Goal: Task Accomplishment & Management: Manage account settings

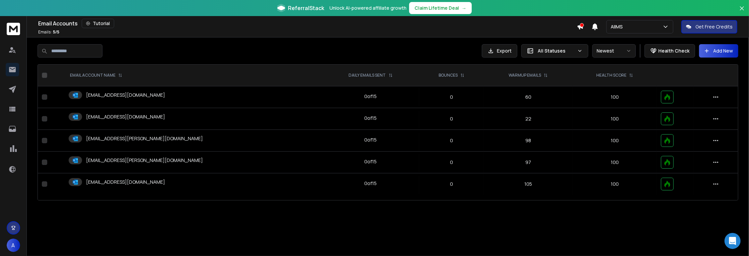
click at [423, 120] on p "0" at bounding box center [451, 118] width 57 height 7
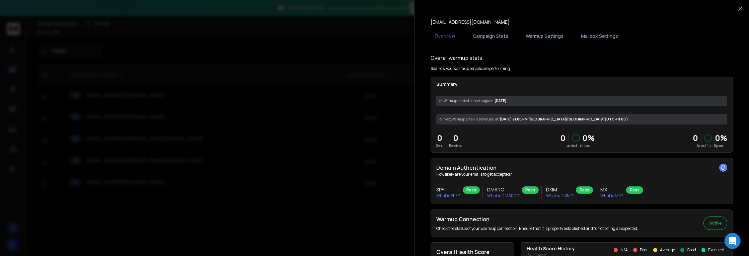
click at [487, 35] on button "Campaign Stats" at bounding box center [491, 36] width 44 height 15
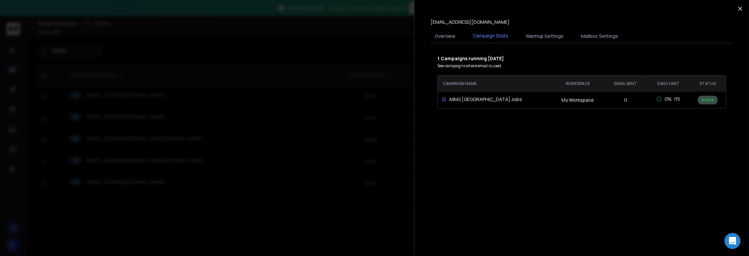
click at [741, 12] on icon "button" at bounding box center [740, 8] width 7 height 7
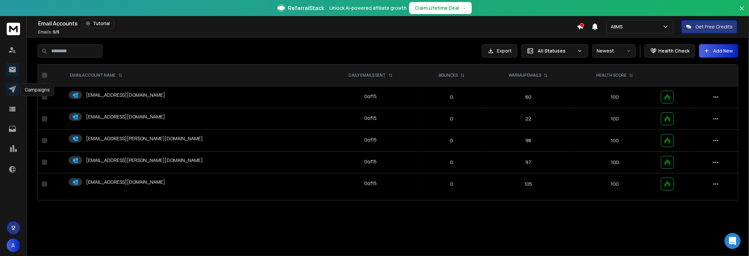
click at [13, 89] on icon at bounding box center [12, 89] width 7 height 7
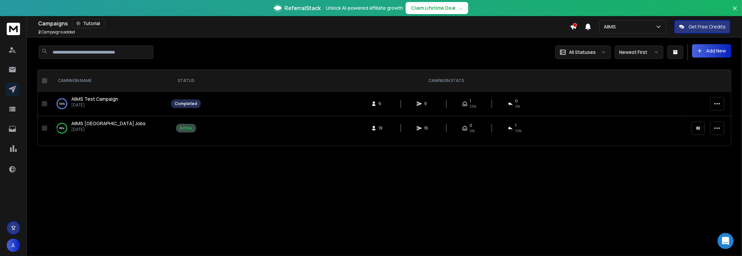
click at [94, 123] on span "AIIMS [GEOGRAPHIC_DATA] Jobs" at bounding box center [108, 123] width 74 height 6
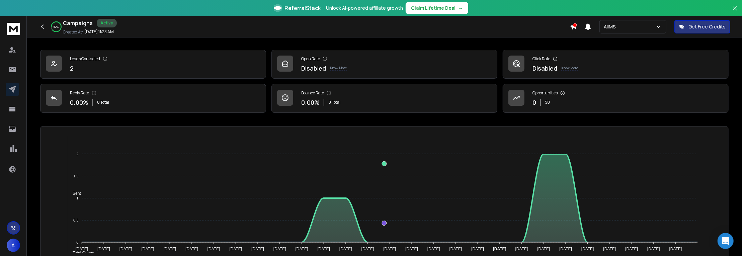
scroll to position [60, 0]
click at [440, 10] on button "Claim Lifetime Deal →" at bounding box center [437, 8] width 63 height 12
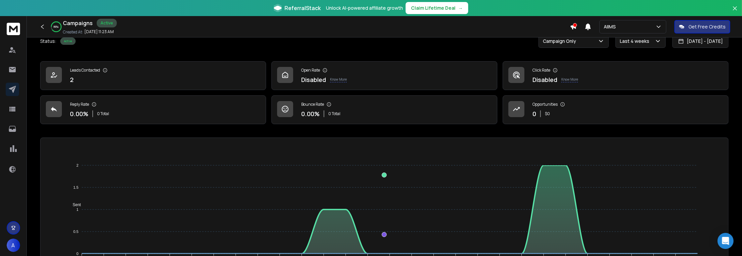
scroll to position [36, 0]
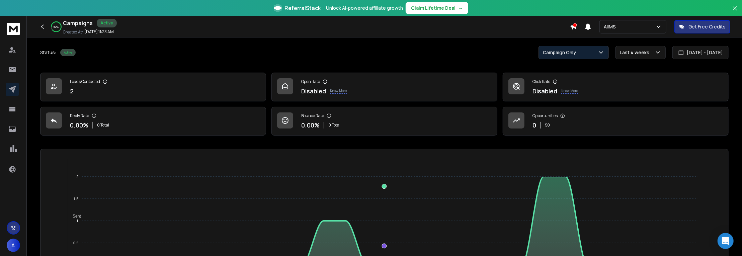
click at [569, 57] on button "Campaign Only" at bounding box center [574, 52] width 70 height 13
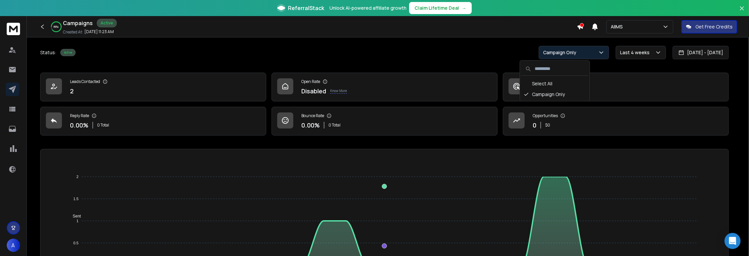
click at [569, 56] on button "Campaign Only" at bounding box center [574, 52] width 70 height 13
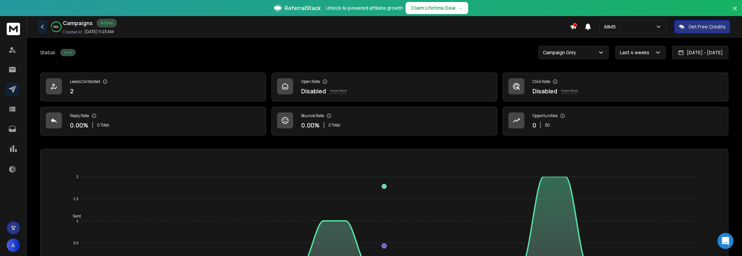
click at [39, 26] on icon at bounding box center [42, 27] width 6 height 6
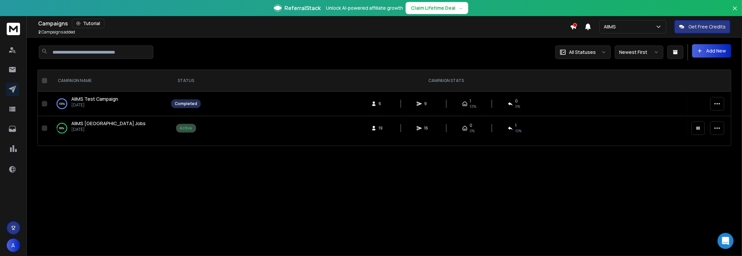
click at [92, 122] on span "AIIMS [GEOGRAPHIC_DATA] Jobs" at bounding box center [108, 123] width 74 height 6
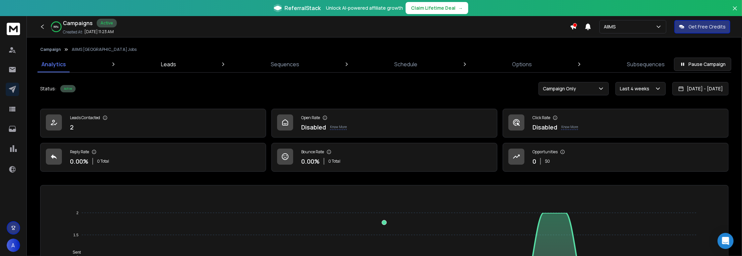
click at [173, 62] on p "Leads" at bounding box center [168, 64] width 15 height 8
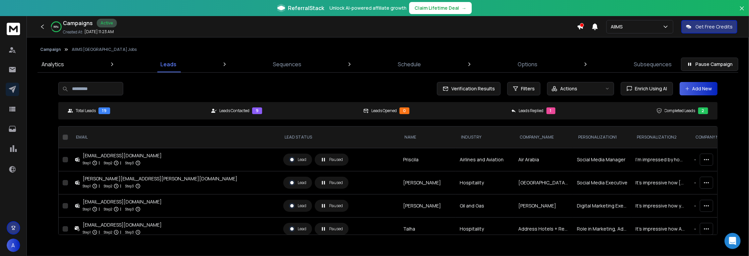
click at [63, 63] on p "Analytics" at bounding box center [53, 64] width 22 height 8
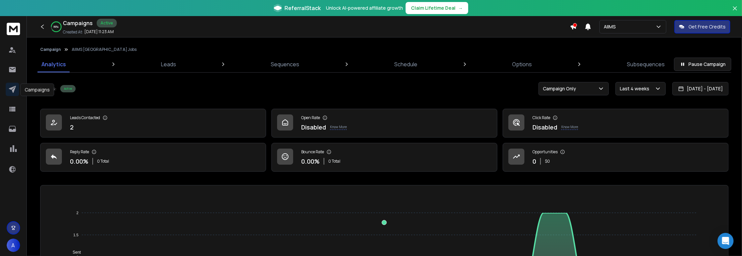
click at [13, 89] on icon at bounding box center [12, 89] width 7 height 7
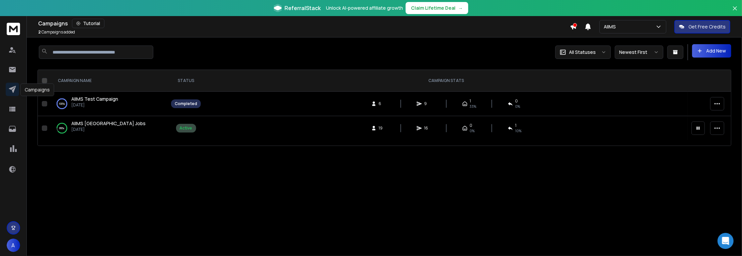
click at [706, 54] on button "Add New" at bounding box center [711, 50] width 39 height 13
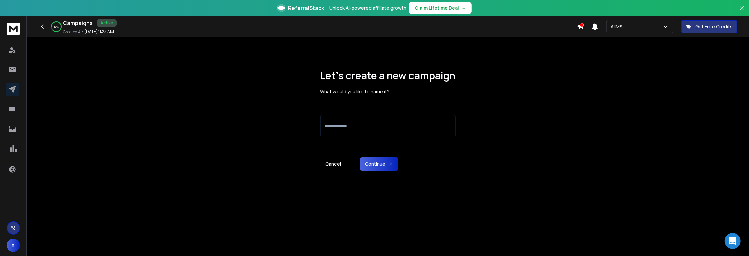
click at [395, 120] on input at bounding box center [387, 126] width 135 height 22
click at [495, 92] on div "Let’s create a new campaign What would you like to name it? Cancel Continue" at bounding box center [374, 93] width 749 height 155
click at [336, 168] on link "Cancel" at bounding box center [333, 163] width 26 height 13
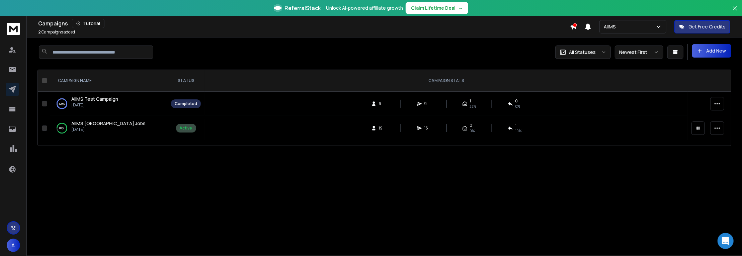
click at [714, 126] on icon "button" at bounding box center [717, 128] width 7 height 7
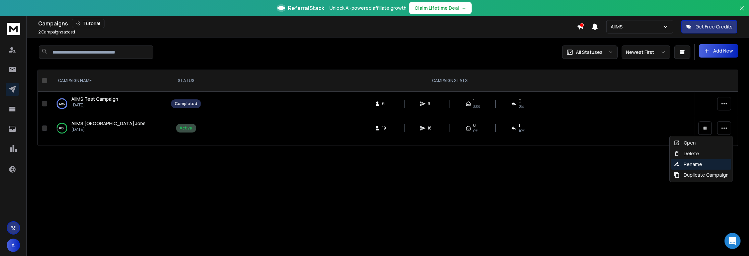
click at [689, 163] on div "Rename" at bounding box center [687, 164] width 28 height 7
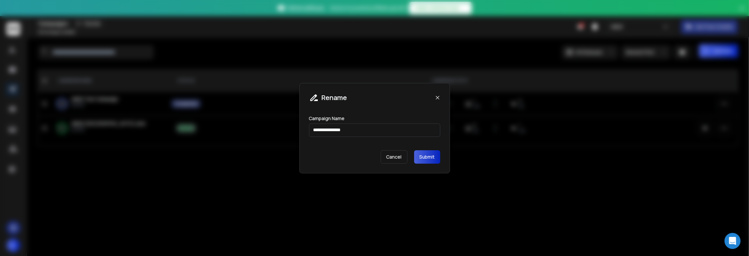
click at [351, 128] on input "**********" at bounding box center [374, 130] width 131 height 13
click at [344, 130] on input "**********" at bounding box center [374, 130] width 131 height 13
type input "**********"
click at [435, 160] on button "Submit" at bounding box center [427, 156] width 26 height 13
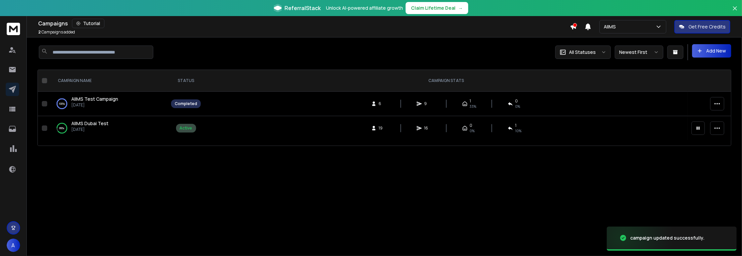
click at [723, 54] on button "Add New" at bounding box center [711, 50] width 39 height 13
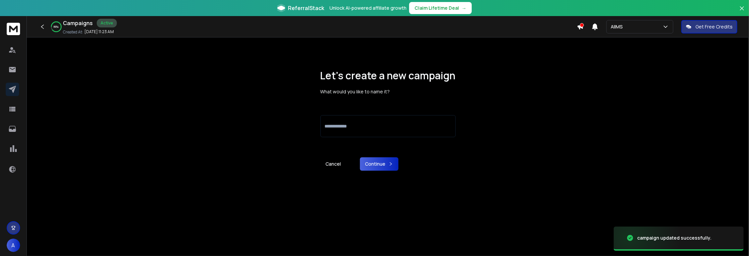
click at [374, 134] on input at bounding box center [387, 126] width 135 height 22
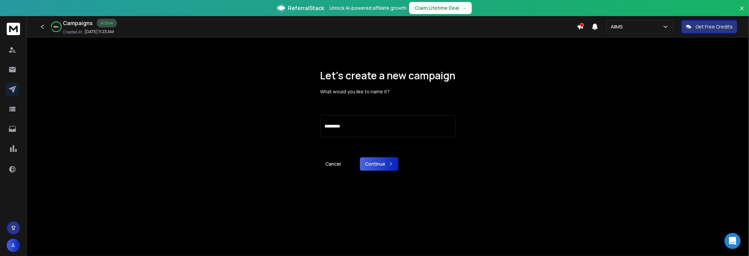
type input "**********"
click at [379, 167] on button "Continue" at bounding box center [379, 163] width 38 height 13
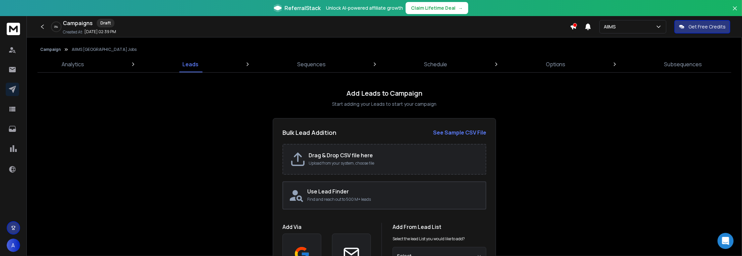
click at [461, 130] on strong "See Sample CSV File" at bounding box center [459, 132] width 53 height 7
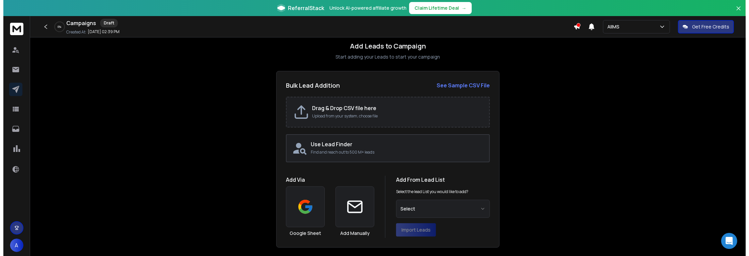
scroll to position [48, 0]
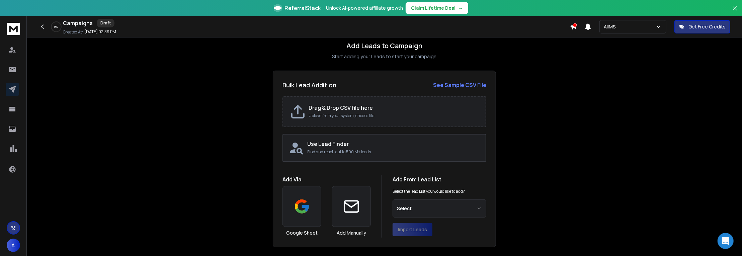
click at [559, 128] on div "Add Leads to Campaign Start adding your Leads to start your campaign Bulk Lead …" at bounding box center [384, 140] width 688 height 213
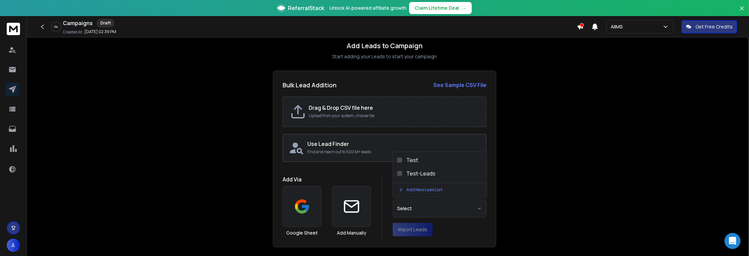
click at [470, 210] on button "Select" at bounding box center [440, 208] width 94 height 18
click at [471, 209] on button "Select" at bounding box center [440, 208] width 94 height 18
click at [420, 191] on p "Add New Lead List" at bounding box center [424, 189] width 36 height 5
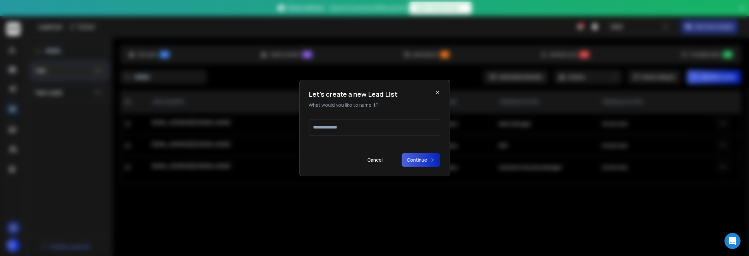
click at [436, 91] on icon at bounding box center [437, 92] width 5 height 5
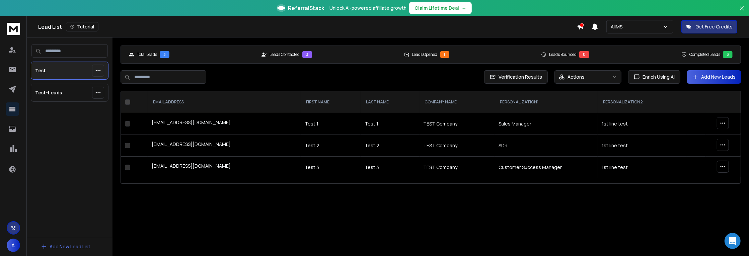
click at [57, 91] on p "Test-Leads" at bounding box center [48, 92] width 27 height 7
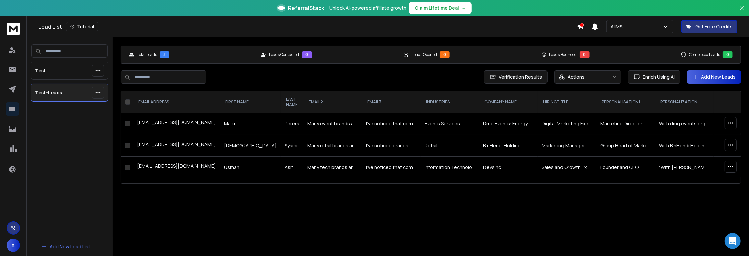
click at [65, 68] on div "Test" at bounding box center [70, 71] width 78 height 18
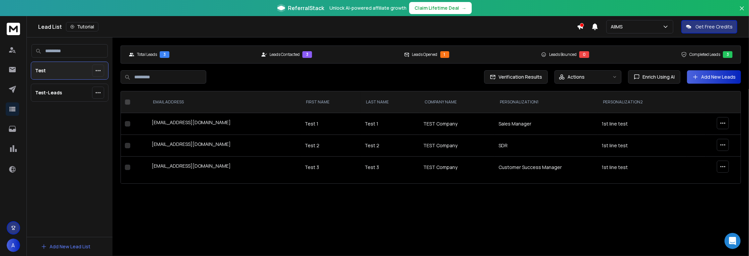
click at [90, 248] on button "Add New Lead List" at bounding box center [65, 246] width 60 height 13
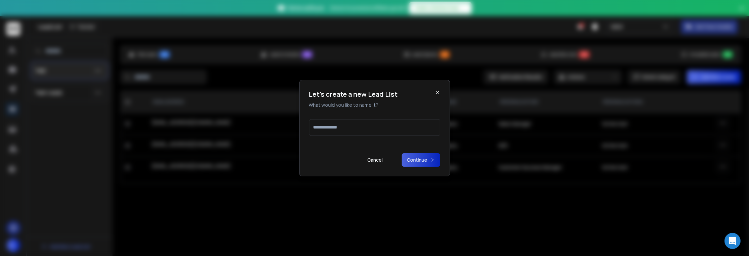
click at [376, 132] on input at bounding box center [374, 127] width 131 height 17
click at [357, 125] on input at bounding box center [374, 127] width 131 height 17
type input "*"
type input "**********"
click at [416, 161] on button "Continue" at bounding box center [421, 159] width 38 height 13
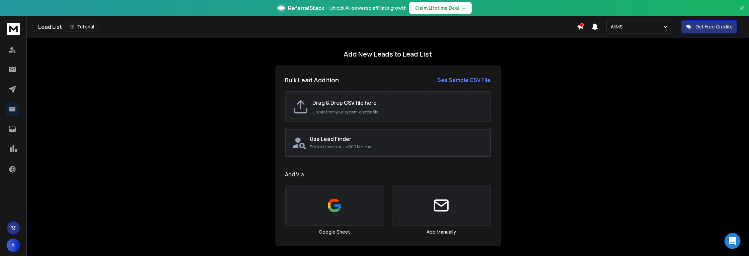
click at [526, 140] on div "Add New Leads to Lead List Bulk Lead Addition See Sample CSV File Drag & Drop C…" at bounding box center [388, 148] width 722 height 197
click at [596, 82] on div "Add New Leads to Lead List Bulk Lead Addition See Sample CSV File Drag & Drop C…" at bounding box center [388, 148] width 722 height 197
click at [409, 103] on h2 "Drag & Drop CSV file here" at bounding box center [398, 103] width 171 height 8
type input "**********"
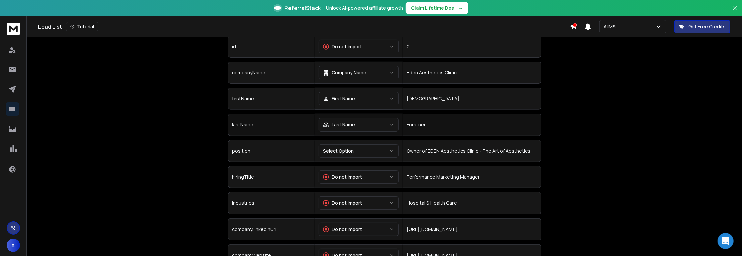
scroll to position [157, 0]
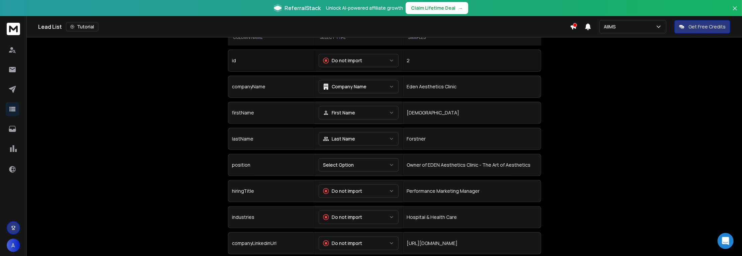
click at [357, 64] on button "Do not import" at bounding box center [359, 60] width 80 height 13
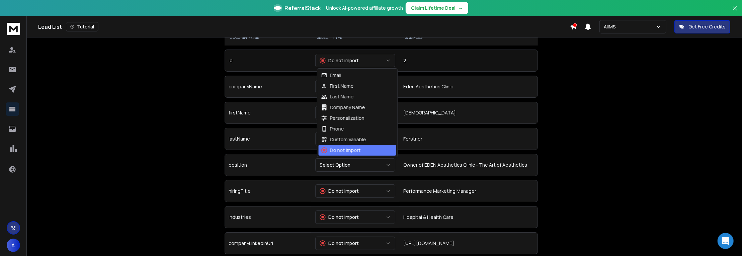
click at [358, 63] on div "Do not import" at bounding box center [339, 60] width 39 height 7
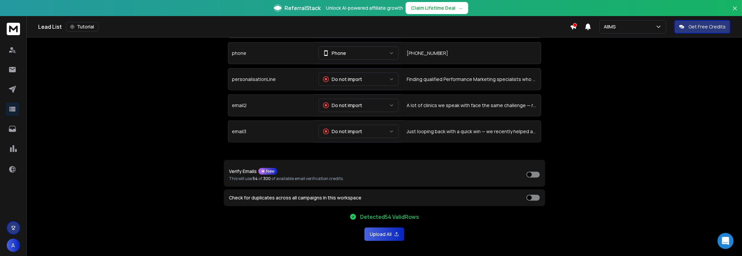
scroll to position [521, 0]
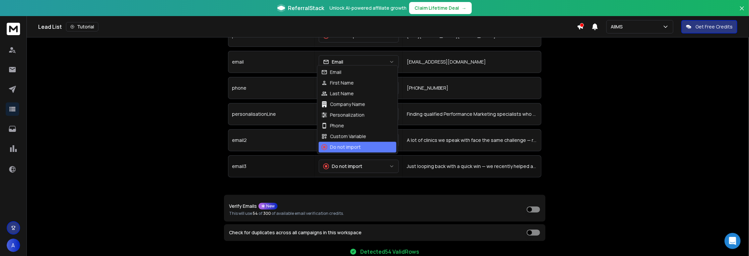
click at [370, 160] on button "Do not import" at bounding box center [359, 166] width 80 height 13
click at [370, 160] on button "Do not import" at bounding box center [355, 166] width 80 height 13
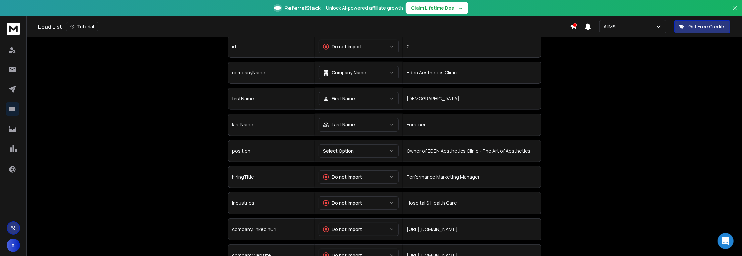
scroll to position [174, 0]
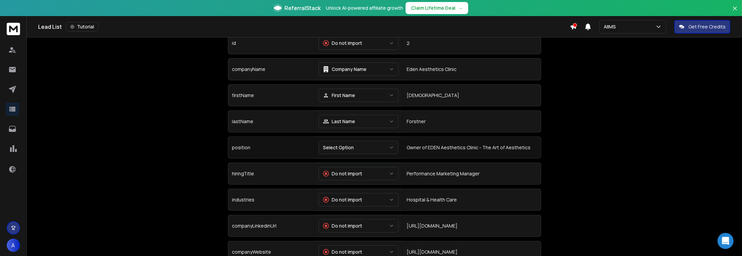
click at [374, 151] on button "Select Option" at bounding box center [359, 147] width 80 height 13
click at [632, 149] on div "Add New Leads to Lead List Add Leads in Bulk See Sample CSV file AIIMS Cold Out…" at bounding box center [371, 243] width 742 height 802
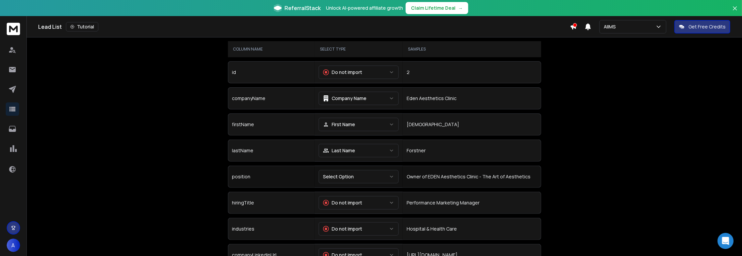
scroll to position [144, 0]
click at [734, 9] on icon "Close banner" at bounding box center [735, 8] width 4 height 4
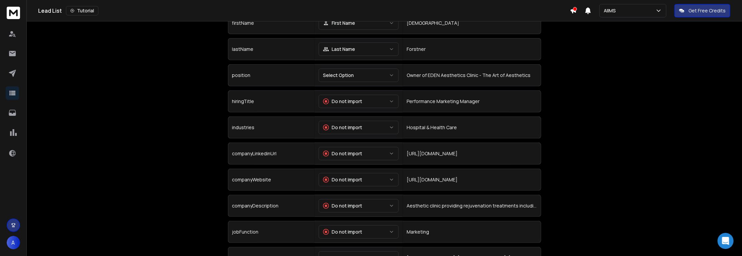
scroll to position [232, 0]
click at [377, 99] on button "Do not import" at bounding box center [359, 99] width 80 height 13
click at [358, 72] on button "Select Option" at bounding box center [358, 73] width 81 height 13
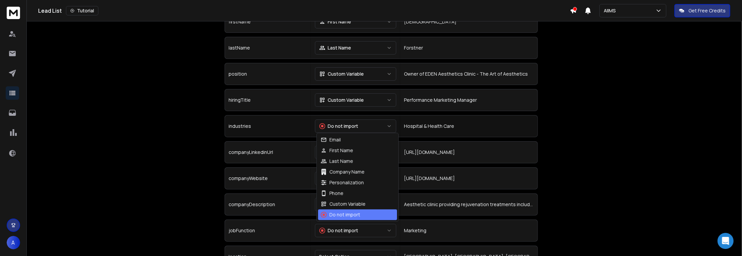
click at [357, 127] on div "Do not import" at bounding box center [338, 126] width 39 height 7
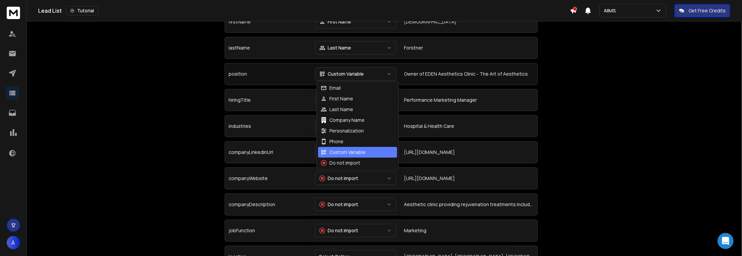
click at [367, 71] on button "Custom Variable" at bounding box center [355, 73] width 81 height 13
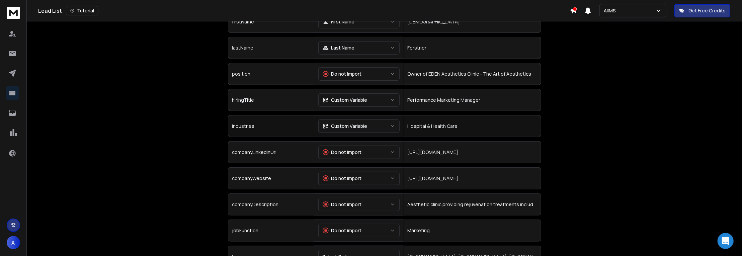
click at [364, 126] on div "Custom Variable" at bounding box center [345, 126] width 45 height 7
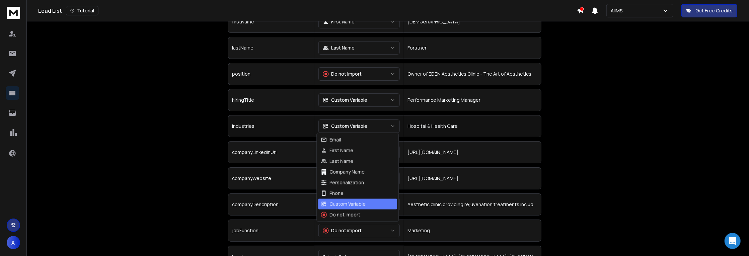
click at [364, 126] on div "Custom Variable" at bounding box center [345, 126] width 45 height 7
click at [364, 126] on div "Custom Variable" at bounding box center [341, 126] width 45 height 7
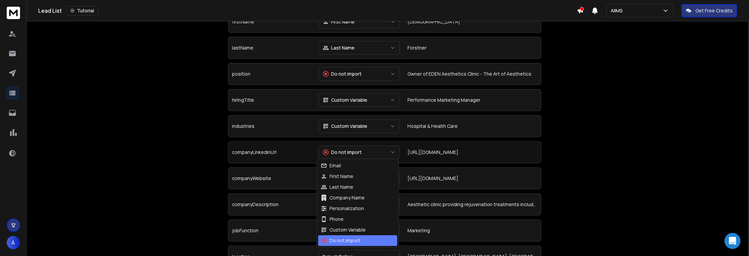
click at [361, 151] on button "Do not import" at bounding box center [358, 152] width 81 height 13
click at [361, 151] on button "Do not import" at bounding box center [355, 152] width 81 height 13
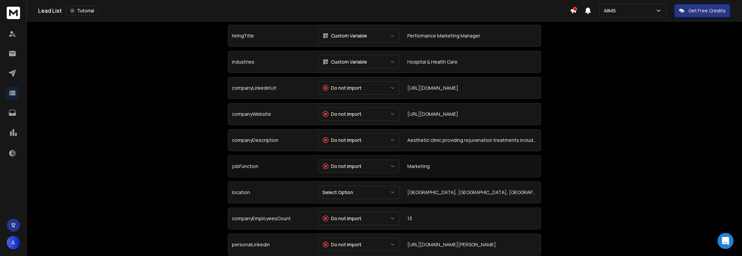
scroll to position [297, 0]
click at [357, 111] on div "Do not import" at bounding box center [345, 113] width 39 height 7
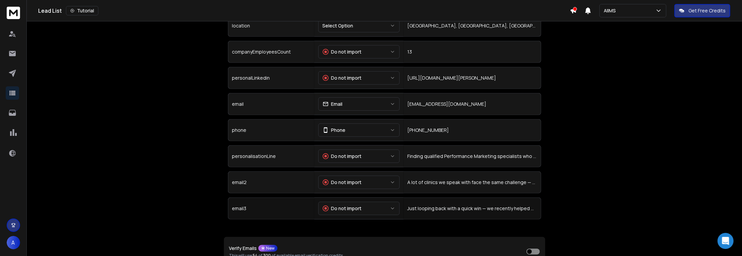
scroll to position [463, 0]
click at [345, 206] on div "Do not import" at bounding box center [342, 208] width 39 height 7
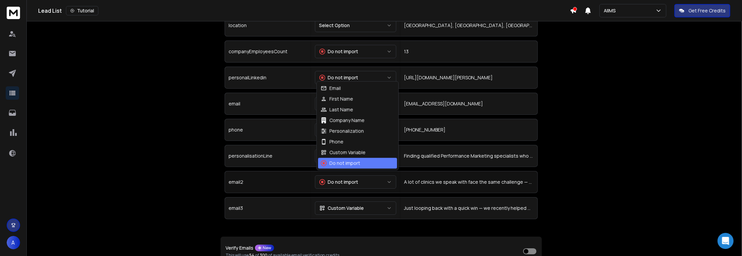
click at [351, 180] on div "Do not import" at bounding box center [338, 182] width 39 height 7
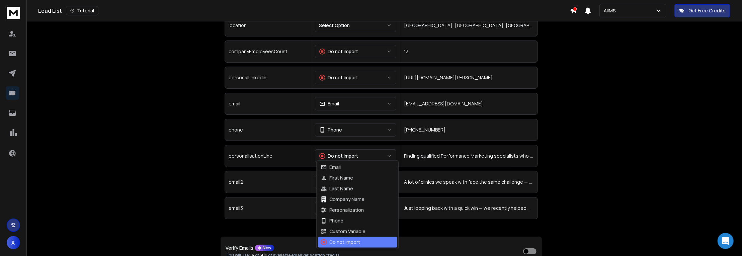
click at [345, 155] on div "Do not import" at bounding box center [338, 156] width 39 height 7
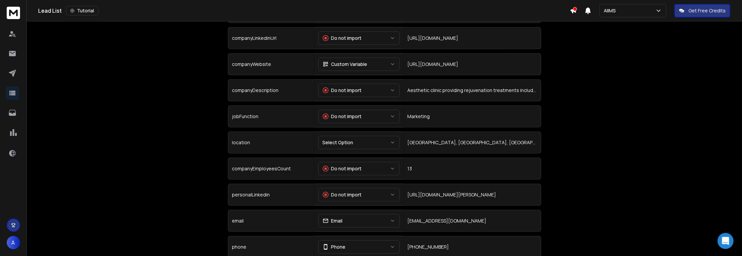
scroll to position [344, 0]
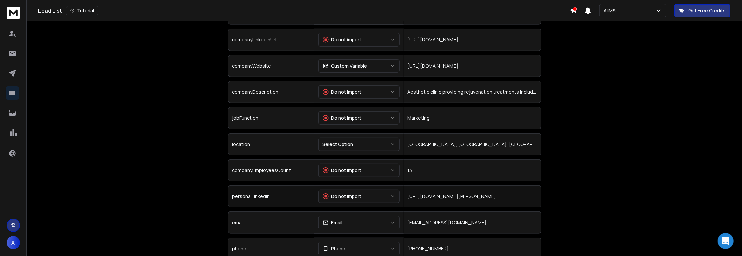
click at [352, 193] on div "Do not import" at bounding box center [342, 196] width 39 height 7
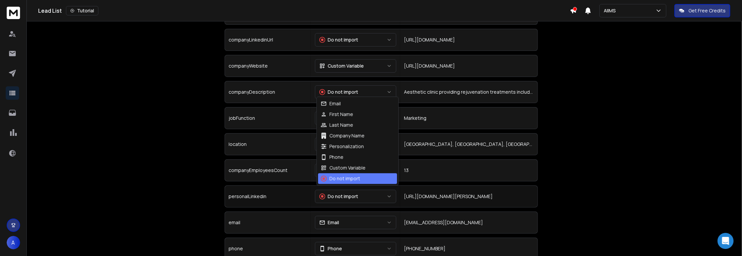
click at [352, 193] on div "Do not import" at bounding box center [338, 196] width 39 height 7
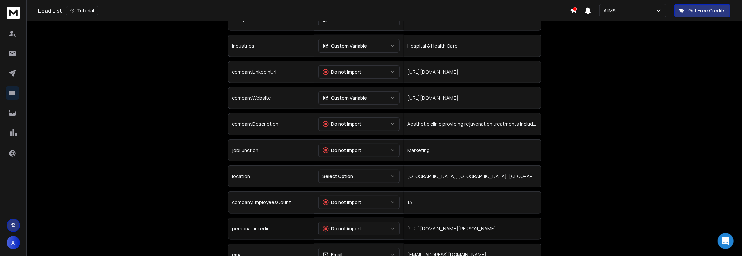
scroll to position [310, 0]
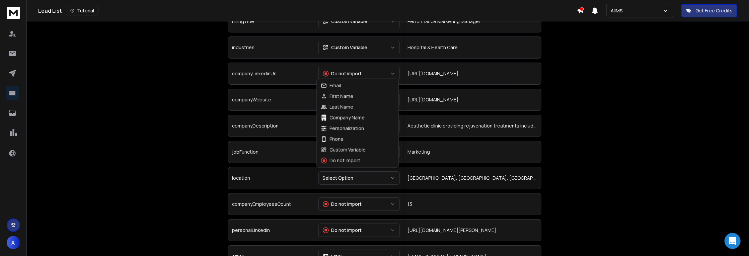
click at [353, 177] on button "Select Option" at bounding box center [358, 177] width 81 height 13
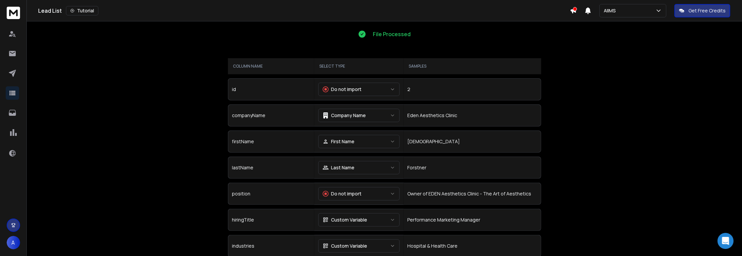
scroll to position [0, 0]
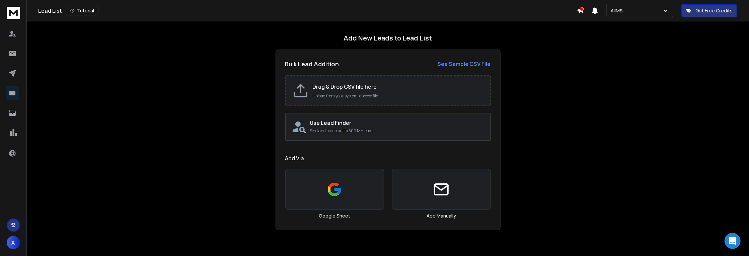
click at [355, 90] on h2 "Drag & Drop CSV file here" at bounding box center [398, 87] width 171 height 8
type input "**********"
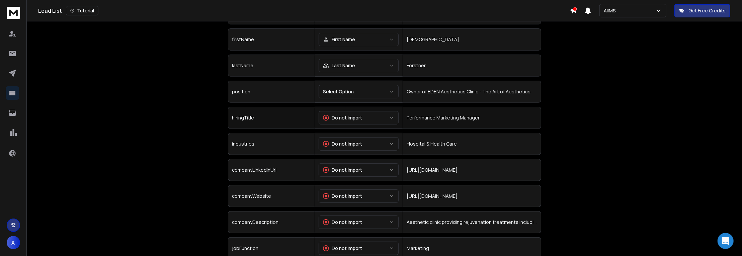
scroll to position [218, 0]
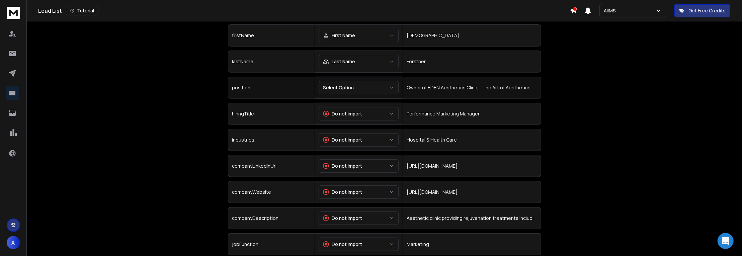
click at [367, 86] on button "Select Option" at bounding box center [359, 87] width 80 height 13
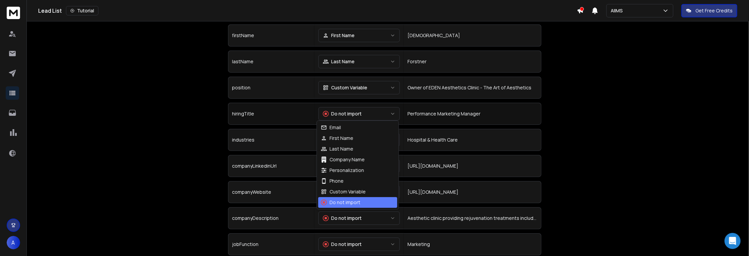
click at [367, 115] on button "Do not import" at bounding box center [358, 113] width 81 height 13
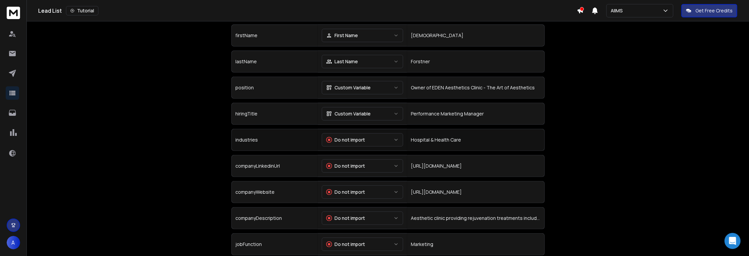
click at [354, 137] on div "Do not import" at bounding box center [345, 140] width 39 height 7
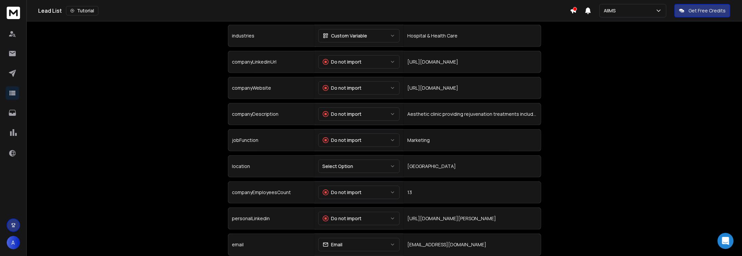
scroll to position [308, 0]
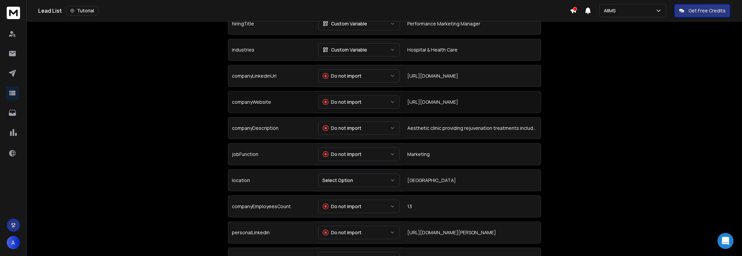
click at [363, 101] on button "Do not import" at bounding box center [358, 101] width 81 height 13
click at [352, 73] on div "Do not import" at bounding box center [342, 76] width 39 height 7
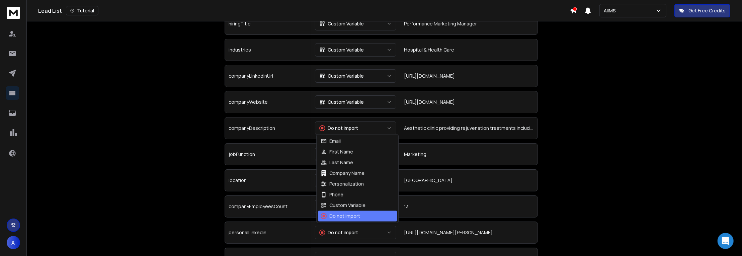
click at [350, 128] on div "Do not import" at bounding box center [338, 128] width 39 height 7
click at [415, 122] on td "Aesthetic clinic providing rejuvenation treatments including [MEDICAL_DATA], de…" at bounding box center [469, 128] width 138 height 22
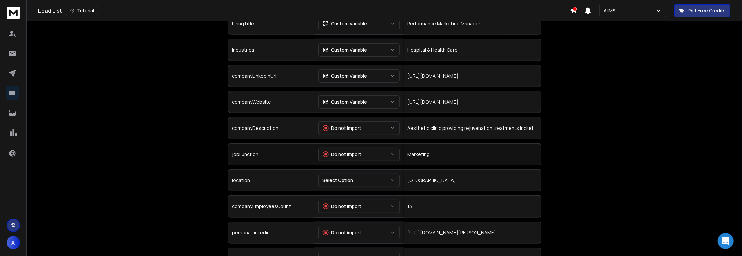
click at [372, 152] on button "Do not import" at bounding box center [358, 154] width 81 height 13
click at [439, 146] on td "Marketing" at bounding box center [473, 154] width 138 height 22
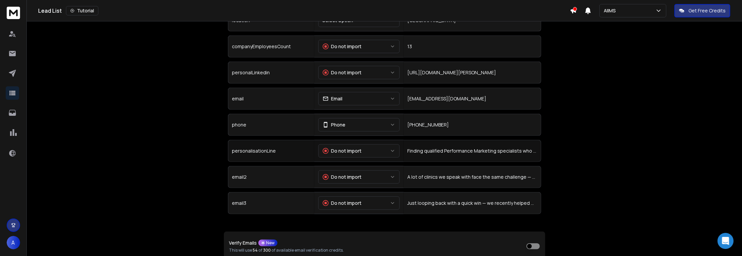
scroll to position [469, 0]
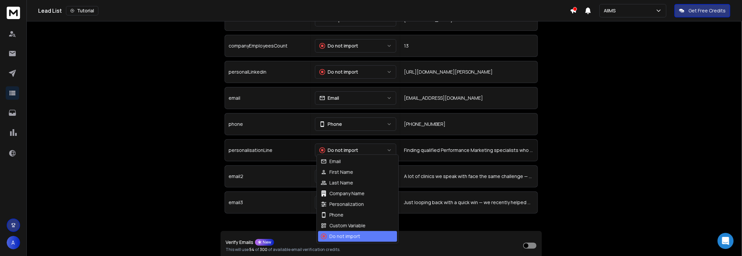
click at [356, 147] on div "Do not import" at bounding box center [338, 150] width 39 height 7
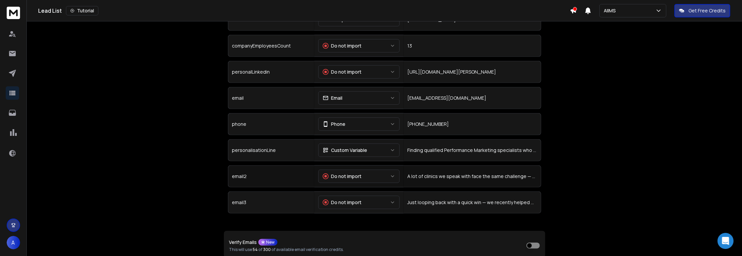
click at [357, 173] on div "Do not import" at bounding box center [342, 176] width 39 height 7
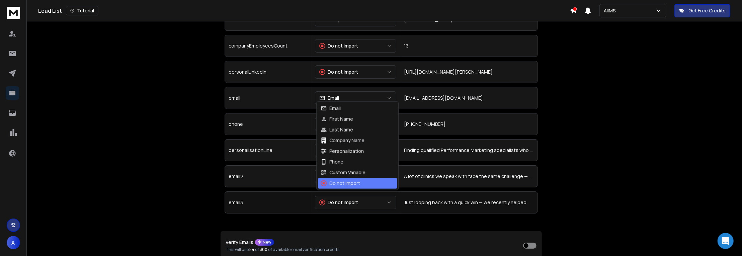
click at [369, 196] on button "Do not import" at bounding box center [355, 202] width 81 height 13
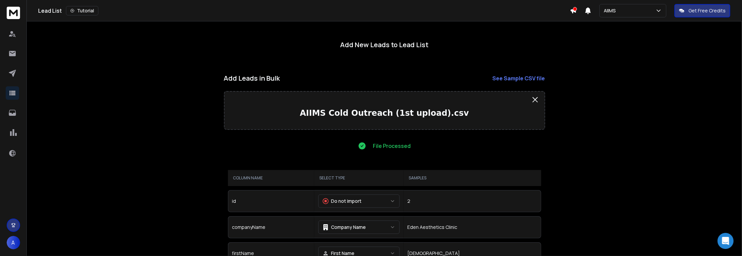
scroll to position [542, 0]
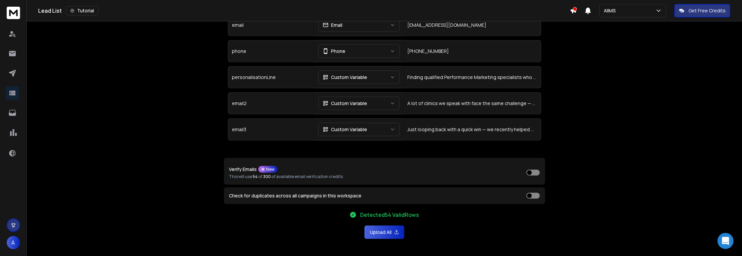
click at [389, 230] on button "Upload All" at bounding box center [384, 232] width 40 height 13
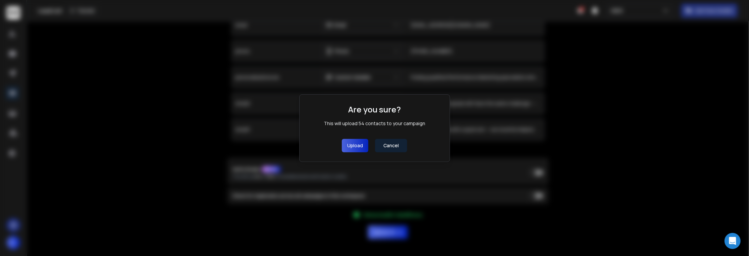
click at [353, 145] on button "Upload" at bounding box center [355, 145] width 26 height 13
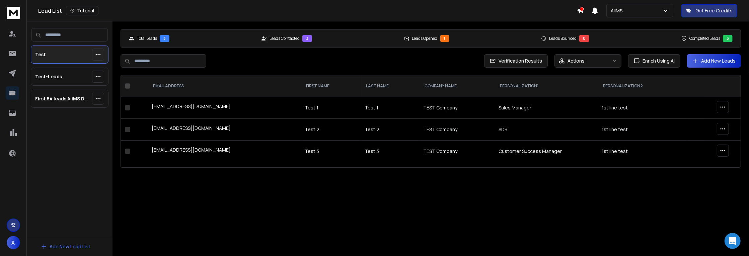
click at [100, 100] on icon "button" at bounding box center [98, 99] width 6 height 6
click at [91, 110] on p "Edit List Name" at bounding box center [82, 111] width 32 height 7
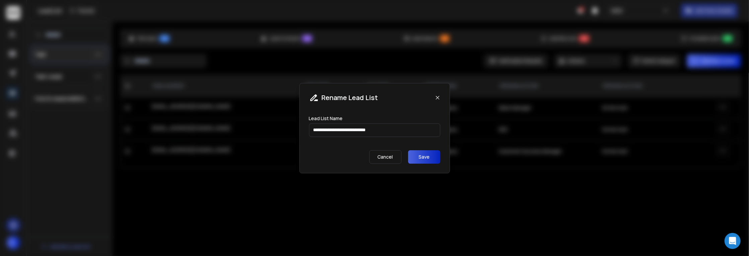
click at [339, 132] on input "**********" at bounding box center [374, 130] width 131 height 13
drag, startPoint x: 323, startPoint y: 130, endPoint x: 293, endPoint y: 129, distance: 29.8
click at [293, 129] on div "**********" at bounding box center [374, 128] width 749 height 104
type input "**********"
drag, startPoint x: 564, startPoint y: 205, endPoint x: 598, endPoint y: 114, distance: 96.8
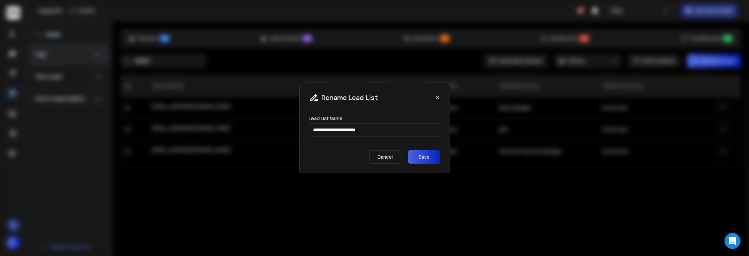
click at [570, 188] on div "**********" at bounding box center [374, 128] width 749 height 256
click at [420, 156] on button "Save" at bounding box center [424, 156] width 32 height 13
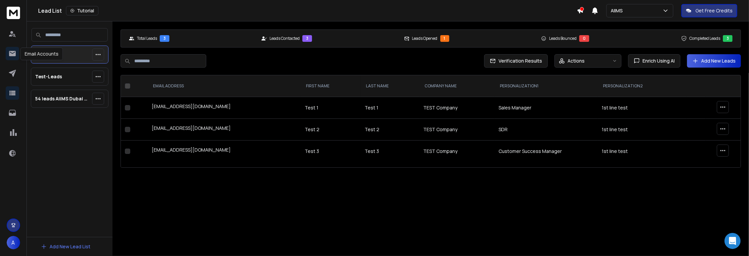
click at [14, 54] on icon at bounding box center [12, 53] width 7 height 5
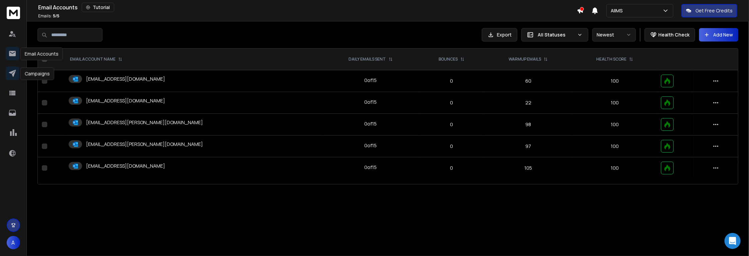
click at [14, 73] on icon at bounding box center [12, 73] width 7 height 7
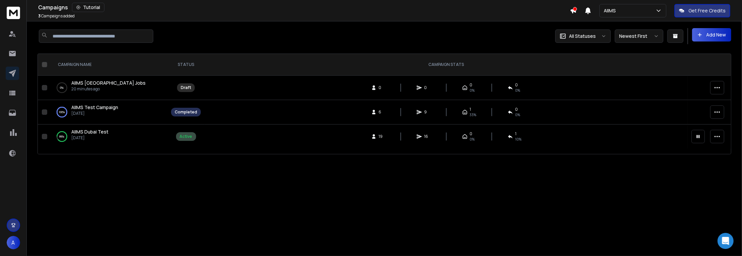
click at [717, 84] on button "button" at bounding box center [717, 87] width 14 height 13
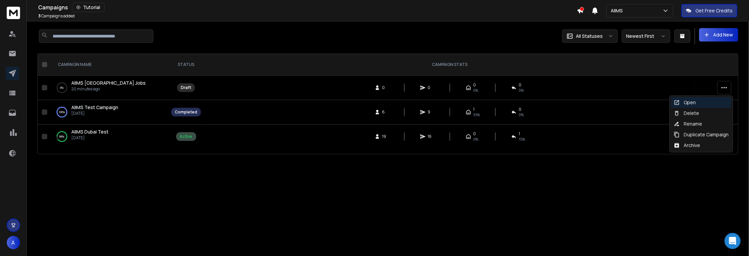
click at [699, 104] on div "Open" at bounding box center [701, 102] width 60 height 11
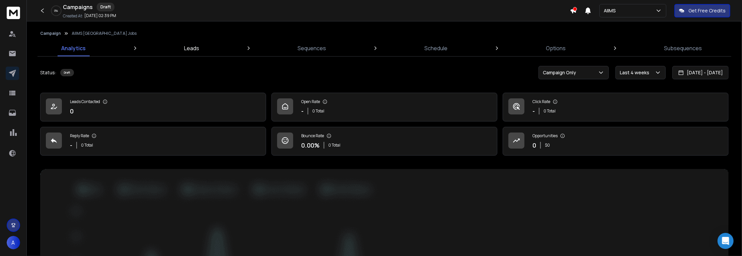
click at [187, 50] on p "Leads" at bounding box center [191, 48] width 15 height 8
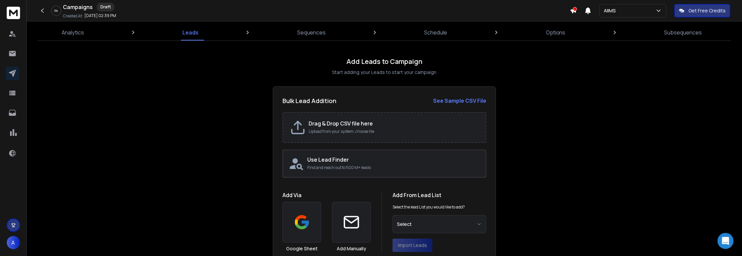
scroll to position [31, 0]
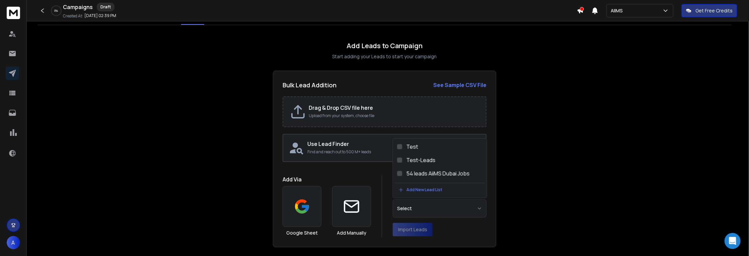
click at [430, 203] on button "Select" at bounding box center [440, 208] width 94 height 18
click at [430, 173] on div "54 leads AiiMS Dubai Jobs" at bounding box center [437, 173] width 63 height 8
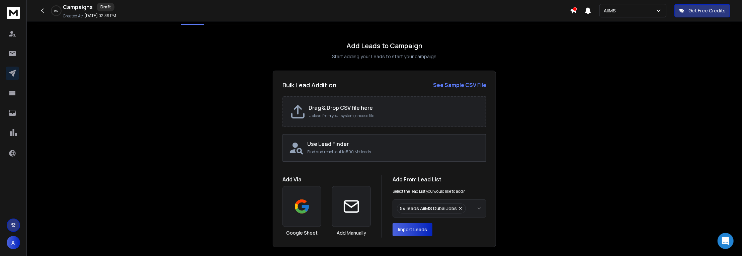
click at [413, 232] on button "Import Leads" at bounding box center [413, 229] width 40 height 13
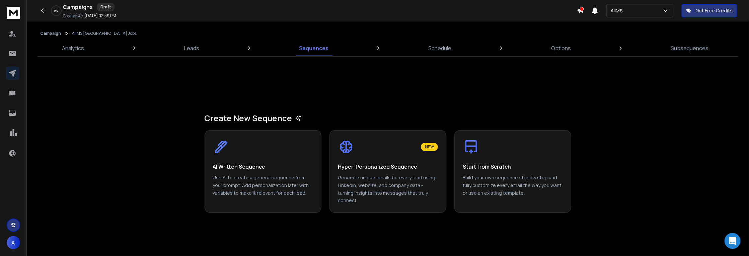
click at [512, 161] on div "Start from Scratch Build your own sequence step by step and fully customize eve…" at bounding box center [513, 172] width 116 height 82
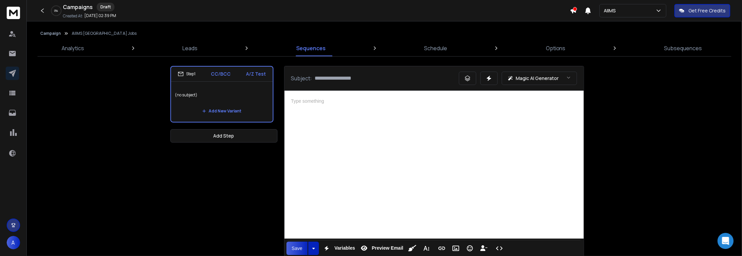
click at [364, 120] on div at bounding box center [433, 165] width 299 height 148
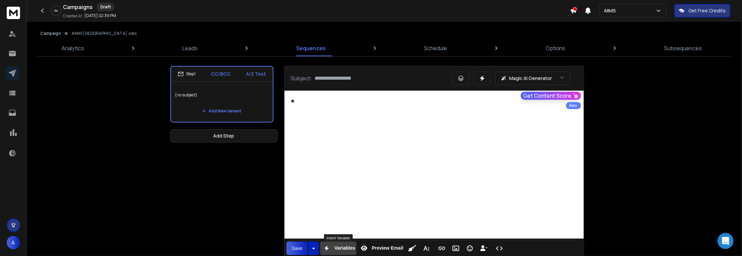
click at [341, 248] on span "Variables" at bounding box center [344, 248] width 23 height 6
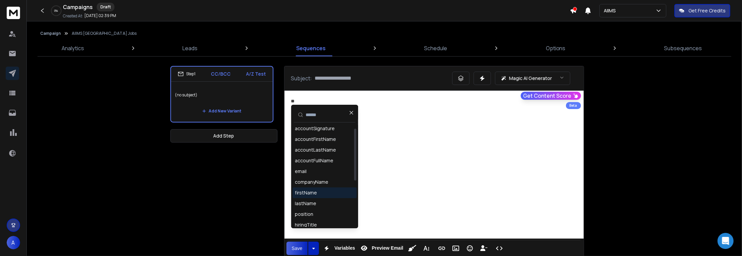
scroll to position [3, 0]
click at [322, 191] on div "firstName" at bounding box center [325, 192] width 64 height 11
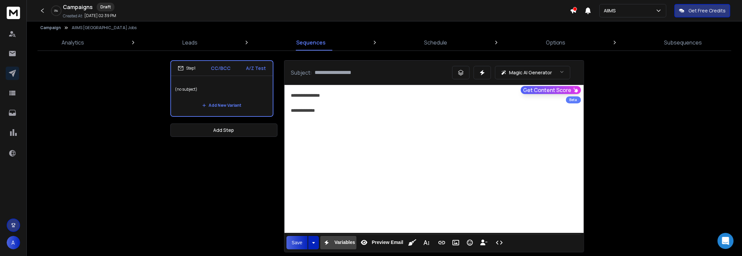
scroll to position [7, 0]
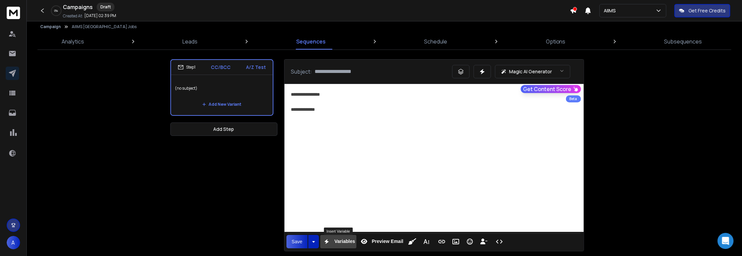
click at [350, 245] on div "Variables" at bounding box center [338, 241] width 36 height 11
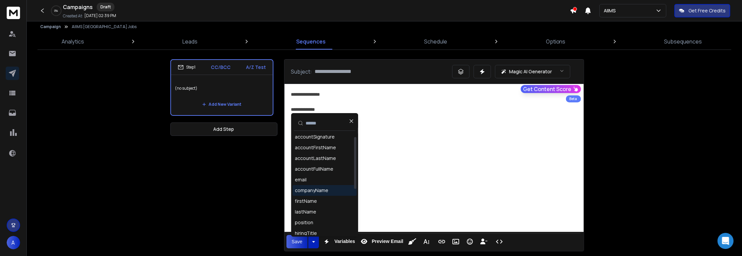
click at [329, 187] on div "companyName" at bounding box center [325, 190] width 64 height 11
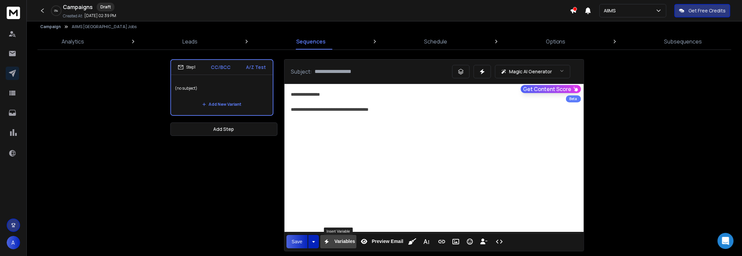
click at [332, 244] on div "Variables" at bounding box center [338, 241] width 36 height 11
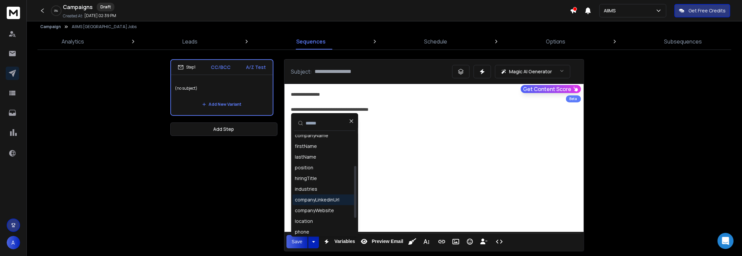
scroll to position [60, 0]
click at [320, 173] on div "hiringTitle" at bounding box center [325, 177] width 64 height 11
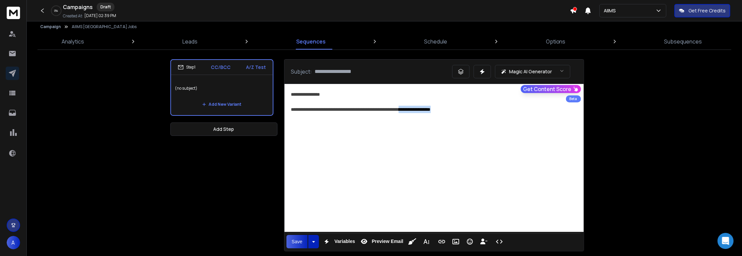
drag, startPoint x: 465, startPoint y: 109, endPoint x: 415, endPoint y: 106, distance: 50.0
click at [415, 106] on div "**********" at bounding box center [434, 109] width 286 height 7
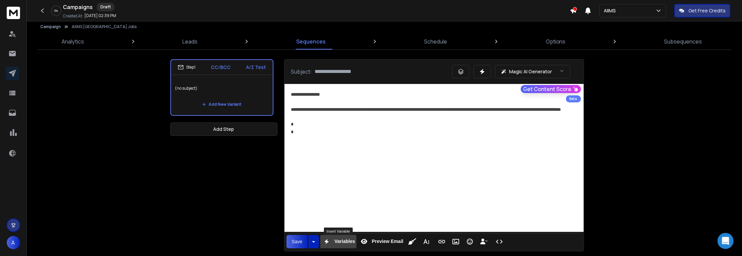
click at [349, 239] on span "Variables" at bounding box center [344, 242] width 23 height 6
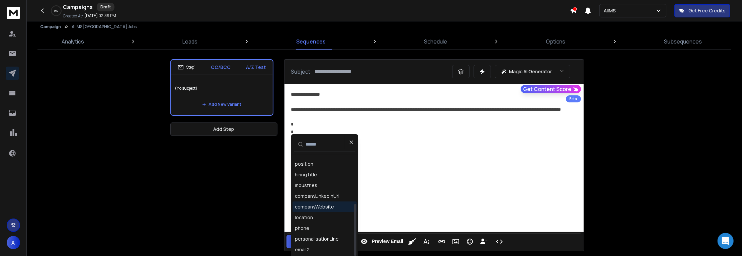
scroll to position [92, 0]
click at [331, 229] on div "personalisationLine" at bounding box center [317, 229] width 44 height 7
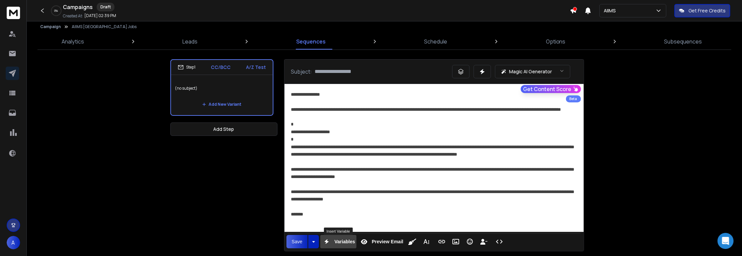
click at [346, 244] on span "Variables" at bounding box center [344, 242] width 23 height 6
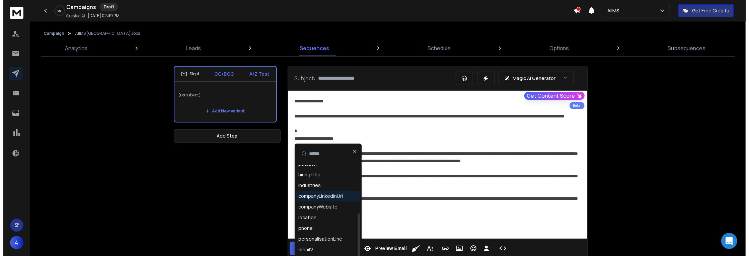
scroll to position [0, 0]
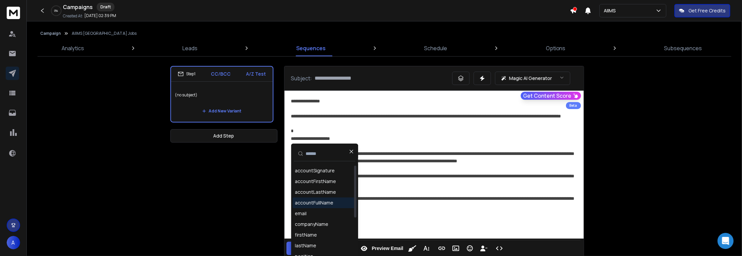
click at [326, 201] on div "accountFullName" at bounding box center [314, 202] width 38 height 7
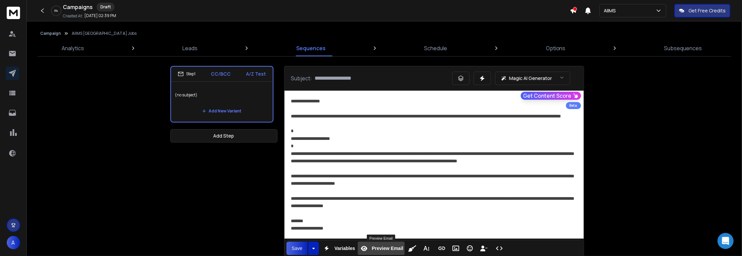
click at [389, 246] on span "Preview Email" at bounding box center [388, 249] width 34 height 6
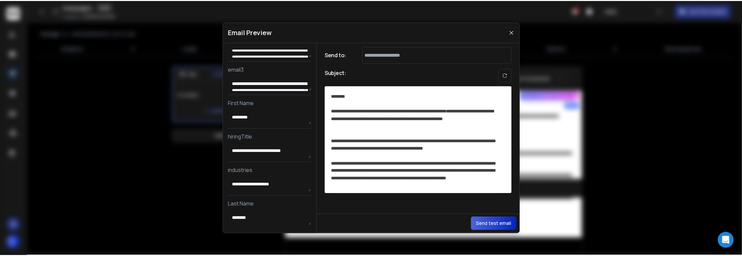
scroll to position [452, 0]
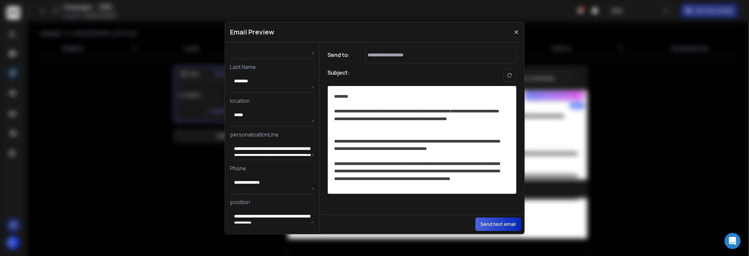
click at [517, 29] on div "Email Preview" at bounding box center [374, 32] width 299 height 20
click at [517, 31] on icon at bounding box center [515, 31] width 5 height 5
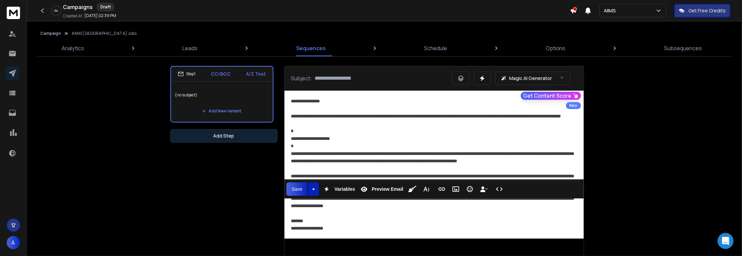
click at [227, 139] on button "Add Step" at bounding box center [223, 135] width 107 height 13
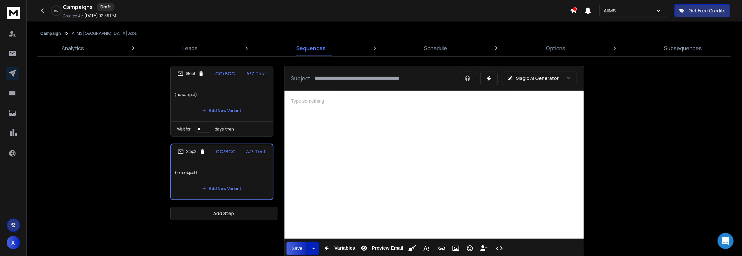
click at [407, 175] on div at bounding box center [433, 165] width 299 height 148
click at [227, 101] on p "(no subject)" at bounding box center [222, 94] width 94 height 19
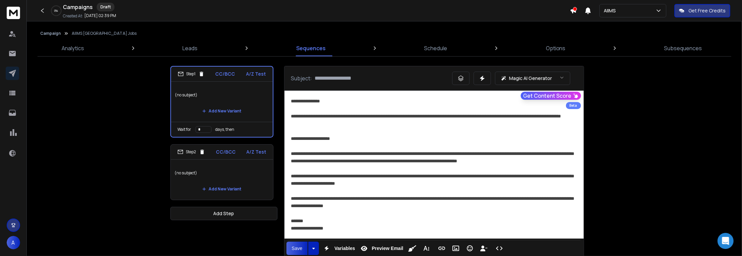
click at [339, 81] on input at bounding box center [380, 78] width 131 height 8
type input "*******"
click at [332, 247] on div "Variables" at bounding box center [338, 248] width 36 height 11
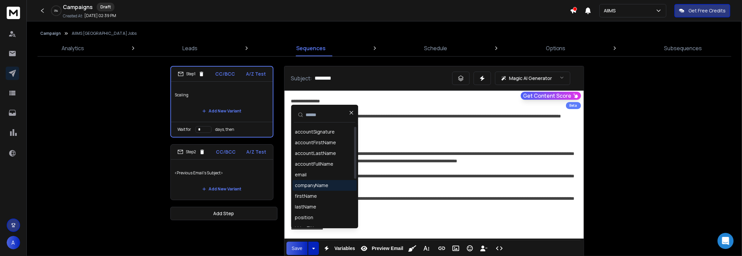
click at [322, 184] on div "companyName" at bounding box center [311, 185] width 33 height 7
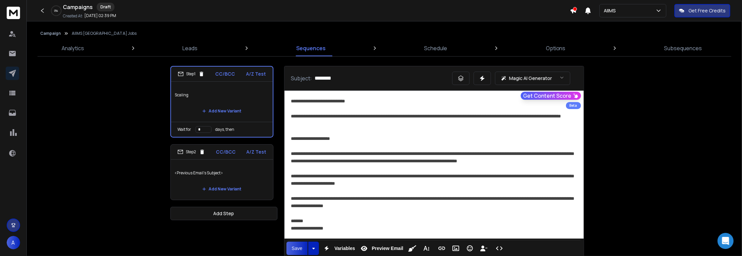
click at [328, 101] on div "**********" at bounding box center [434, 100] width 286 height 7
drag, startPoint x: 325, startPoint y: 101, endPoint x: 287, endPoint y: 101, distance: 38.5
click at [287, 101] on div "**********" at bounding box center [433, 165] width 299 height 148
click at [349, 77] on input "*******" at bounding box center [380, 78] width 131 height 8
click at [486, 76] on button "button" at bounding box center [482, 78] width 17 height 13
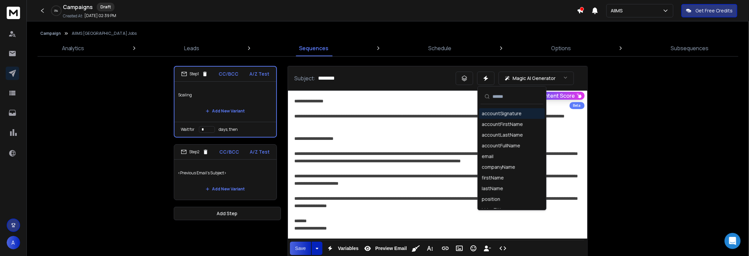
click at [508, 98] on input "text" at bounding box center [515, 96] width 47 height 15
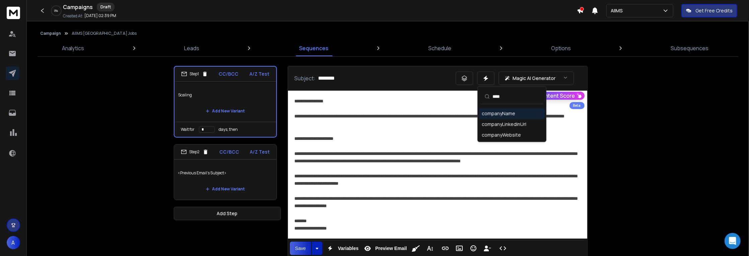
type input "****"
click at [506, 111] on div "companyName" at bounding box center [498, 113] width 33 height 7
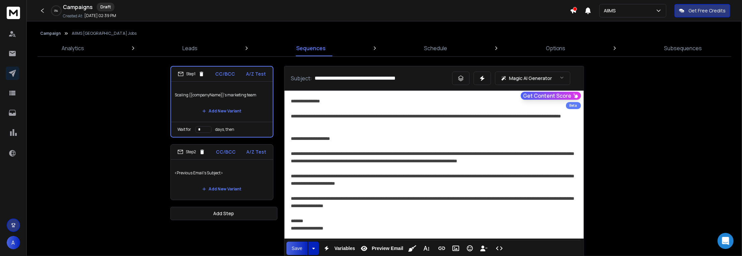
type input "**********"
click at [260, 174] on p "<Previous Email's Subject>" at bounding box center [222, 173] width 94 height 19
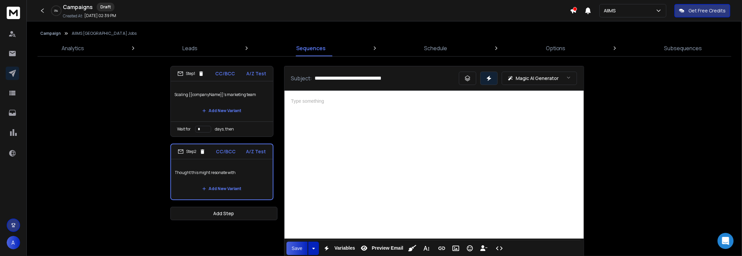
click at [487, 77] on icon "button" at bounding box center [489, 78] width 6 height 6
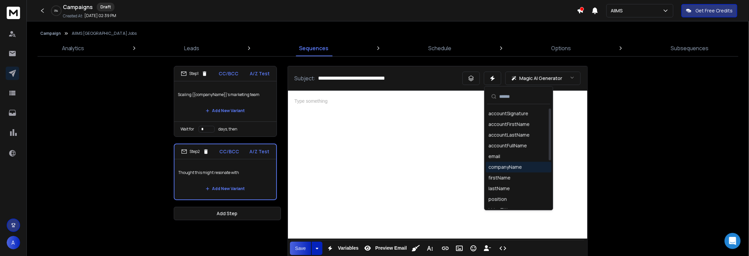
click at [515, 166] on div "companyName" at bounding box center [504, 167] width 33 height 7
type input "**********"
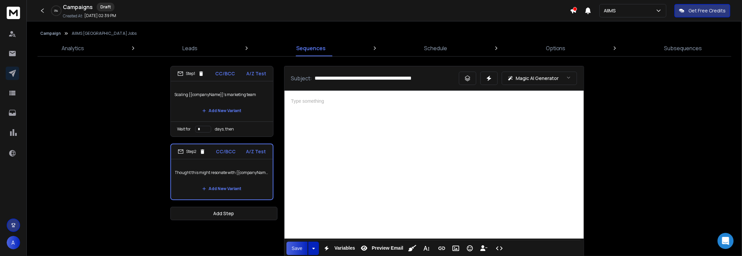
click at [429, 135] on div at bounding box center [433, 165] width 299 height 148
click at [506, 123] on div at bounding box center [433, 165] width 299 height 148
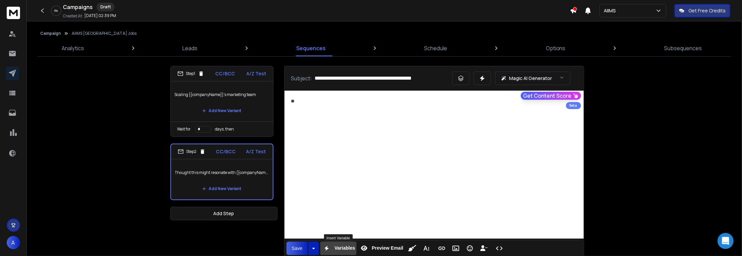
click at [339, 246] on span "Variables" at bounding box center [344, 248] width 23 height 6
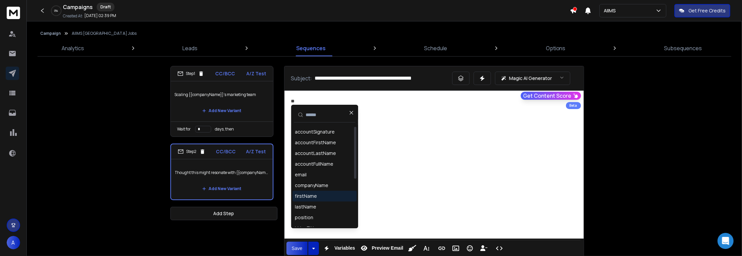
click at [317, 195] on div "firstName" at bounding box center [325, 196] width 64 height 11
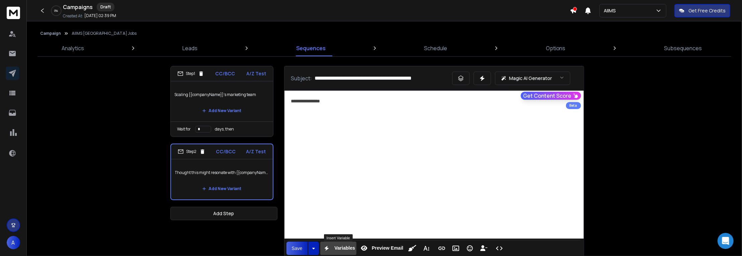
click at [337, 249] on span "Variables" at bounding box center [344, 248] width 23 height 6
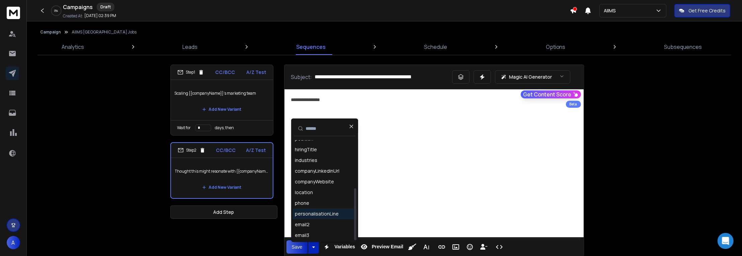
scroll to position [2, 0]
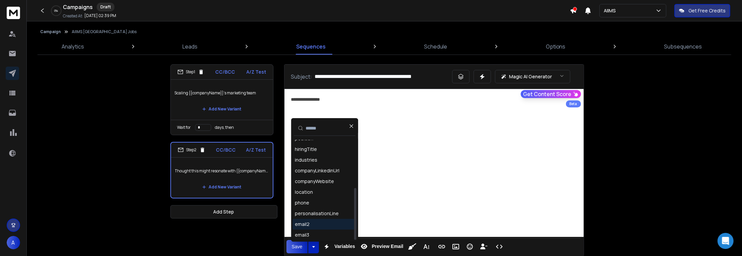
click at [311, 226] on div "email2" at bounding box center [325, 224] width 64 height 11
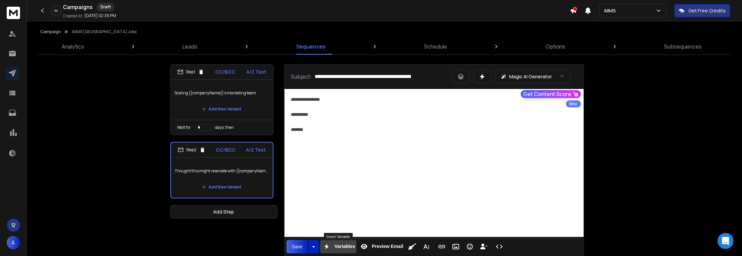
click at [348, 250] on div "Variables" at bounding box center [338, 246] width 36 height 11
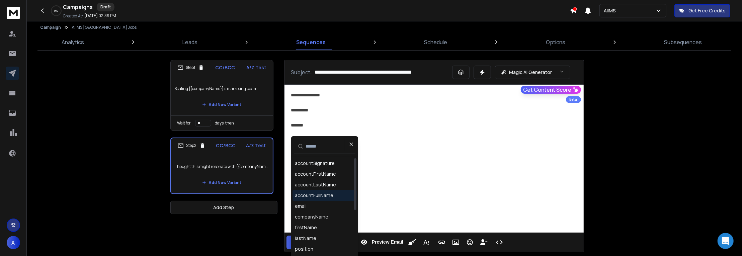
scroll to position [0, 0]
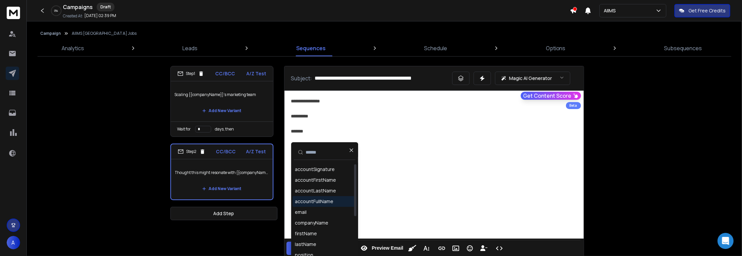
click at [321, 202] on div "accountFullName" at bounding box center [314, 201] width 38 height 7
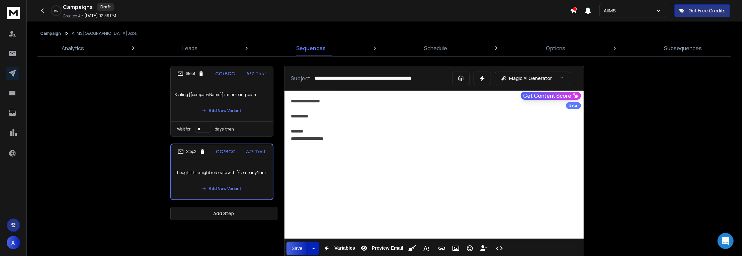
click at [365, 154] on div "**********" at bounding box center [433, 165] width 299 height 148
click at [386, 245] on div "Preview Email" at bounding box center [381, 248] width 47 height 11
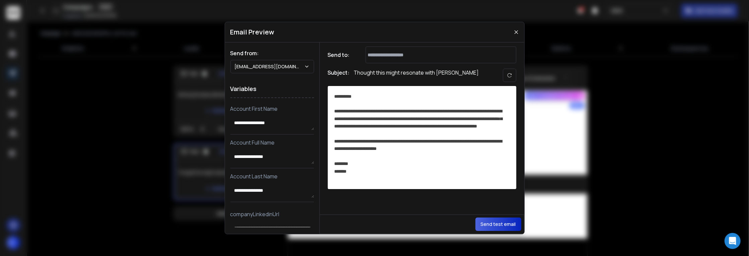
click at [517, 32] on icon at bounding box center [515, 31] width 5 height 5
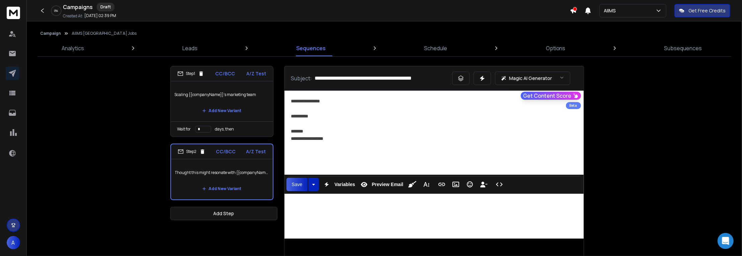
drag, startPoint x: 206, startPoint y: 129, endPoint x: 195, endPoint y: 129, distance: 10.7
click at [195, 129] on div "Wait for * days, then" at bounding box center [222, 128] width 102 height 15
type input "**********"
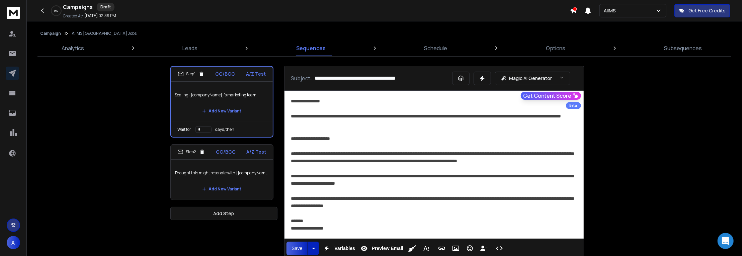
type input "*"
click at [141, 198] on div "**********" at bounding box center [384, 161] width 694 height 197
click at [229, 212] on button "Add Step" at bounding box center [223, 213] width 107 height 13
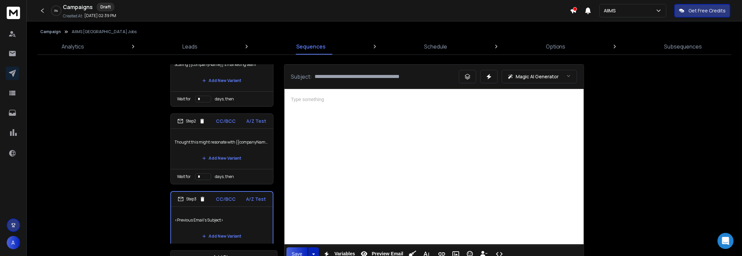
scroll to position [31, 0]
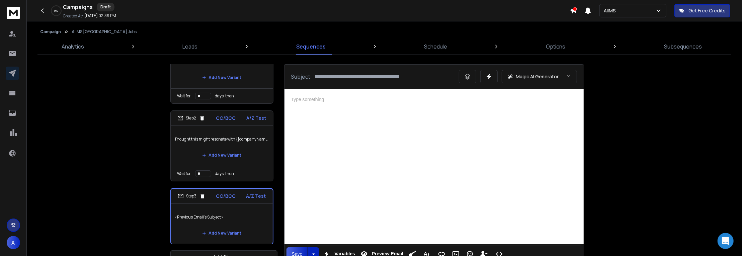
click at [348, 178] on div at bounding box center [433, 166] width 299 height 154
click at [235, 142] on p "Thought this might resonate with {{companyName}}" at bounding box center [222, 139] width 94 height 19
type input "**********"
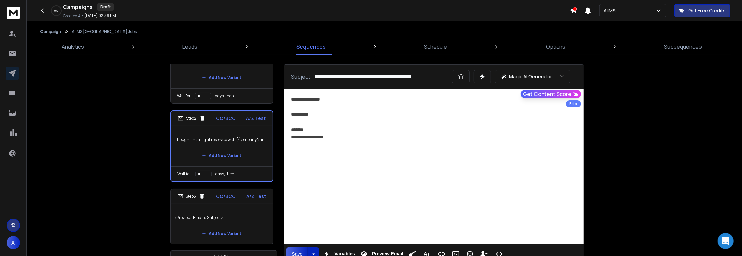
click at [381, 141] on div "**********" at bounding box center [433, 166] width 299 height 154
copy div "**********"
click at [229, 215] on p "<Previous Email's Subject>" at bounding box center [222, 217] width 94 height 19
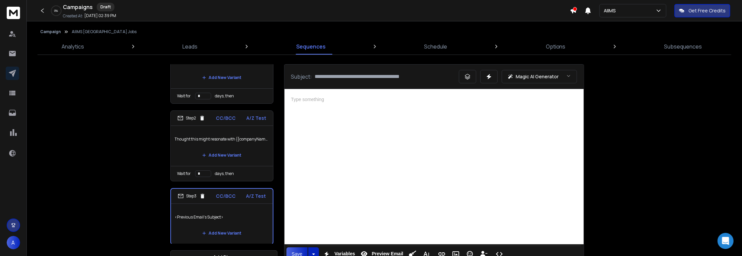
click at [356, 147] on div at bounding box center [433, 166] width 299 height 154
paste div
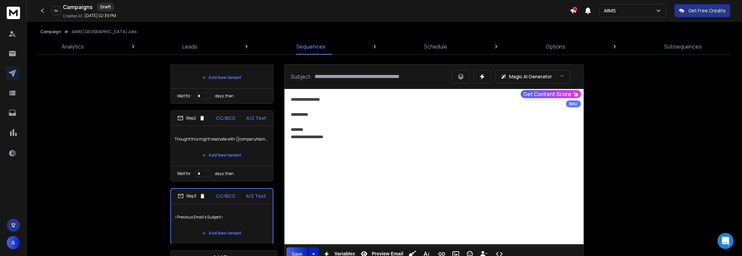
click at [307, 115] on span "**********" at bounding box center [299, 114] width 17 height 5
click at [379, 251] on span "Preview Email" at bounding box center [388, 254] width 34 height 6
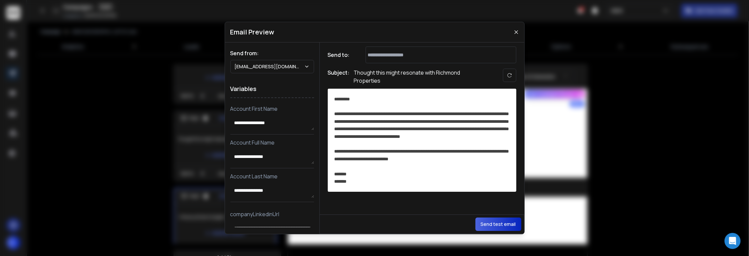
click at [516, 32] on icon at bounding box center [516, 32] width 4 height 4
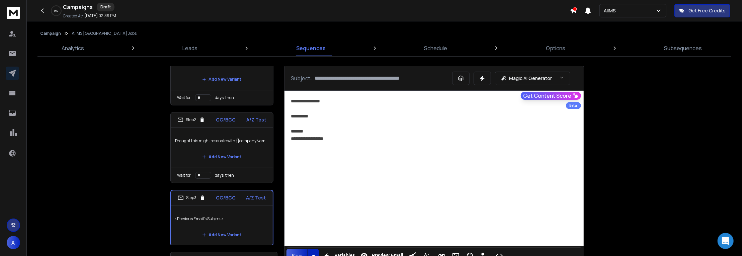
scroll to position [0, 0]
click at [368, 80] on input at bounding box center [380, 78] width 131 height 8
type input "*"
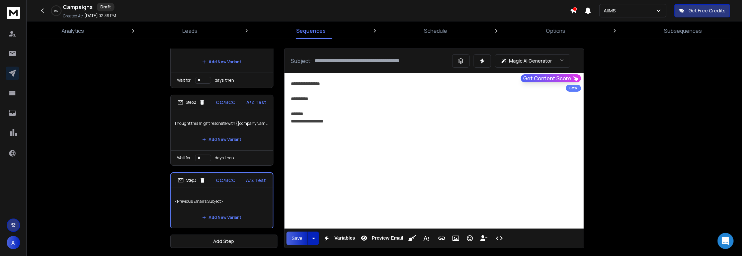
scroll to position [17, 0]
click at [392, 235] on span "Preview Email" at bounding box center [388, 238] width 34 height 6
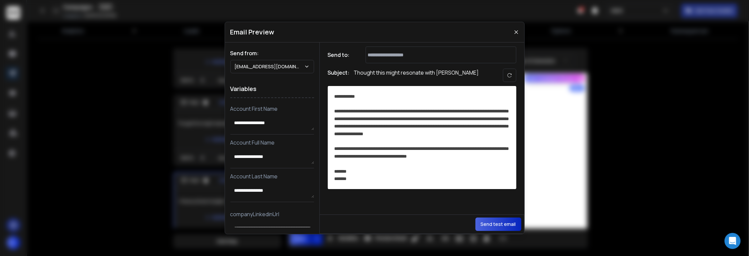
click at [516, 32] on icon at bounding box center [515, 31] width 5 height 5
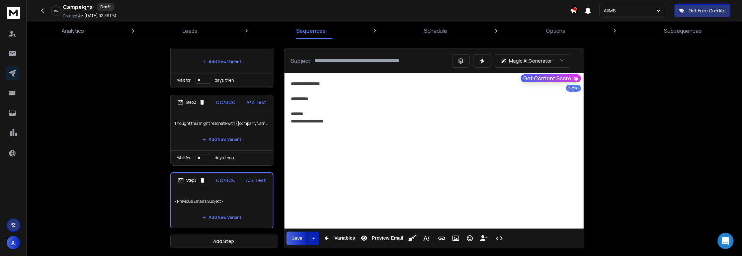
click at [356, 58] on input at bounding box center [380, 61] width 131 height 8
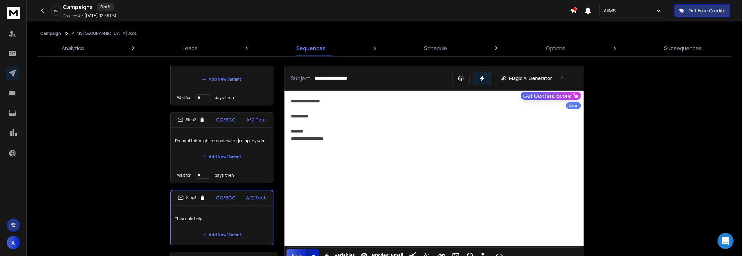
click at [480, 82] on button "button" at bounding box center [482, 78] width 17 height 13
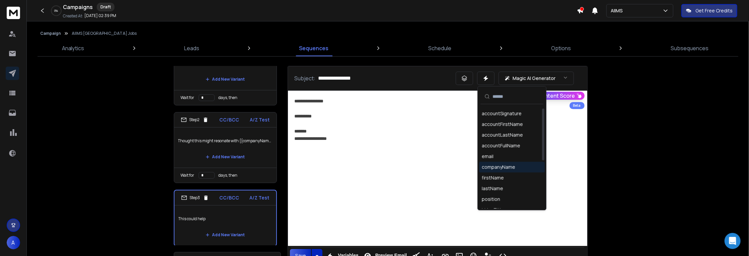
click at [501, 165] on div "companyName" at bounding box center [498, 167] width 33 height 7
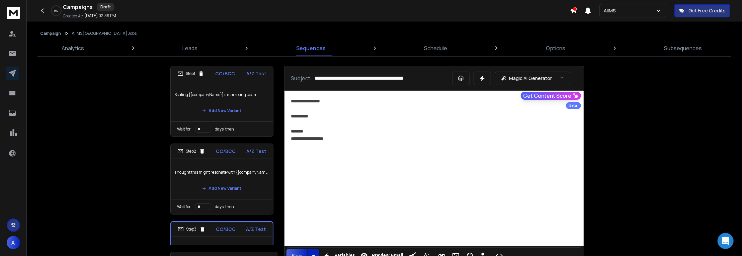
drag, startPoint x: 431, startPoint y: 78, endPoint x: 315, endPoint y: 79, distance: 115.5
click at [315, 79] on input "**********" at bounding box center [380, 78] width 131 height 8
click at [242, 98] on p "Scaling {{companyName}}'s marketing team" at bounding box center [222, 94] width 94 height 19
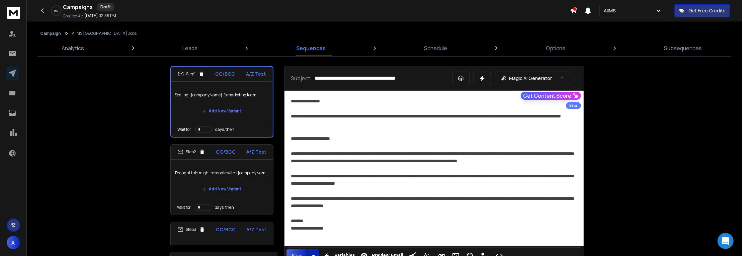
click at [263, 174] on p "Thought this might resonate with {{companyName}}" at bounding box center [222, 173] width 94 height 19
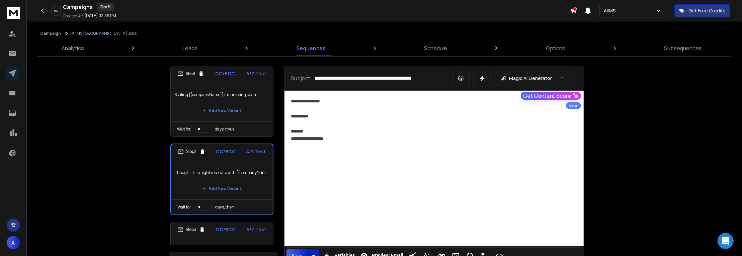
scroll to position [31, 0]
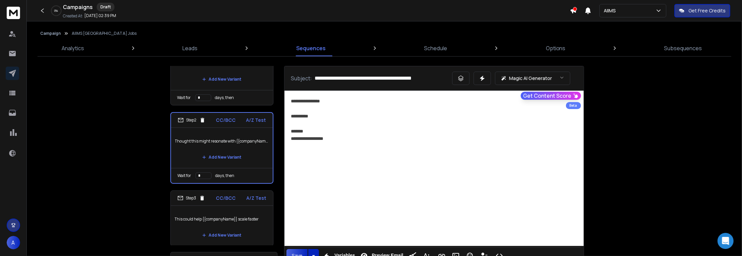
click at [258, 220] on p "This could help {{companyName}} scale faster" at bounding box center [222, 219] width 94 height 19
type input "**********"
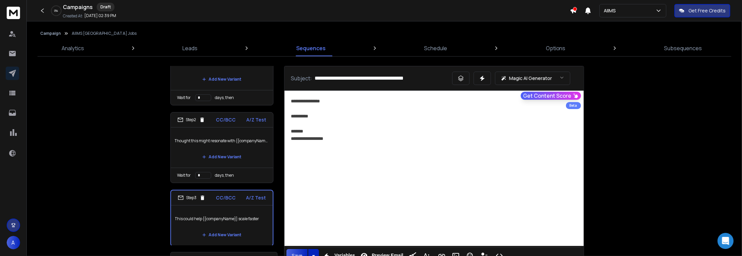
scroll to position [18, 0]
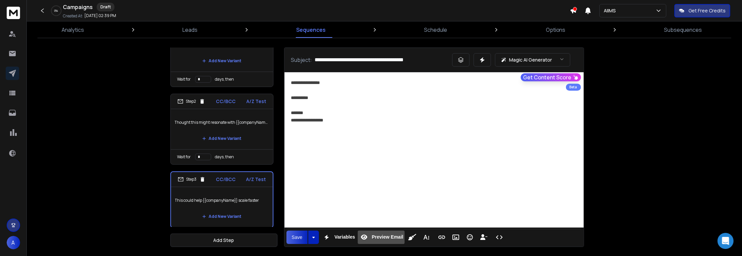
click at [381, 237] on span "Preview Email" at bounding box center [388, 237] width 34 height 6
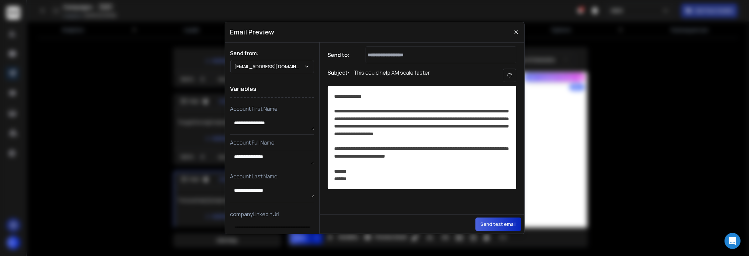
click at [517, 30] on icon at bounding box center [515, 31] width 5 height 5
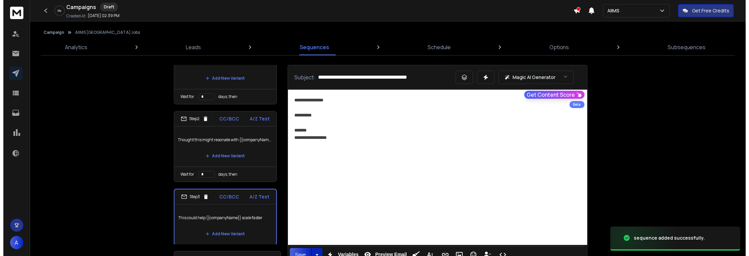
scroll to position [0, 0]
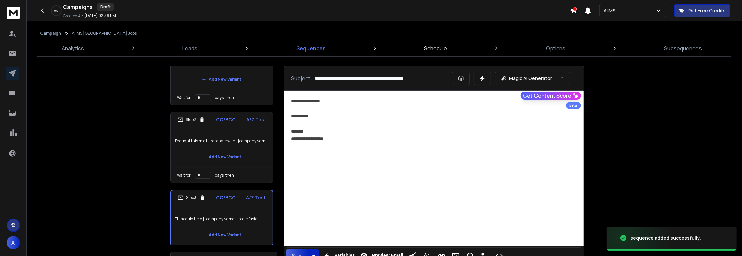
click at [447, 47] on p "Schedule" at bounding box center [435, 48] width 23 height 8
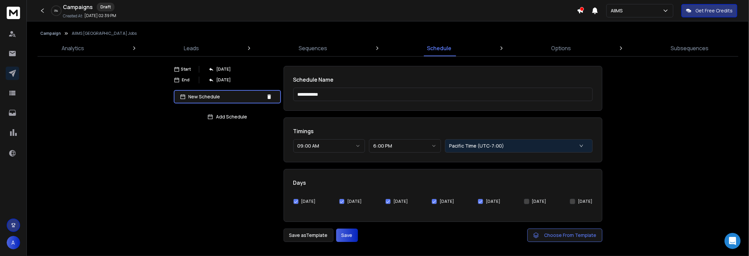
click at [507, 149] on button "Pacific Time (UTC-7:00)" at bounding box center [519, 145] width 148 height 13
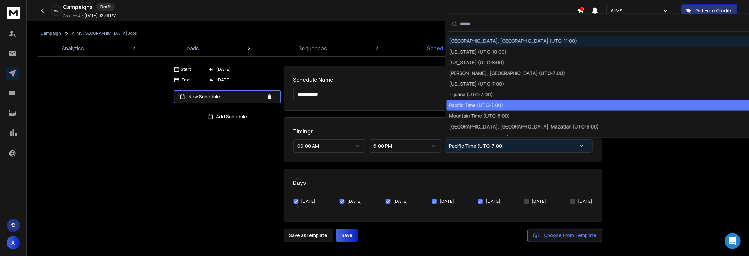
click at [507, 149] on button "Pacific Time (UTC-7:00)" at bounding box center [519, 145] width 148 height 13
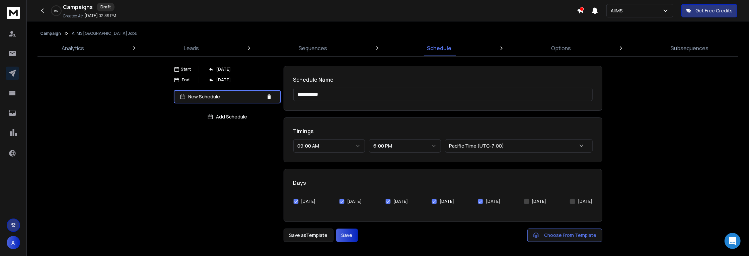
click at [516, 153] on div "Timings 09:00 AM ******** ******** ******** ******** ******** ******** ********…" at bounding box center [442, 139] width 319 height 45
click at [516, 151] on button "Pacific Time (UTC-7:00)" at bounding box center [519, 145] width 148 height 13
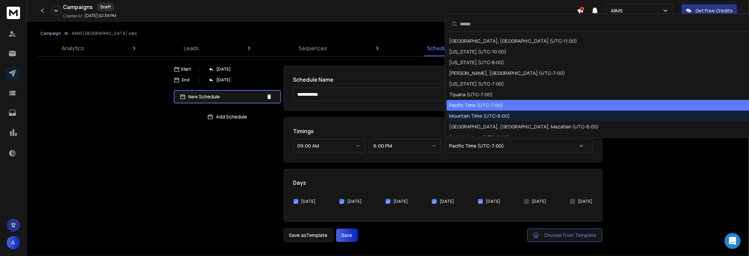
click at [660, 125] on div "**********" at bounding box center [387, 153] width 701 height 181
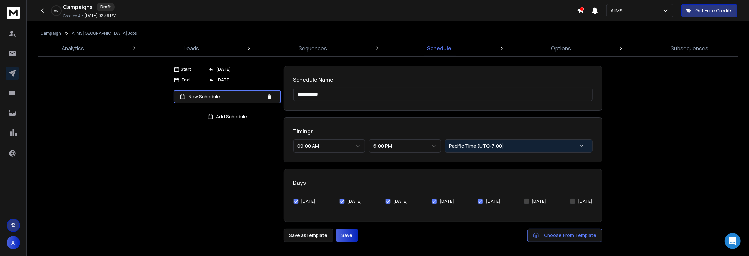
click at [520, 147] on div "Pacific Time (UTC-7:00)" at bounding box center [510, 146] width 123 height 7
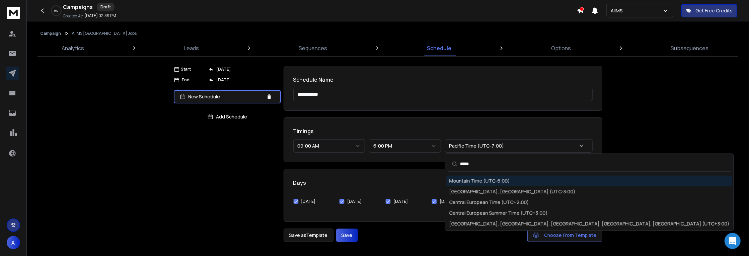
type input "******"
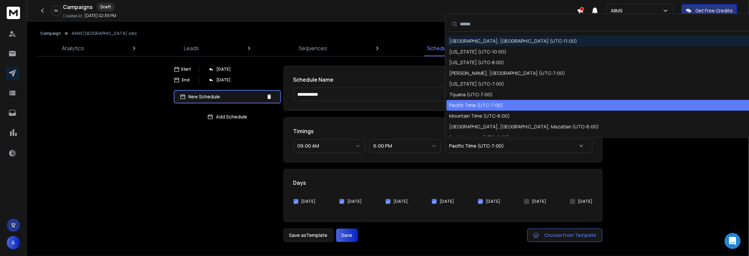
scroll to position [371, 0]
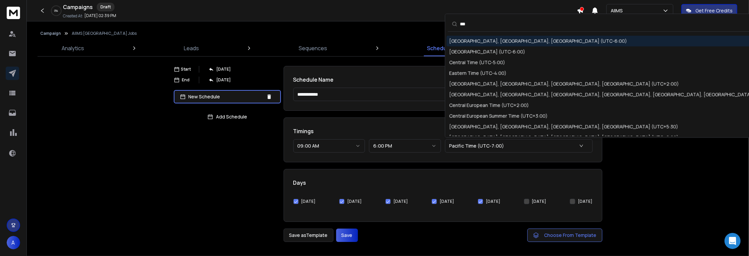
type input "****"
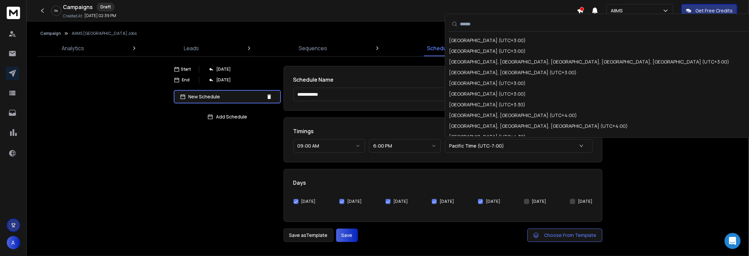
scroll to position [464, 0]
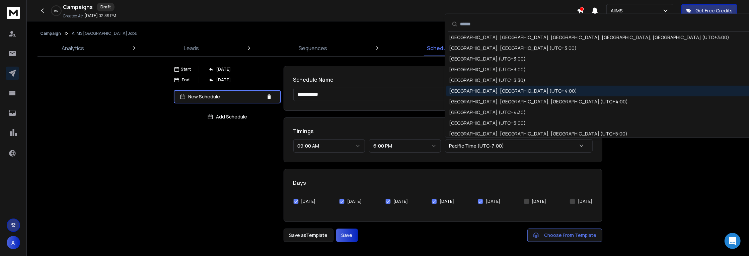
click at [503, 92] on div "[GEOGRAPHIC_DATA], [GEOGRAPHIC_DATA] (UTC+4:00)" at bounding box center [513, 91] width 128 height 7
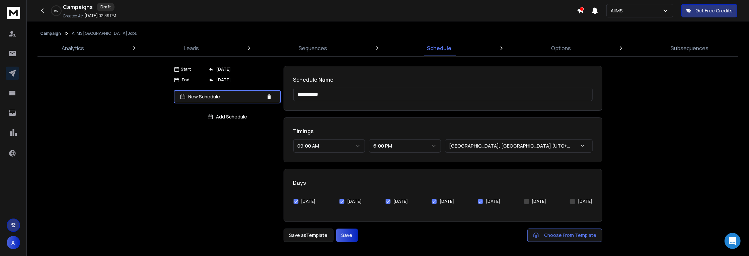
click at [642, 110] on div "**********" at bounding box center [387, 153] width 701 height 181
click at [368, 146] on div "09:00 AM ******** ******** ******** ******** ******** ******** ******** *******…" at bounding box center [367, 145] width 148 height 13
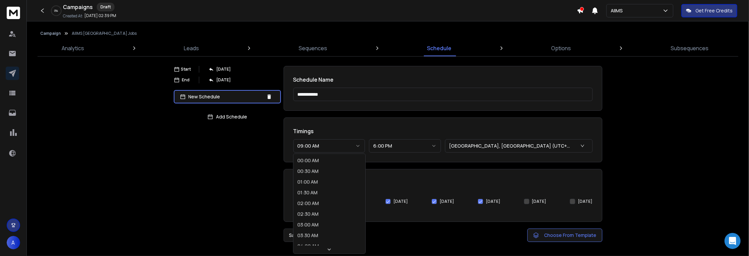
click at [359, 146] on icon "button" at bounding box center [357, 145] width 5 height 5
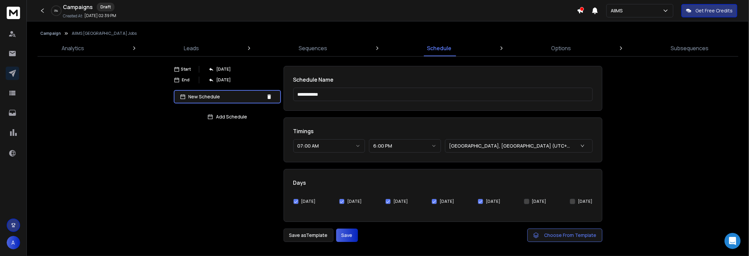
click at [343, 147] on button "07:00 AM" at bounding box center [329, 145] width 72 height 13
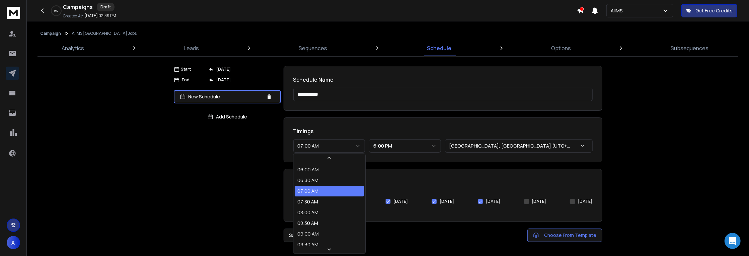
scroll to position [144, 0]
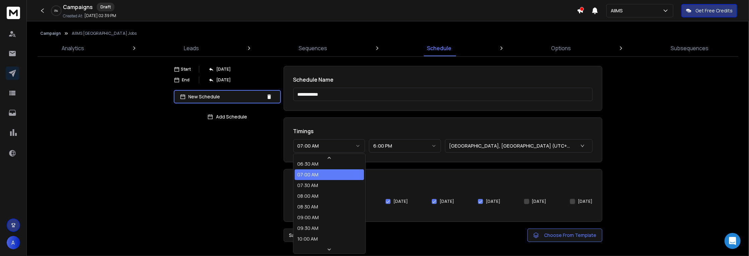
select select "********"
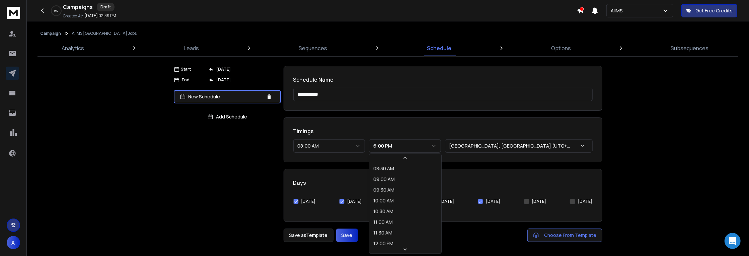
click at [406, 147] on button "6:00 PM" at bounding box center [405, 145] width 72 height 13
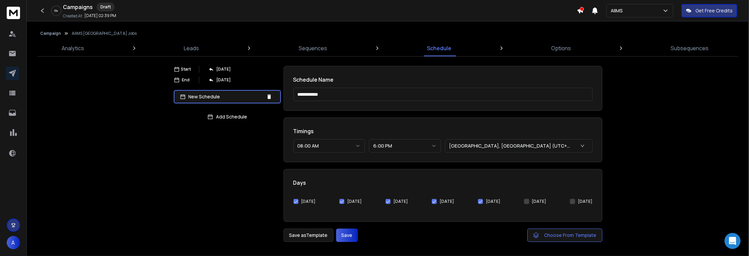
click at [406, 147] on button "6:00 PM" at bounding box center [405, 145] width 72 height 13
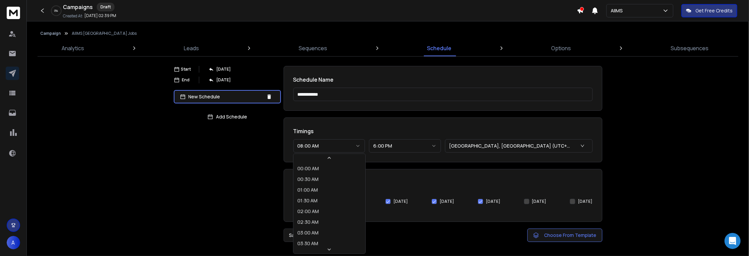
click at [358, 147] on icon "button" at bounding box center [357, 145] width 5 height 5
click at [358, 146] on icon "button" at bounding box center [357, 145] width 5 height 5
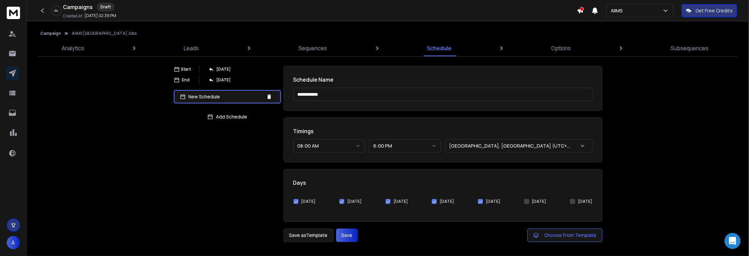
click at [343, 233] on button "Save" at bounding box center [347, 235] width 22 height 13
click at [555, 48] on p "Options" at bounding box center [561, 48] width 20 height 8
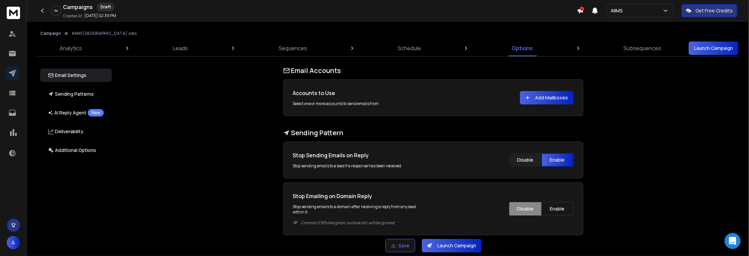
click at [528, 100] on button "Add Mailboxes" at bounding box center [547, 97] width 54 height 13
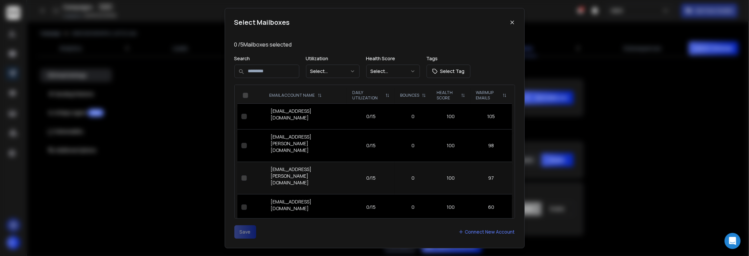
click at [244, 175] on button "button" at bounding box center [243, 177] width 5 height 5
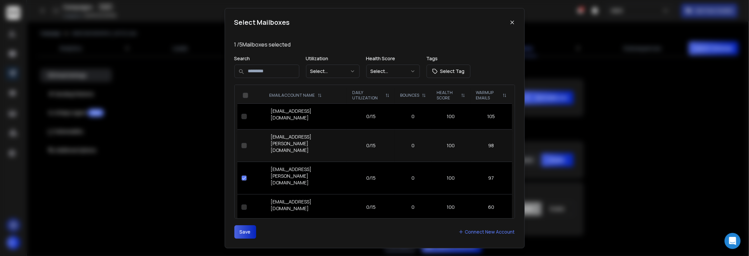
click at [244, 143] on button "button" at bounding box center [243, 145] width 5 height 5
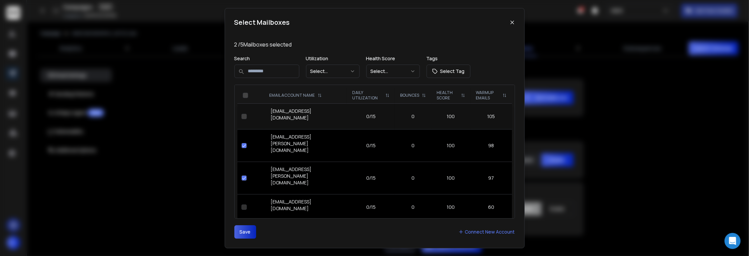
click at [244, 117] on button "button" at bounding box center [243, 116] width 5 height 5
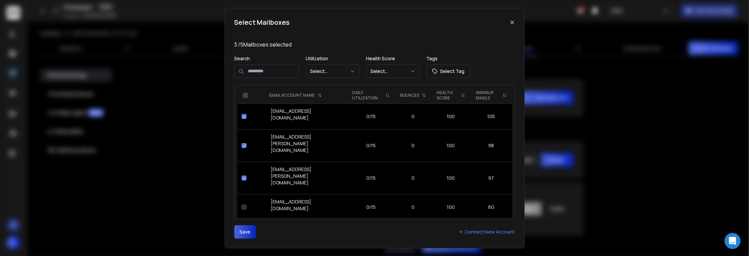
click at [243, 230] on button "button" at bounding box center [243, 232] width 5 height 5
click at [250, 229] on button "Save" at bounding box center [245, 231] width 22 height 13
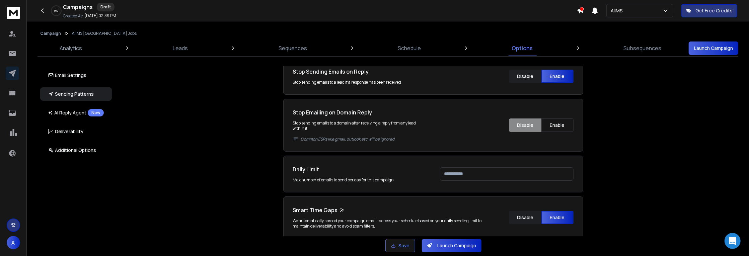
scroll to position [182, 0]
drag, startPoint x: 466, startPoint y: 173, endPoint x: 416, endPoint y: 167, distance: 49.6
click at [416, 167] on div "Daily Limit Max number of emails to send per day for this campaign ***" at bounding box center [433, 172] width 280 height 17
type input "**"
click at [404, 249] on button "Save" at bounding box center [400, 245] width 30 height 13
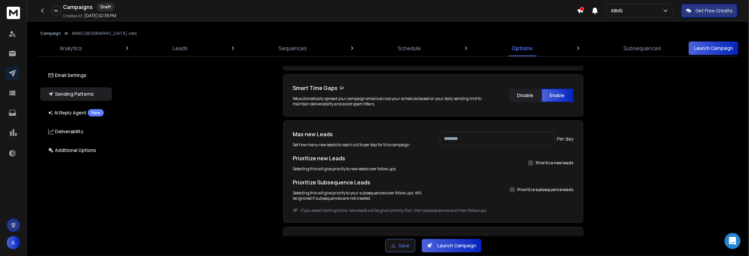
scroll to position [303, 0]
click at [530, 162] on button "Prioritize new leads" at bounding box center [530, 162] width 5 height 5
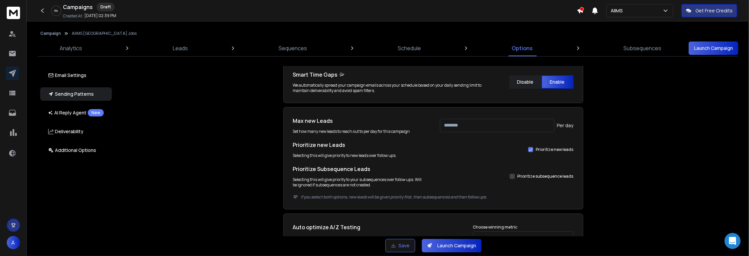
scroll to position [319, 0]
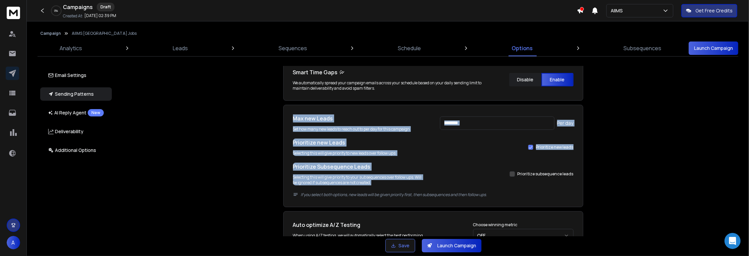
drag, startPoint x: 384, startPoint y: 184, endPoint x: 275, endPoint y: 117, distance: 128.1
click at [275, 117] on div "Email Accounts Accounts to Use Select one or more accounts to send emails from …" at bounding box center [437, 151] width 629 height 170
copy div "Max new Leads Set how many new leads to reach out to per day for this campaign …"
click at [470, 123] on input "***" at bounding box center [497, 122] width 114 height 13
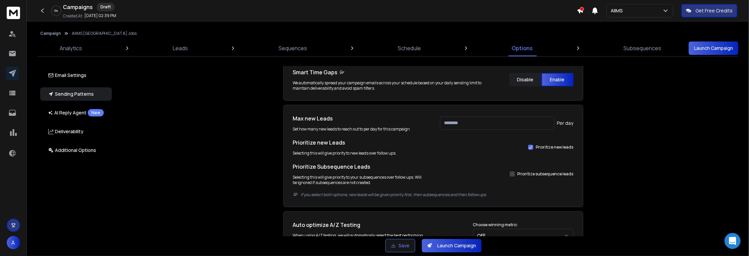
drag, startPoint x: 466, startPoint y: 122, endPoint x: 397, endPoint y: 116, distance: 69.5
click at [397, 116] on div "Max new Leads Set how many new leads to reach out to per day for this campaign …" at bounding box center [433, 122] width 280 height 17
type input "***"
click at [658, 165] on div "Email Accounts Accounts to Use Select one or more accounts to send emails from …" at bounding box center [437, 151] width 629 height 170
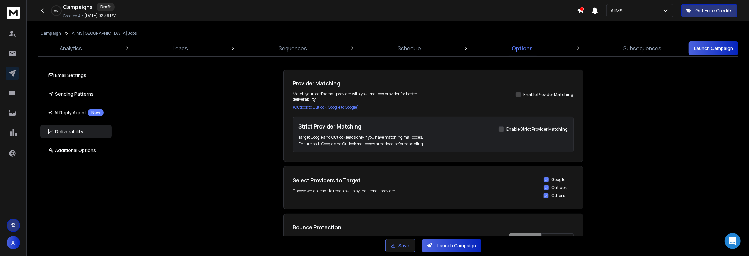
scroll to position [845, 0]
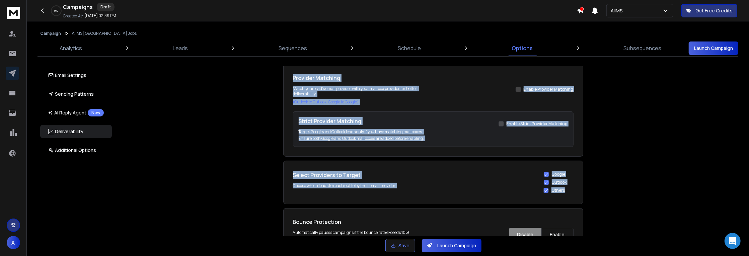
drag, startPoint x: 579, startPoint y: 190, endPoint x: 271, endPoint y: 71, distance: 329.6
click at [271, 71] on div "Email Accounts Accounts to Use Select one or more accounts to send emails from …" at bounding box center [437, 151] width 629 height 170
copy div "Provider Matching Match your lead's email provider with your mailbox provider f…"
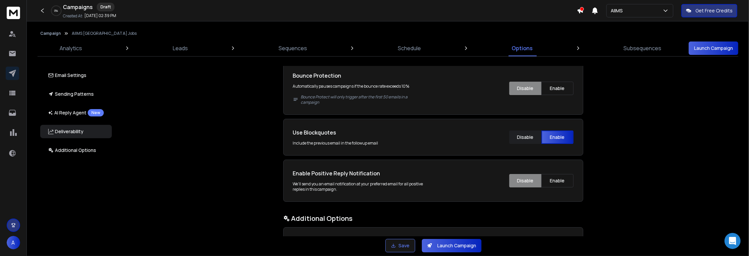
scroll to position [993, 0]
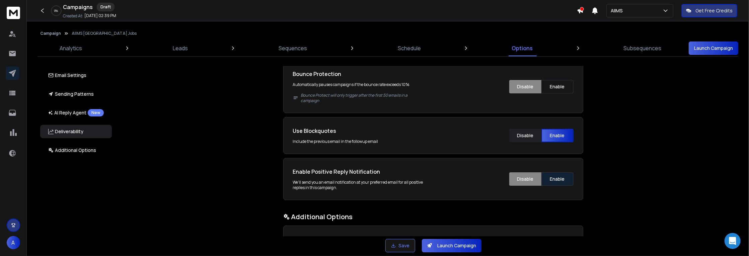
click at [557, 175] on button "Enable" at bounding box center [557, 178] width 32 height 13
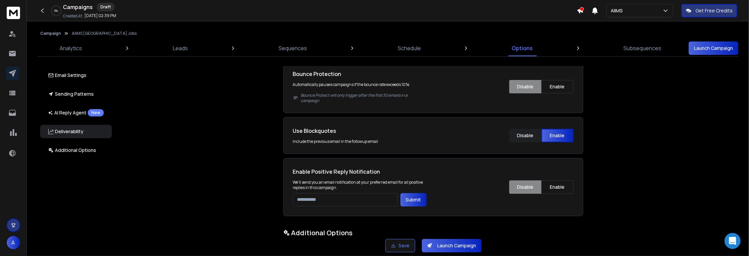
click at [350, 198] on input "email" at bounding box center [345, 199] width 105 height 13
click at [412, 193] on button "Submit" at bounding box center [413, 199] width 26 height 13
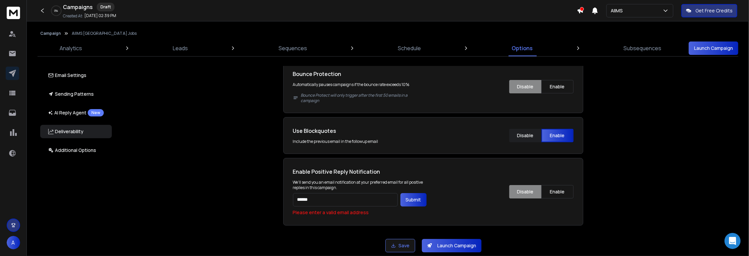
click at [347, 196] on input "******" at bounding box center [345, 199] width 105 height 13
type input "**********"
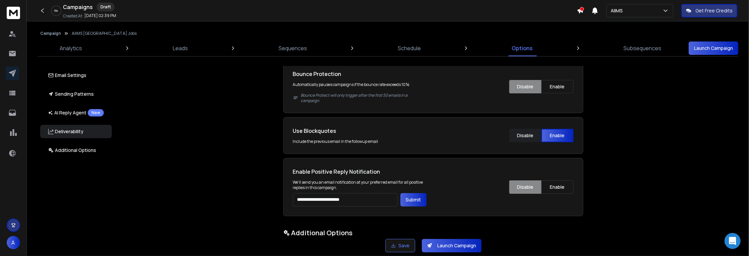
click at [404, 194] on button "Submit" at bounding box center [413, 199] width 26 height 13
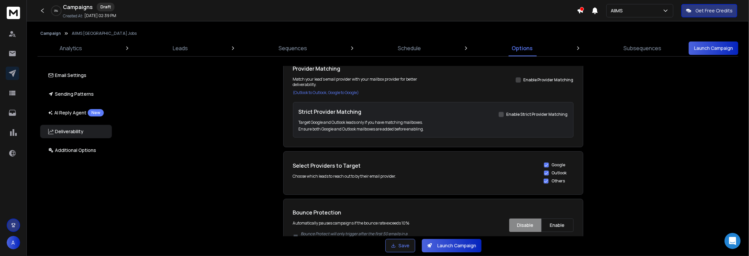
scroll to position [853, 0]
click at [516, 79] on button "Enable Provider Matching" at bounding box center [517, 81] width 5 height 5
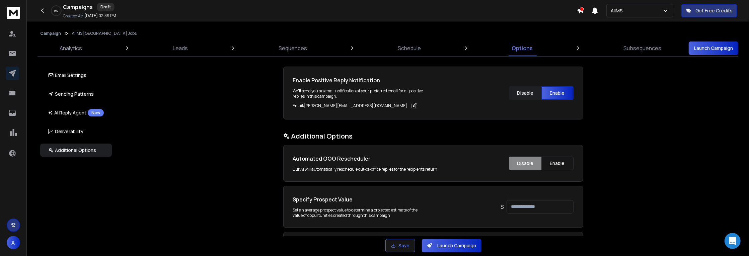
scroll to position [1086, 0]
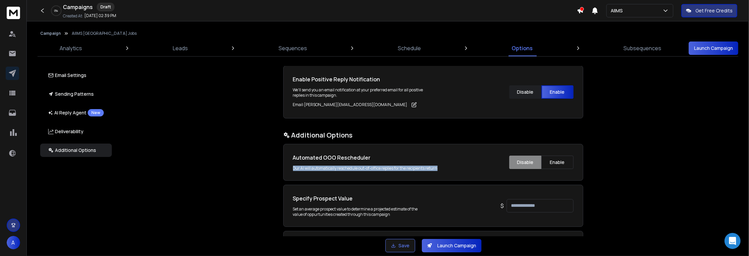
drag, startPoint x: 283, startPoint y: 157, endPoint x: 421, endPoint y: 172, distance: 139.0
click at [421, 172] on div "Automated OOO Rescheduler Our AI will automatically reschedule out-of-office re…" at bounding box center [433, 162] width 300 height 37
click at [469, 160] on div "Disable Enable" at bounding box center [512, 162] width 123 height 13
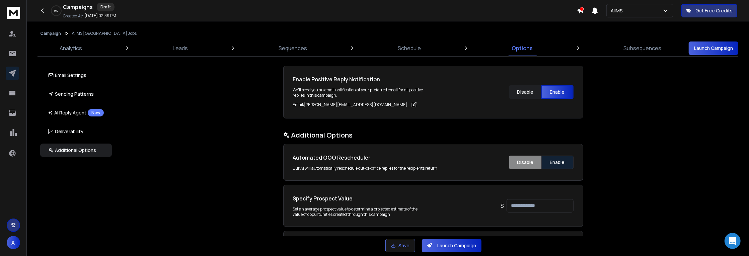
click at [556, 158] on button "Enable" at bounding box center [557, 162] width 32 height 13
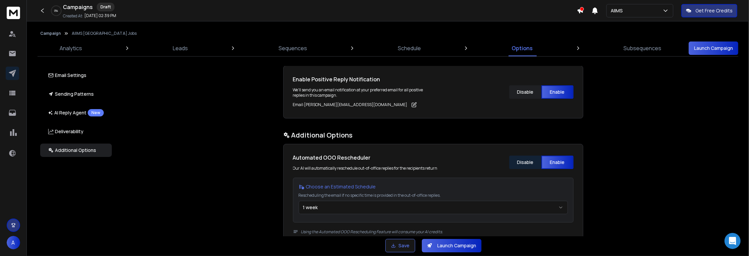
click at [515, 157] on button "Disable" at bounding box center [525, 162] width 32 height 13
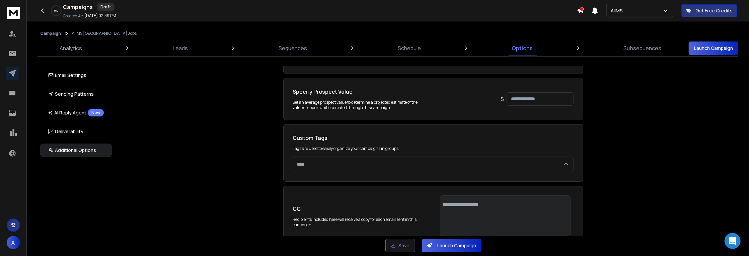
scroll to position [1090, 0]
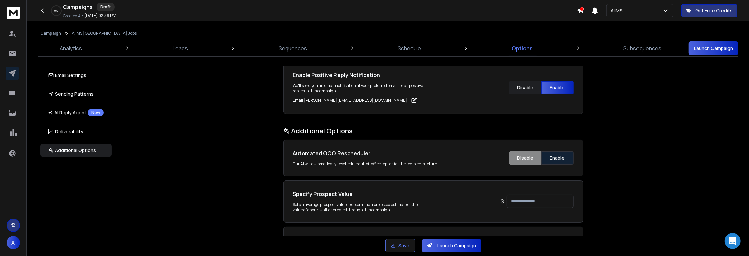
click at [560, 151] on button "Enable" at bounding box center [557, 157] width 32 height 13
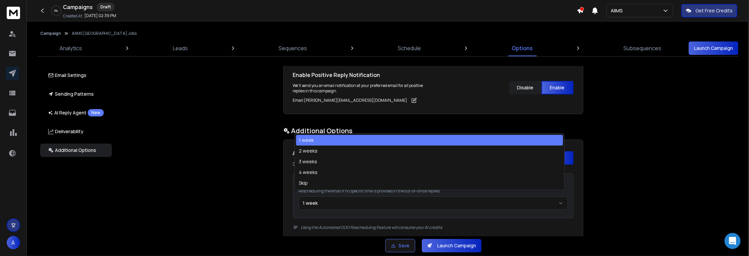
click at [517, 196] on button "1 week" at bounding box center [433, 202] width 269 height 13
select select "**"
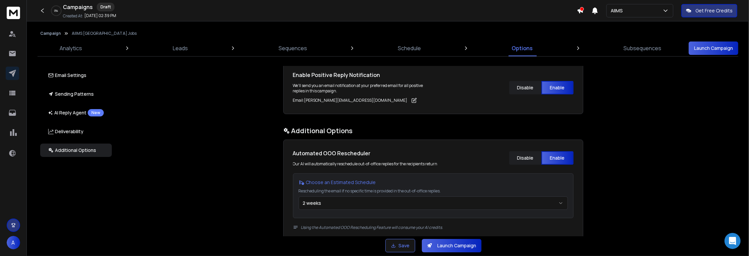
click at [602, 177] on div "Email Accounts Accounts to Use Select one or more accounts to send emails from …" at bounding box center [437, 151] width 629 height 170
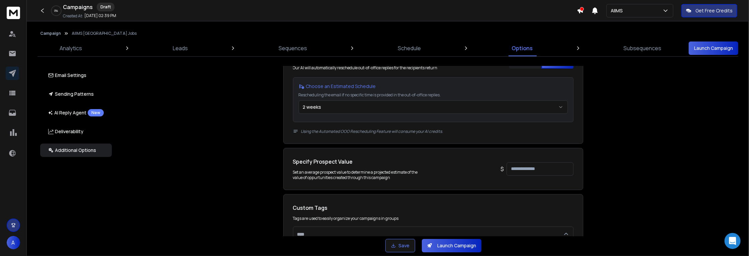
scroll to position [1198, 0]
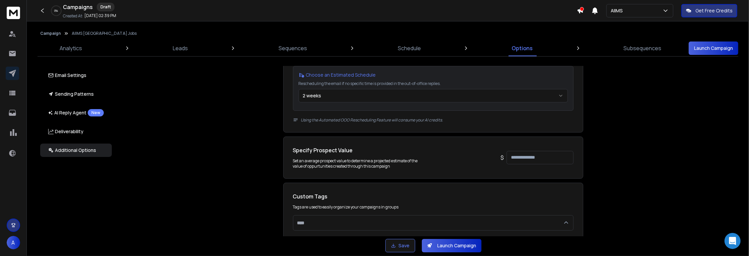
drag, startPoint x: 542, startPoint y: 157, endPoint x: 484, endPoint y: 149, distance: 59.2
click at [484, 151] on div "$ ***" at bounding box center [507, 157] width 134 height 13
click at [645, 156] on div "Email Accounts Accounts to Use Select one or more accounts to send emails from …" at bounding box center [437, 151] width 629 height 170
drag, startPoint x: 527, startPoint y: 147, endPoint x: 483, endPoint y: 144, distance: 44.6
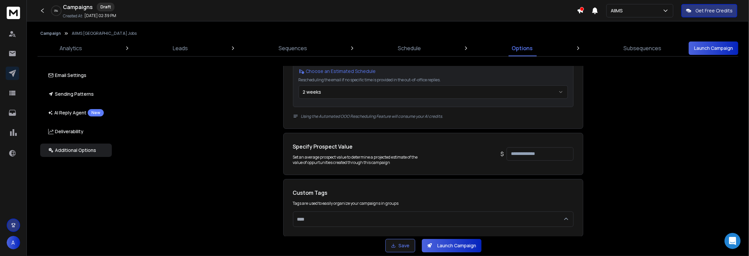
click at [483, 147] on div "$ ****" at bounding box center [507, 153] width 134 height 13
type input "*****"
click at [628, 164] on div "Email Accounts Accounts to Use Select one or more accounts to send emails from …" at bounding box center [437, 151] width 629 height 170
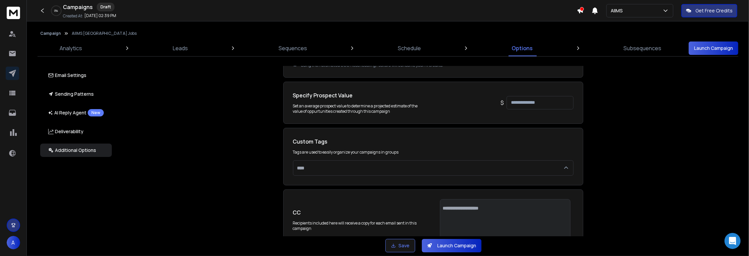
scroll to position [1255, 0]
click at [473, 163] on div at bounding box center [433, 165] width 280 height 15
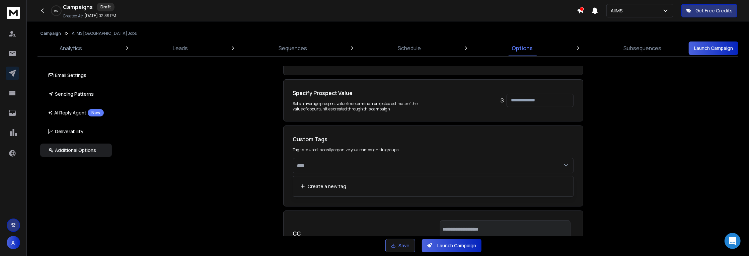
click at [474, 162] on div at bounding box center [433, 165] width 280 height 15
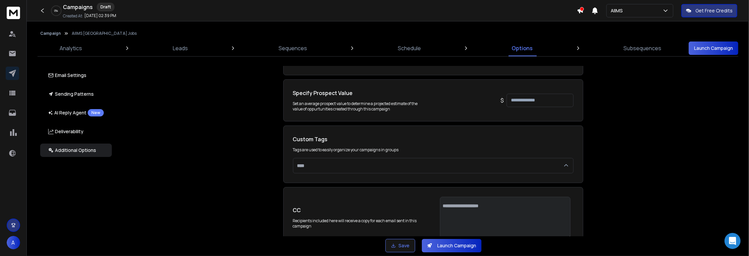
click at [594, 154] on div "Email Accounts Accounts to Use Select one or more accounts to send emails from …" at bounding box center [437, 151] width 629 height 170
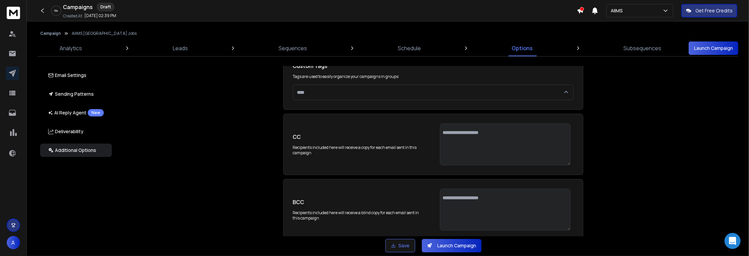
scroll to position [1329, 0]
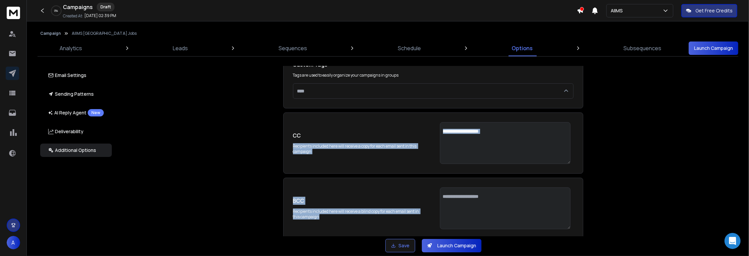
drag, startPoint x: 335, startPoint y: 216, endPoint x: 269, endPoint y: 141, distance: 100.5
click at [269, 141] on div "Email Accounts Accounts to Use Select one or more accounts to send emails from …" at bounding box center [437, 151] width 629 height 170
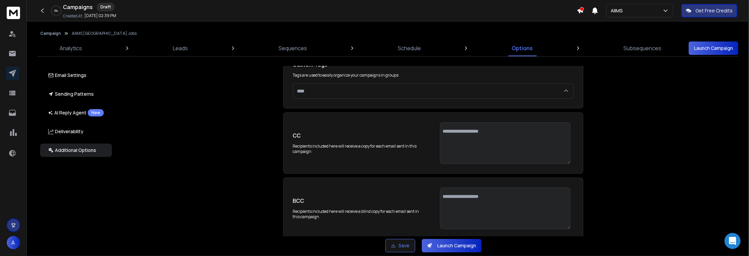
click at [276, 130] on div "Email Accounts Accounts to Use Select one or more accounts to send emails from …" at bounding box center [437, 151] width 629 height 170
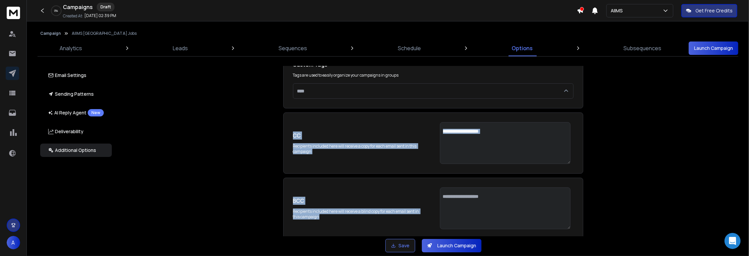
drag, startPoint x: 280, startPoint y: 127, endPoint x: 361, endPoint y: 217, distance: 120.4
click at [361, 217] on div "Additional Options Automated OOO Rescheduler Our AI will automatically reschedu…" at bounding box center [433, 65] width 300 height 356
copy div "CC Recipients included here will receive a copy for each email sent in this cam…"
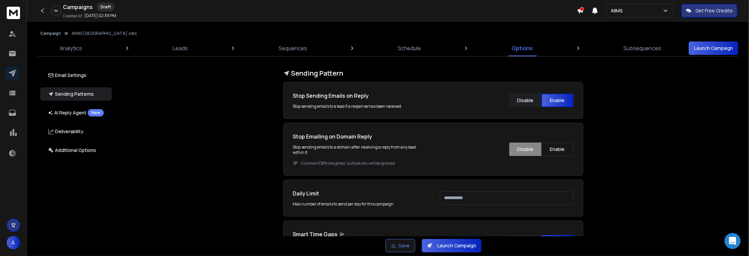
scroll to position [161, 0]
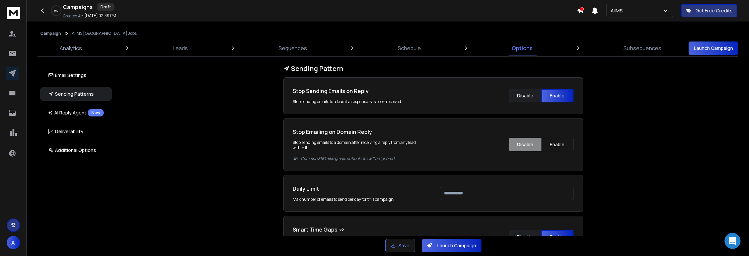
drag, startPoint x: 458, startPoint y: 196, endPoint x: 407, endPoint y: 191, distance: 50.8
click at [410, 191] on div "Daily Limit Max number of emails to send per day for this campaign **" at bounding box center [433, 193] width 280 height 17
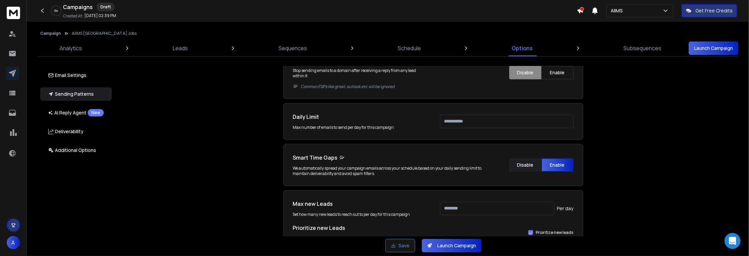
scroll to position [246, 0]
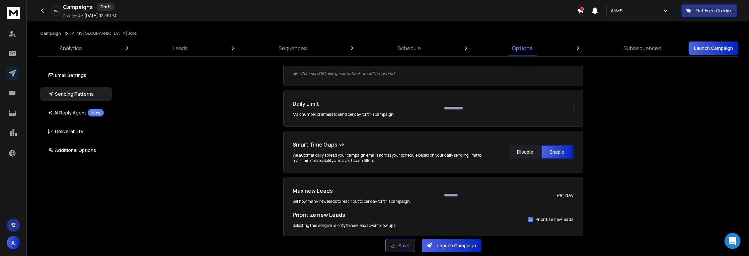
type input "**"
click at [635, 138] on div "Email Accounts Accounts to Use Select one or more accounts to send emails from …" at bounding box center [437, 151] width 629 height 170
click at [395, 247] on icon "submit" at bounding box center [393, 245] width 5 height 5
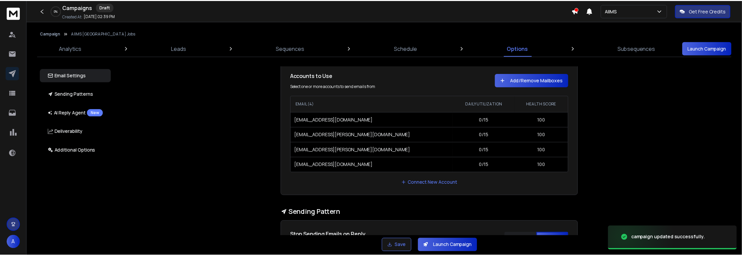
scroll to position [0, 0]
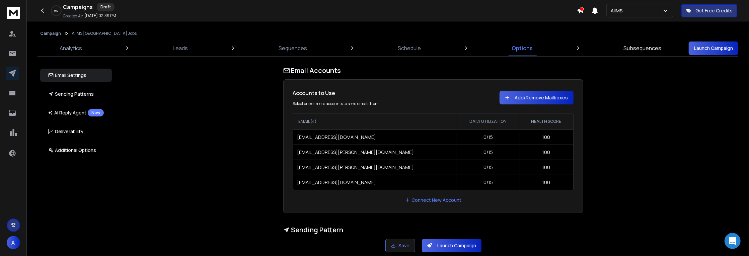
click at [653, 47] on p "Subsequences" at bounding box center [642, 48] width 38 height 8
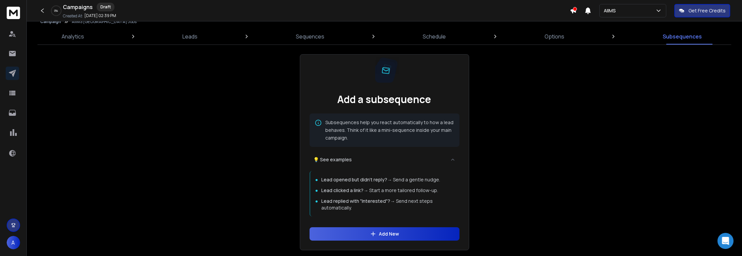
scroll to position [15, 0]
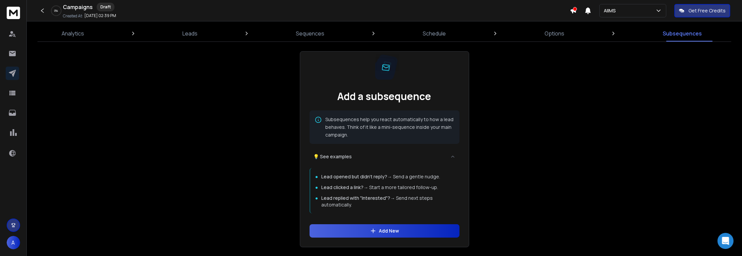
click at [406, 229] on button "Add New" at bounding box center [385, 230] width 150 height 13
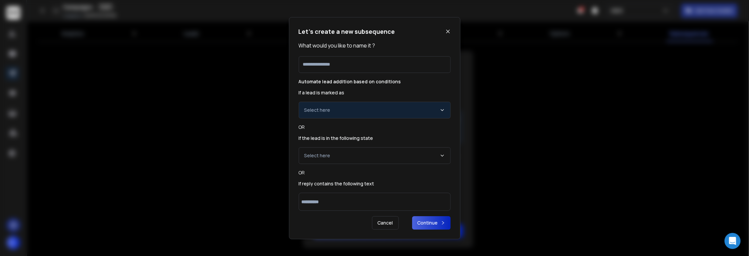
click at [392, 108] on button "Select here" at bounding box center [375, 110] width 152 height 17
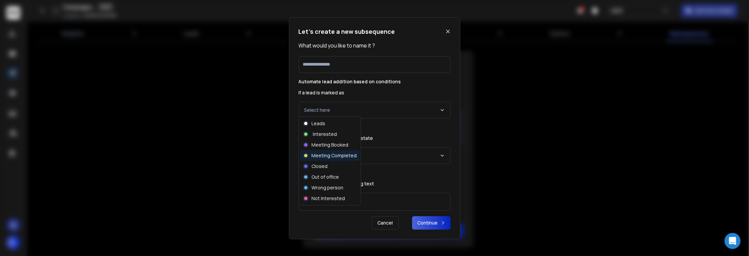
click at [407, 131] on form "Automate lead addition based on conditions If a lead is marked as Select here O…" at bounding box center [375, 140] width 152 height 180
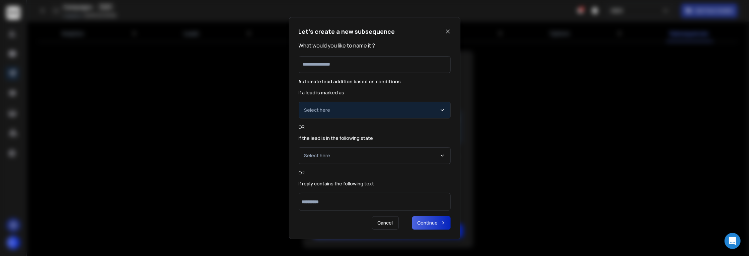
click at [386, 107] on button "Select here" at bounding box center [375, 110] width 152 height 17
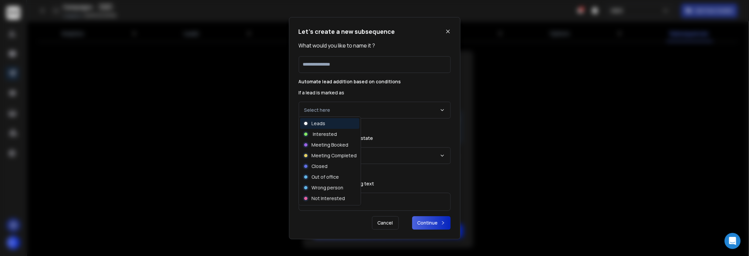
click at [406, 126] on h2 "OR" at bounding box center [375, 127] width 152 height 7
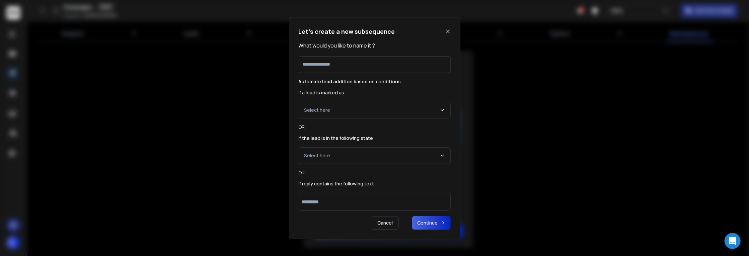
click at [387, 233] on div "Let’s create a new subsequence What would you like to name it ? Automate lead a…" at bounding box center [374, 128] width 171 height 222
click at [387, 230] on p "Cancel" at bounding box center [385, 222] width 27 height 13
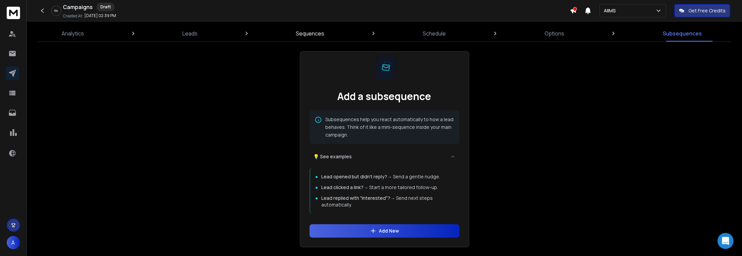
click at [316, 30] on p "Sequences" at bounding box center [310, 33] width 28 height 8
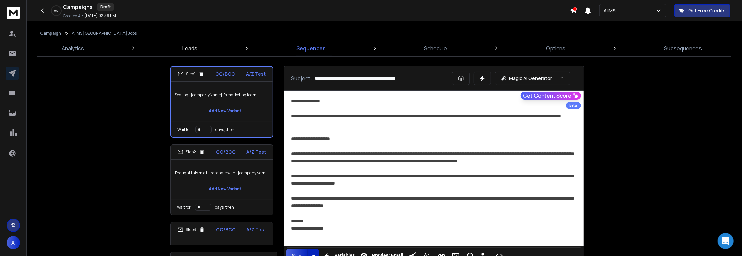
click at [199, 46] on link "Leads" at bounding box center [189, 48] width 23 height 16
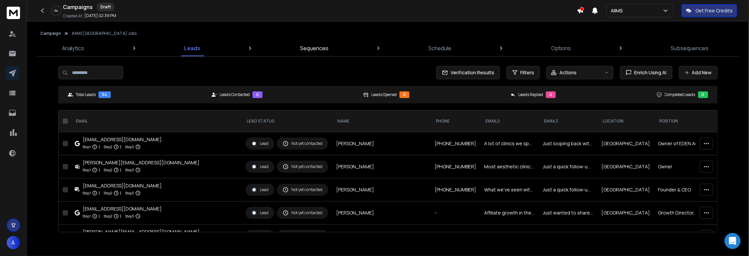
click at [321, 49] on p "Sequences" at bounding box center [314, 48] width 28 height 8
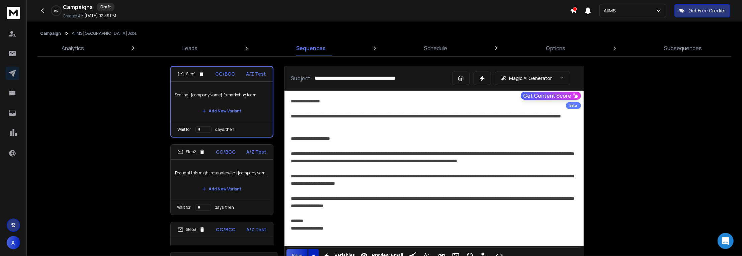
click at [223, 175] on p "Thought this might resonate with {{companyName}}" at bounding box center [222, 173] width 94 height 19
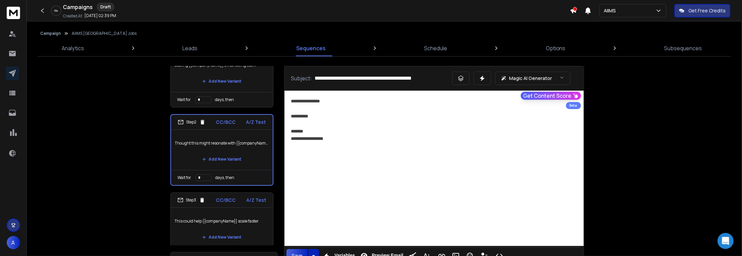
scroll to position [31, 0]
click at [240, 217] on p "This could help {{companyName}} scale faster" at bounding box center [222, 219] width 94 height 19
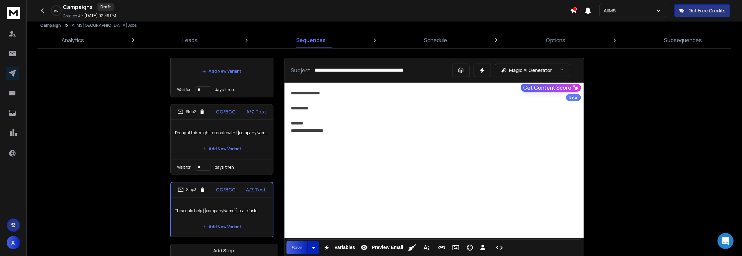
scroll to position [18, 0]
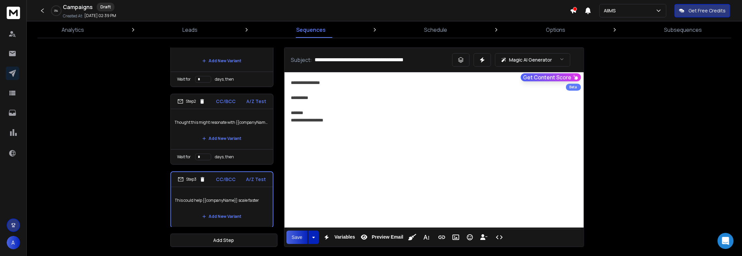
drag, startPoint x: 203, startPoint y: 155, endPoint x: 185, endPoint y: 155, distance: 18.4
click at [185, 155] on div "Wait for * days, then" at bounding box center [222, 156] width 102 height 15
type input "**********"
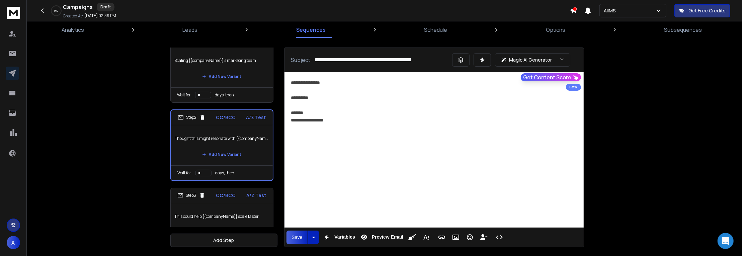
scroll to position [20, 0]
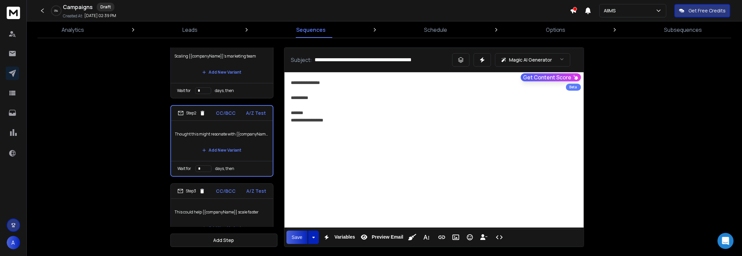
drag, startPoint x: 204, startPoint y: 167, endPoint x: 193, endPoint y: 168, distance: 11.1
click at [193, 168] on div "Wait for * days, then" at bounding box center [222, 168] width 102 height 15
type input "*"
click at [656, 147] on div "**********" at bounding box center [384, 147] width 694 height 205
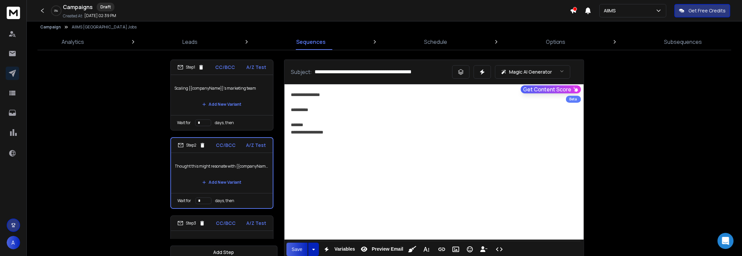
scroll to position [0, 0]
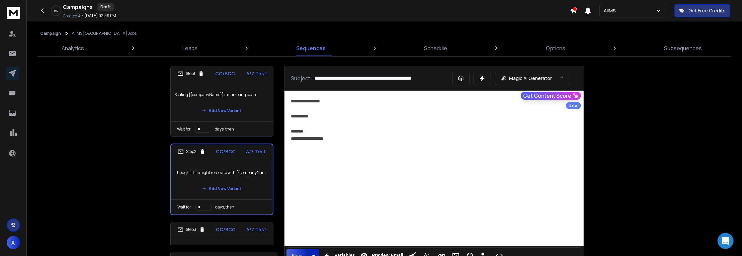
click at [233, 96] on p "Scaling {{companyName}}'s marketing team" at bounding box center [222, 94] width 94 height 19
type input "**********"
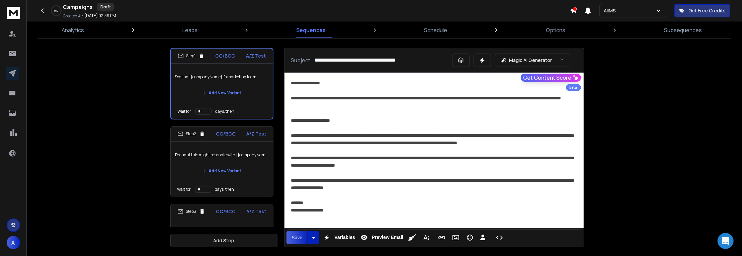
scroll to position [18, 0]
click at [637, 134] on div "**********" at bounding box center [384, 147] width 694 height 205
click at [553, 32] on p "Options" at bounding box center [556, 30] width 20 height 8
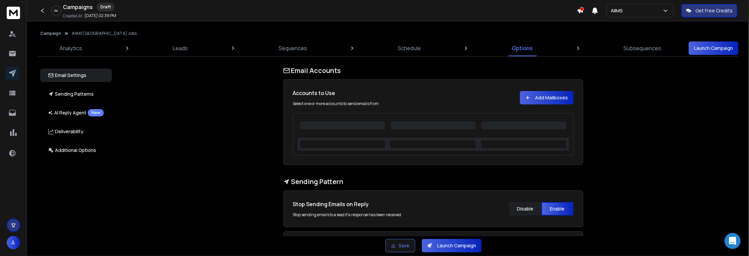
click at [639, 158] on div "Email Accounts Accounts to Use Select one or more accounts to send emails from …" at bounding box center [437, 151] width 629 height 170
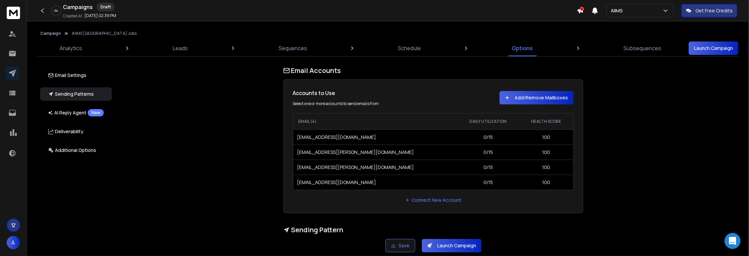
scroll to position [447, 0]
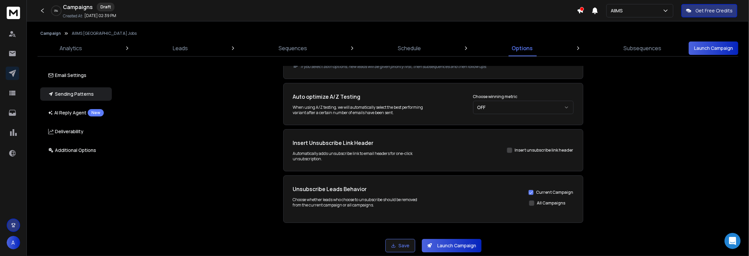
click at [510, 148] on div "Insert unsubscribe link header" at bounding box center [540, 150] width 67 height 5
click at [509, 148] on button "Insert unsubscribe link header" at bounding box center [509, 150] width 5 height 5
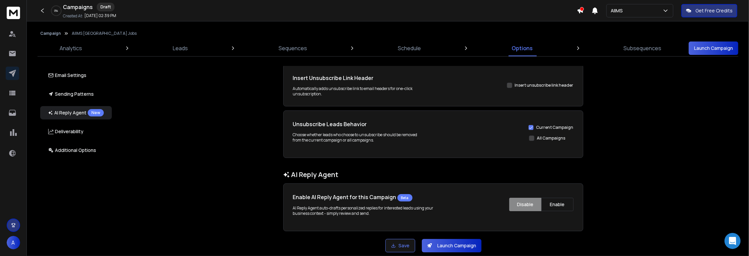
scroll to position [504, 0]
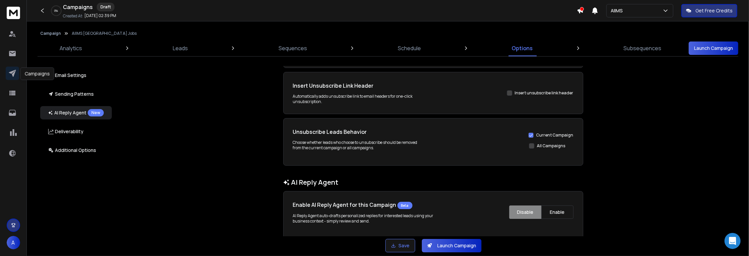
click at [12, 78] on link at bounding box center [12, 73] width 13 height 13
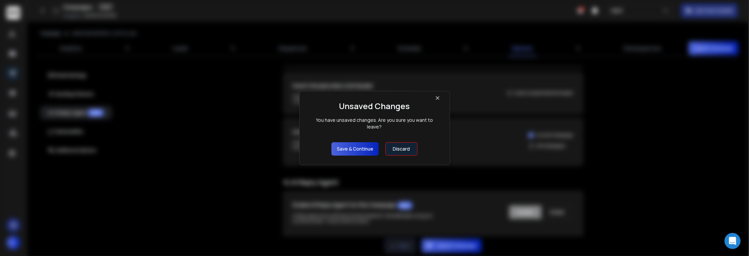
click at [395, 143] on button "Discard" at bounding box center [401, 148] width 32 height 13
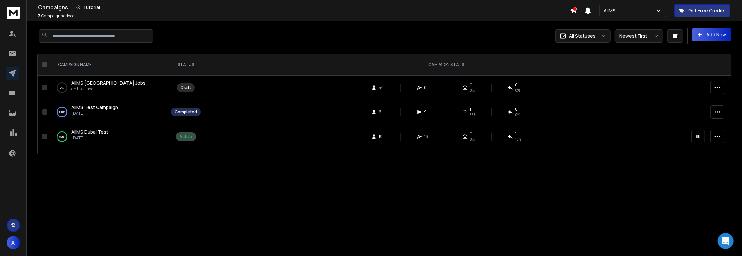
click at [15, 12] on icon at bounding box center [13, 13] width 13 height 12
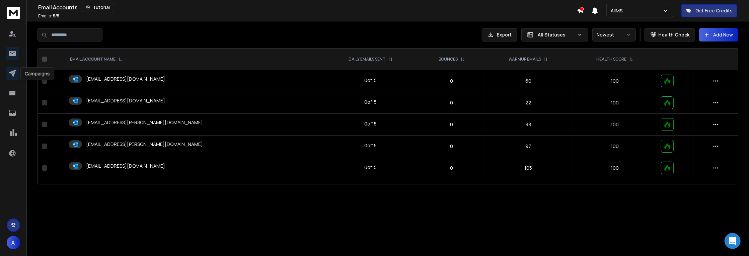
click at [14, 70] on icon at bounding box center [12, 73] width 8 height 8
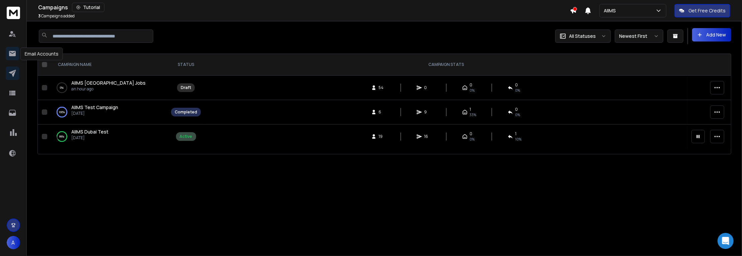
click at [11, 50] on icon at bounding box center [12, 54] width 8 height 8
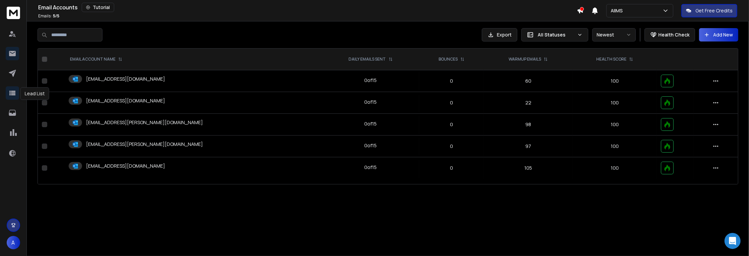
click at [15, 91] on icon at bounding box center [12, 93] width 8 height 8
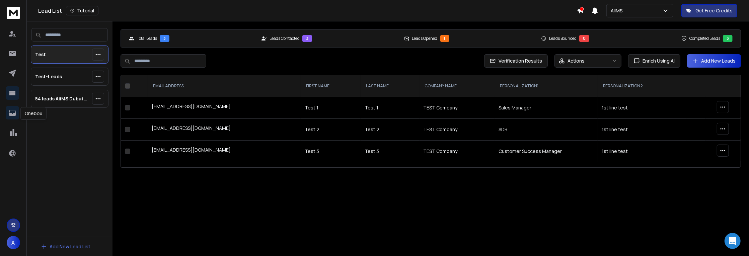
click at [12, 119] on link at bounding box center [12, 112] width 13 height 13
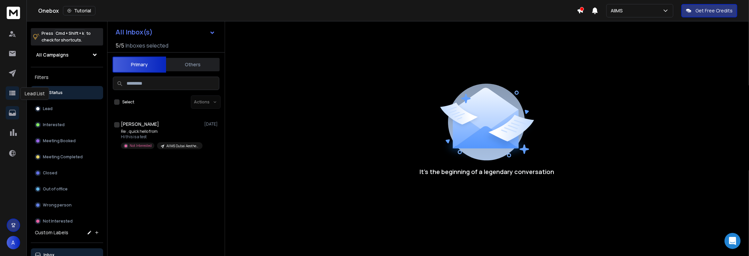
click at [16, 92] on link at bounding box center [12, 92] width 13 height 13
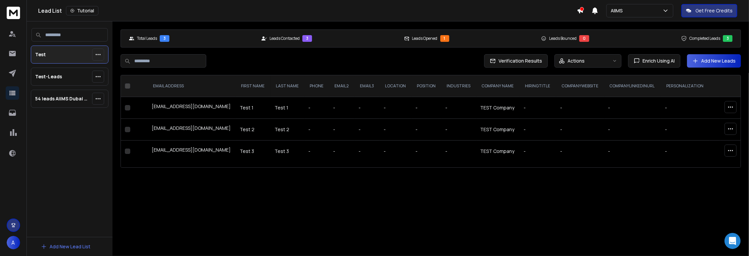
click at [95, 55] on icon "button" at bounding box center [98, 55] width 6 height 6
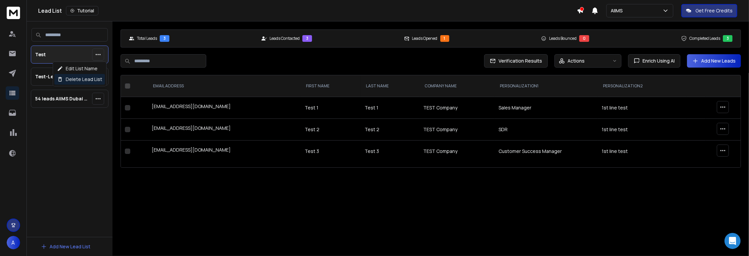
click at [80, 80] on p "Delete Lead List" at bounding box center [84, 79] width 36 height 7
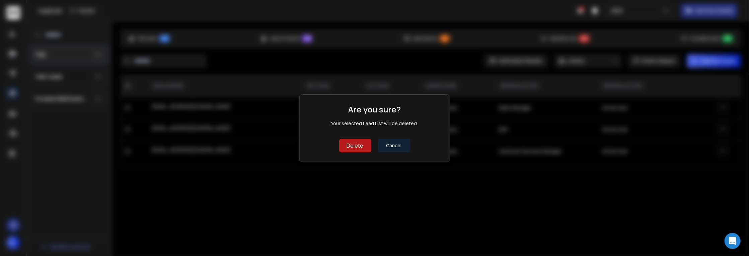
click at [351, 145] on button "Delete" at bounding box center [355, 145] width 32 height 13
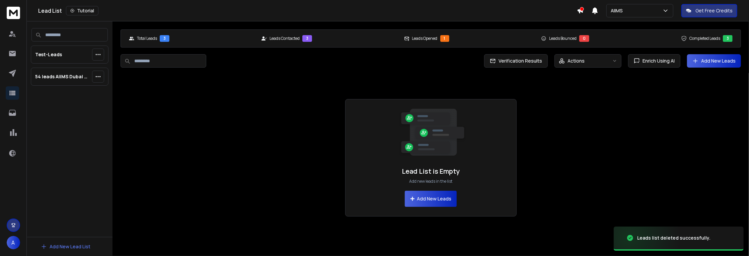
click at [99, 55] on icon "button" at bounding box center [98, 55] width 6 height 6
click at [84, 78] on p "Delete Lead List" at bounding box center [84, 79] width 36 height 7
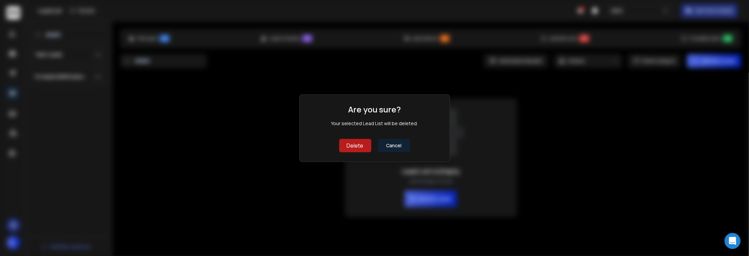
click at [357, 146] on button "Delete" at bounding box center [355, 145] width 32 height 13
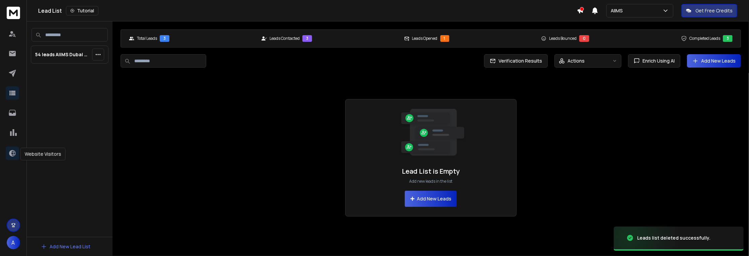
click at [17, 155] on link at bounding box center [12, 153] width 13 height 13
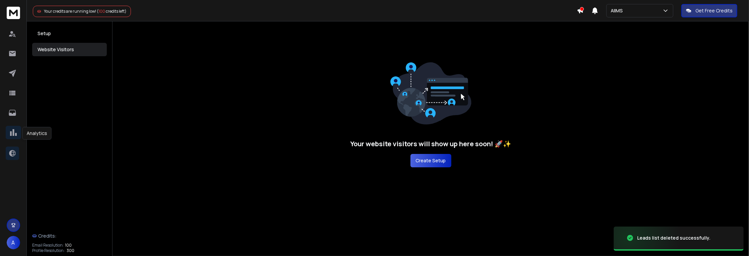
click at [14, 135] on icon at bounding box center [13, 132] width 7 height 7
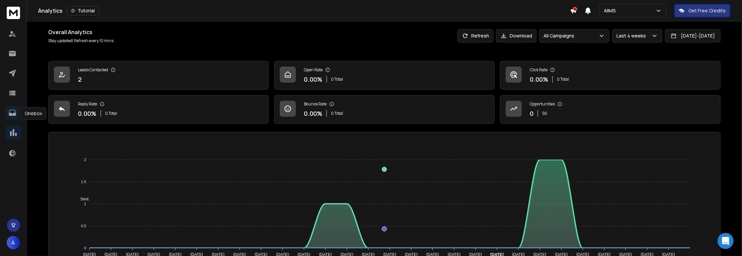
click at [19, 112] on link at bounding box center [12, 112] width 13 height 13
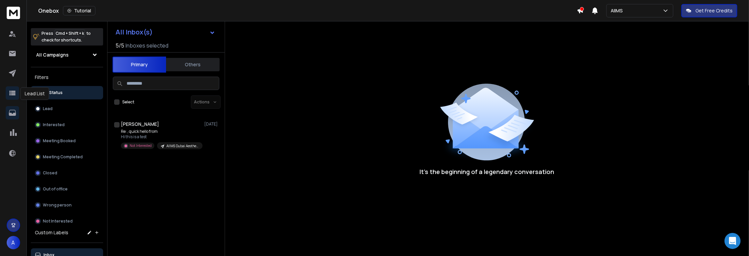
click at [17, 91] on link at bounding box center [12, 92] width 13 height 13
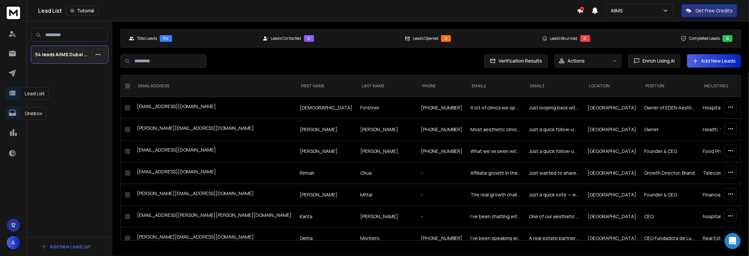
click at [12, 112] on icon at bounding box center [12, 113] width 8 height 8
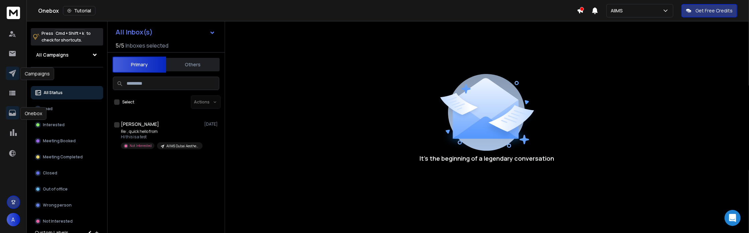
click at [16, 71] on icon at bounding box center [12, 73] width 8 height 8
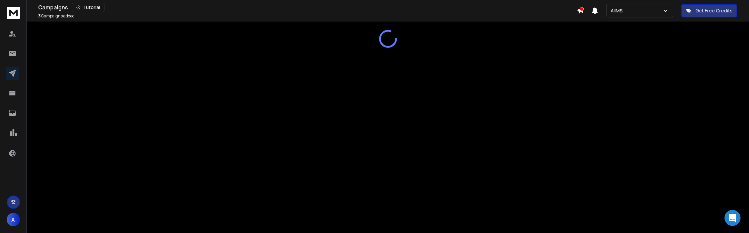
click at [437, 143] on div "ReferralStack Unlock AI-powered affiliate growth Lifetime Deals available! Clai…" at bounding box center [374, 116] width 749 height 233
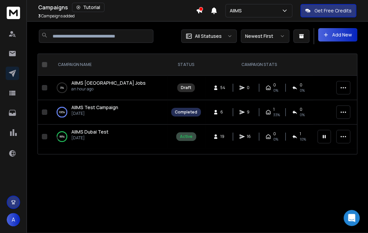
click at [83, 82] on span "AIIMS [GEOGRAPHIC_DATA] Jobs" at bounding box center [108, 83] width 74 height 6
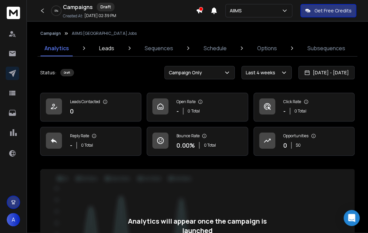
click at [106, 47] on p "Leads" at bounding box center [106, 48] width 15 height 8
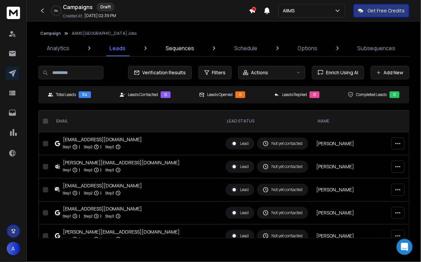
click at [181, 47] on p "Sequences" at bounding box center [180, 48] width 28 height 8
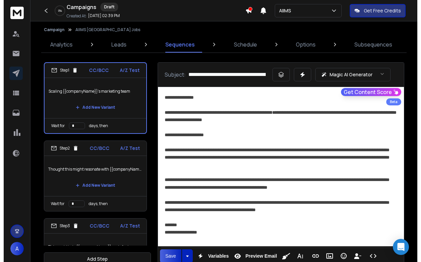
scroll to position [4, 0]
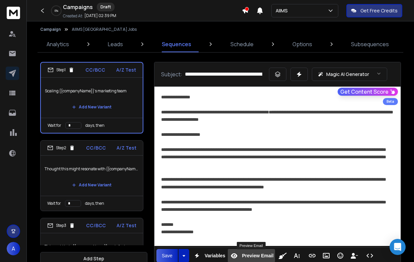
click at [248, 254] on span "Preview Email" at bounding box center [257, 256] width 34 height 6
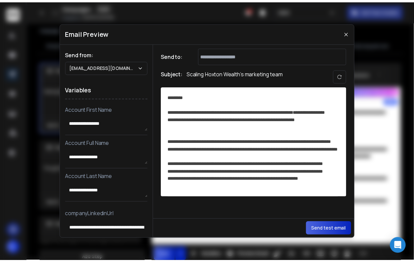
scroll to position [90, 0]
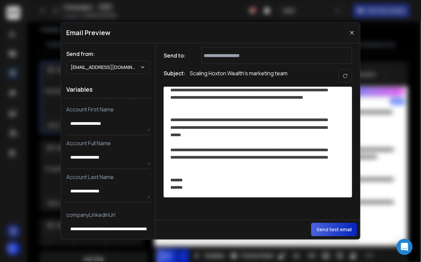
click at [354, 34] on icon at bounding box center [351, 32] width 5 height 5
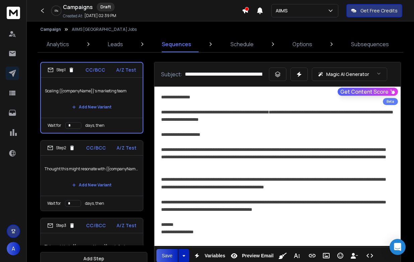
click at [81, 169] on p "Thought this might resonate with {{companyName}}" at bounding box center [92, 169] width 94 height 19
type input "**********"
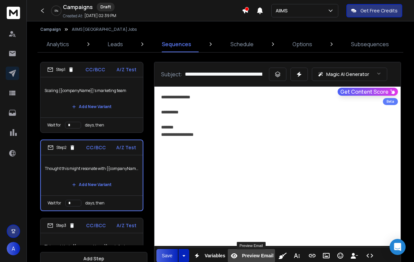
click at [249, 256] on span "Preview Email" at bounding box center [257, 256] width 34 height 6
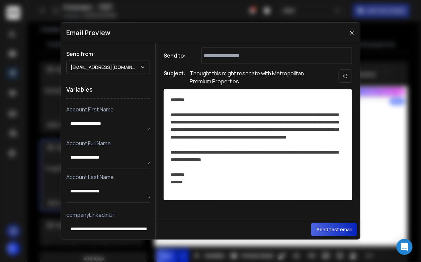
click at [350, 31] on icon at bounding box center [352, 33] width 4 height 4
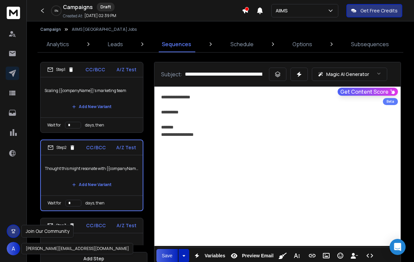
click at [12, 251] on span "A" at bounding box center [13, 248] width 13 height 13
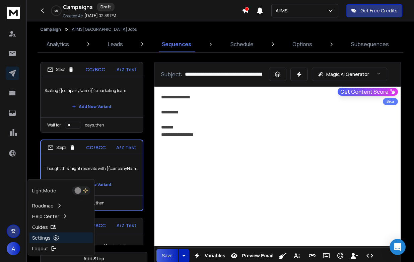
click at [45, 236] on p "Settings" at bounding box center [41, 238] width 18 height 7
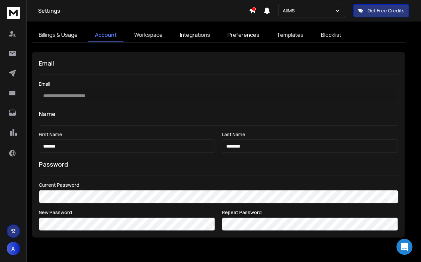
click at [177, 36] on link "Integrations" at bounding box center [195, 35] width 44 height 14
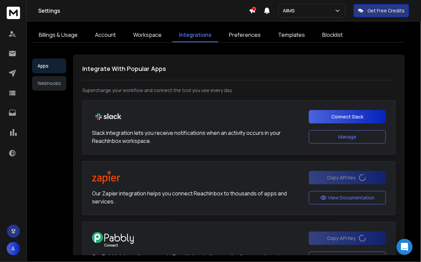
click at [46, 87] on button "Webhooks" at bounding box center [49, 83] width 34 height 15
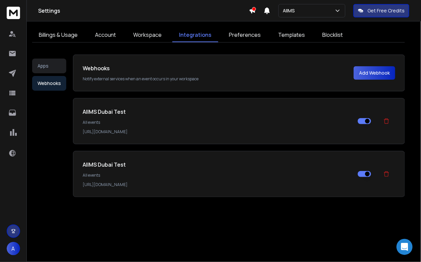
click at [380, 72] on button "Add Webhook" at bounding box center [375, 72] width 42 height 13
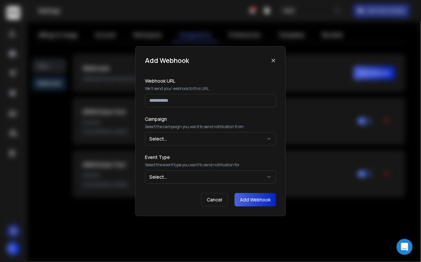
click at [237, 97] on input at bounding box center [210, 100] width 131 height 13
click at [203, 99] on input at bounding box center [210, 100] width 131 height 13
click at [211, 101] on input at bounding box center [210, 100] width 131 height 13
paste input "**********"
type input "**********"
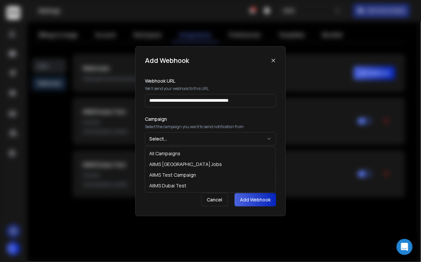
click at [203, 137] on button "Select..." at bounding box center [210, 138] width 131 height 13
select select "*****"
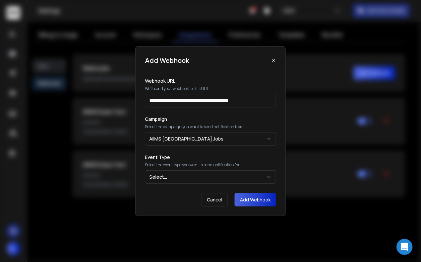
click at [193, 176] on button "Select..." at bounding box center [210, 176] width 131 height 13
click at [257, 199] on button "Add Webhook" at bounding box center [256, 199] width 42 height 13
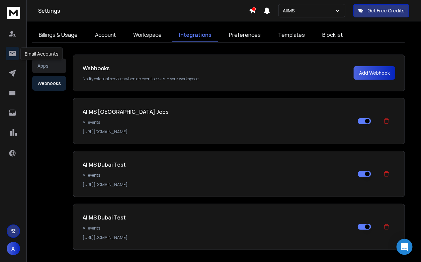
click at [11, 53] on icon at bounding box center [12, 54] width 8 height 8
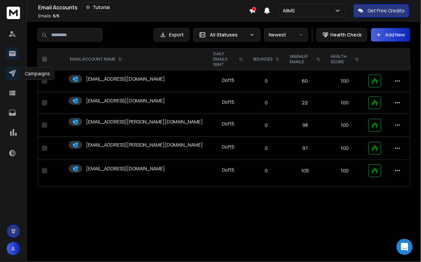
click at [14, 71] on icon at bounding box center [12, 73] width 7 height 7
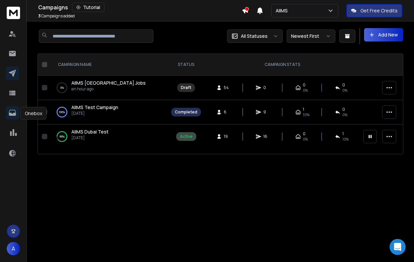
click at [17, 112] on link at bounding box center [12, 112] width 13 height 13
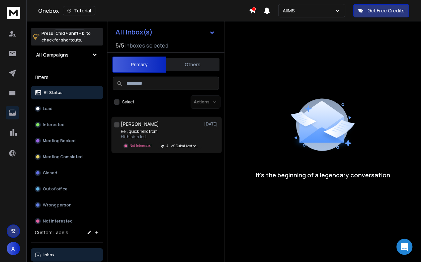
click at [177, 128] on div "[PERSON_NAME] [DATE] Re: , quick hello from Hi this is a test Not Interested AI…" at bounding box center [170, 135] width 98 height 28
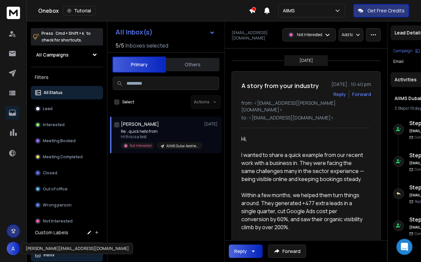
click at [14, 250] on span "A" at bounding box center [13, 248] width 13 height 13
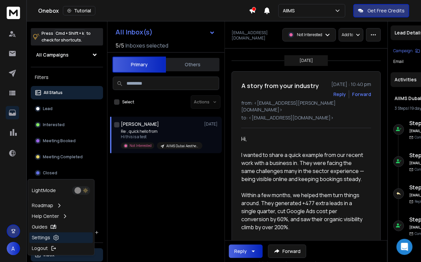
click at [42, 239] on p "Settings" at bounding box center [41, 238] width 18 height 7
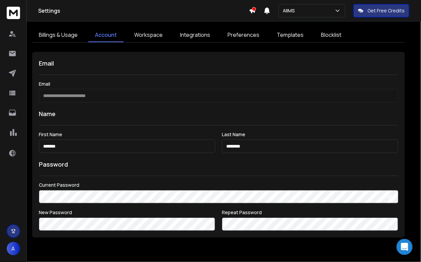
click at [184, 36] on link "Integrations" at bounding box center [195, 35] width 44 height 14
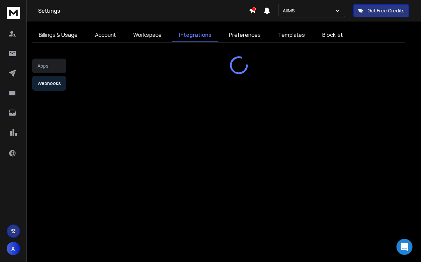
click at [36, 87] on button "Webhooks" at bounding box center [49, 83] width 34 height 15
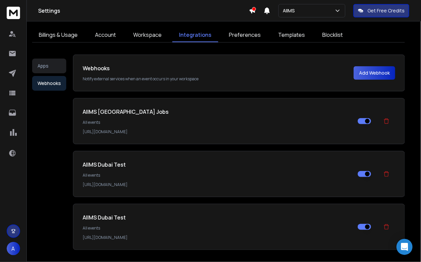
click at [367, 69] on button "Add Webhook" at bounding box center [375, 72] width 42 height 13
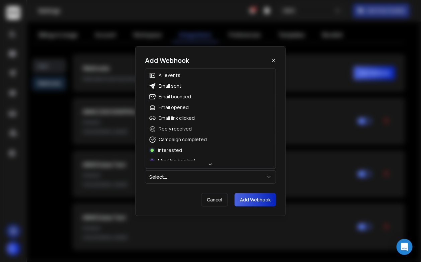
click at [199, 179] on button "Select..." at bounding box center [210, 176] width 131 height 13
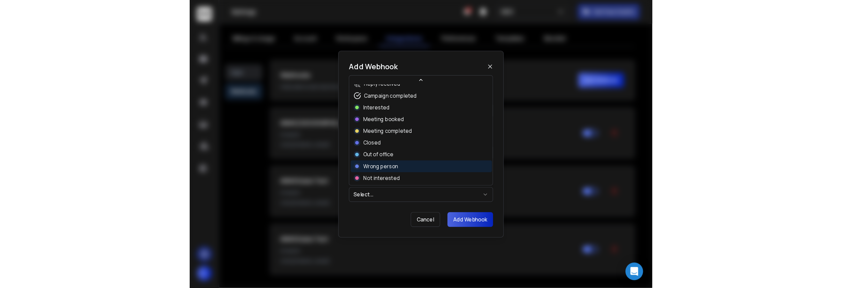
scroll to position [61, 0]
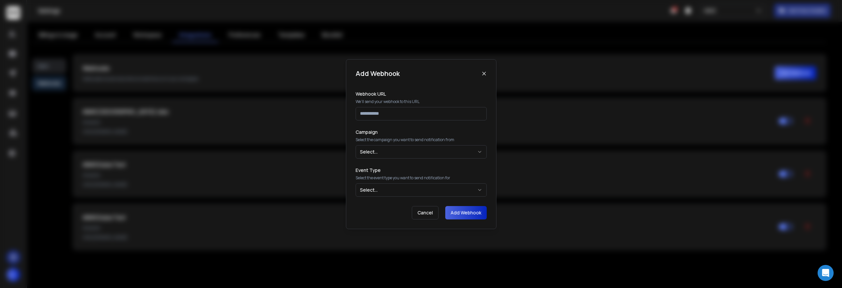
click at [479, 73] on div "Add Webhook" at bounding box center [421, 73] width 131 height 9
click at [485, 74] on icon at bounding box center [484, 74] width 4 height 4
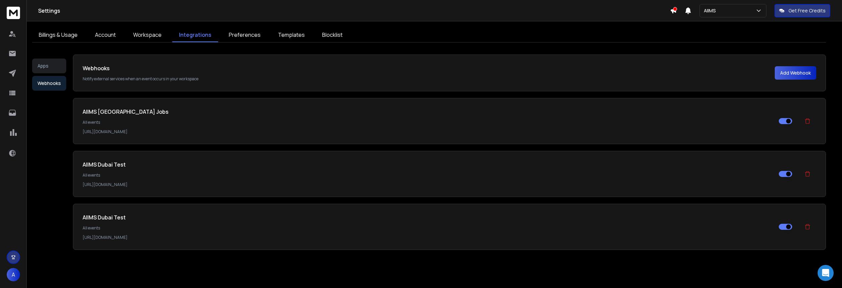
click at [748, 74] on button "Add Webhook" at bounding box center [796, 72] width 42 height 13
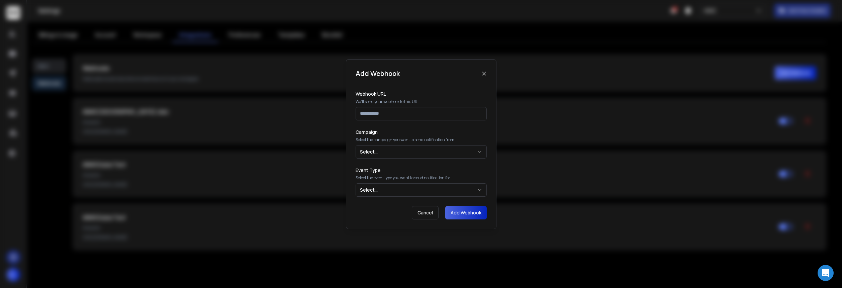
click at [420, 112] on input at bounding box center [421, 113] width 131 height 13
paste input "**********"
type input "**********"
click at [407, 153] on button "Select..." at bounding box center [421, 151] width 131 height 13
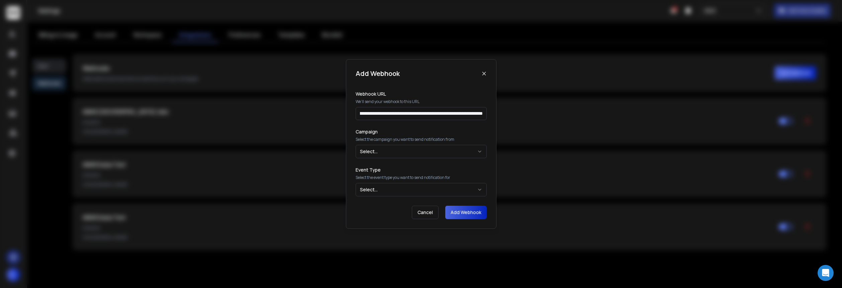
scroll to position [0, 0]
select select "*****"
click at [388, 192] on button "Select..." at bounding box center [421, 189] width 131 height 13
click at [465, 215] on button "Add Webhook" at bounding box center [466, 212] width 42 height 13
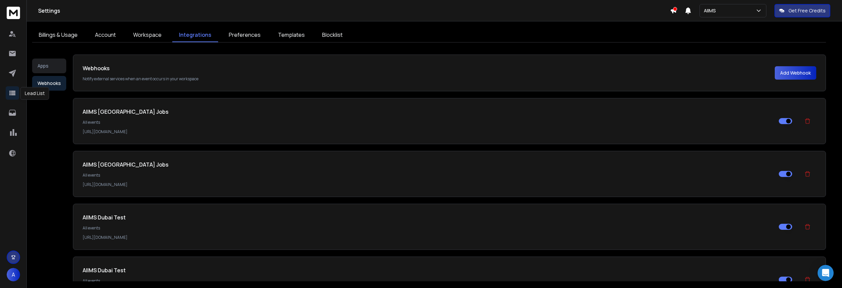
click at [12, 97] on link at bounding box center [12, 92] width 13 height 13
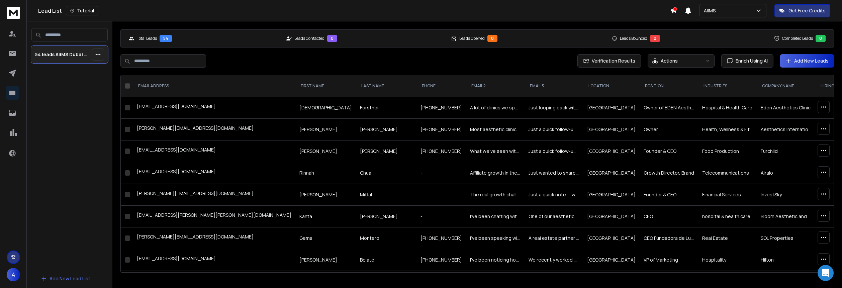
click at [71, 256] on button "Add New Lead List" at bounding box center [65, 278] width 60 height 13
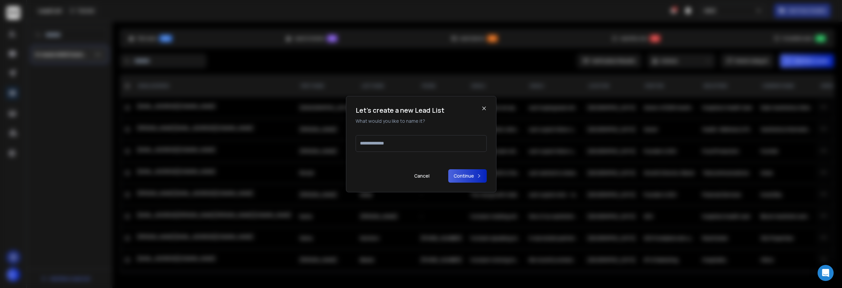
click at [430, 143] on input at bounding box center [421, 143] width 131 height 17
type input "**********"
click at [468, 175] on button "Continue" at bounding box center [468, 175] width 38 height 13
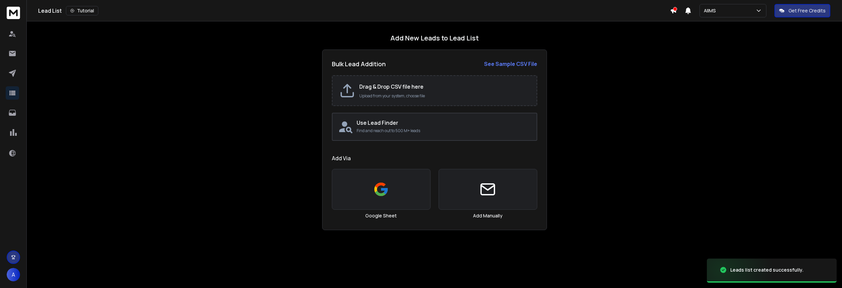
click at [435, 96] on p "Upload from your system, choose file" at bounding box center [444, 95] width 171 height 5
type input "**********"
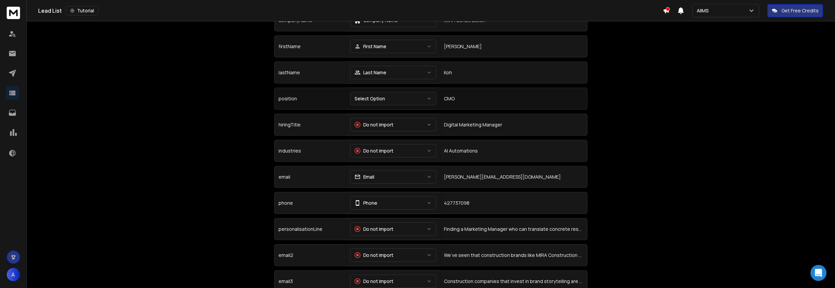
scroll to position [182, 0]
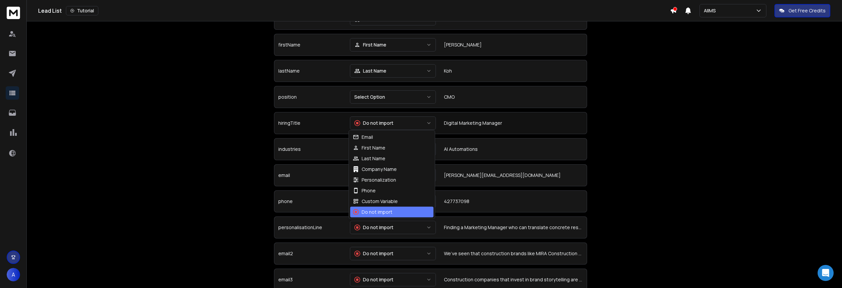
click at [383, 123] on div "Do not import" at bounding box center [373, 123] width 39 height 7
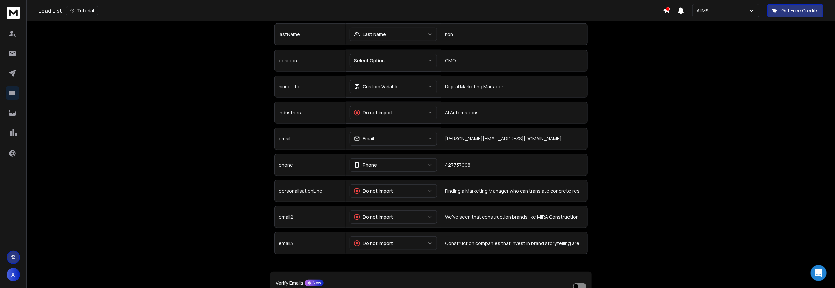
scroll to position [224, 0]
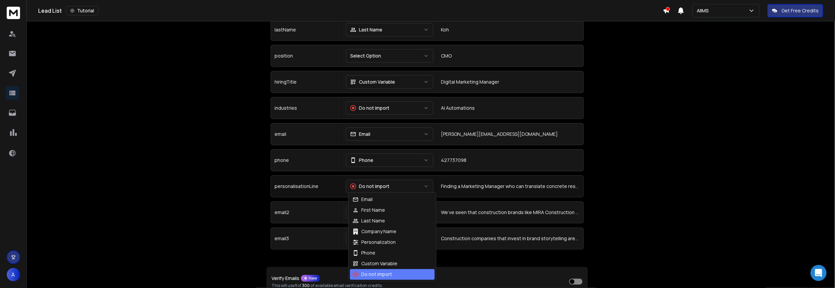
click at [392, 181] on button "Do not import" at bounding box center [389, 186] width 87 height 13
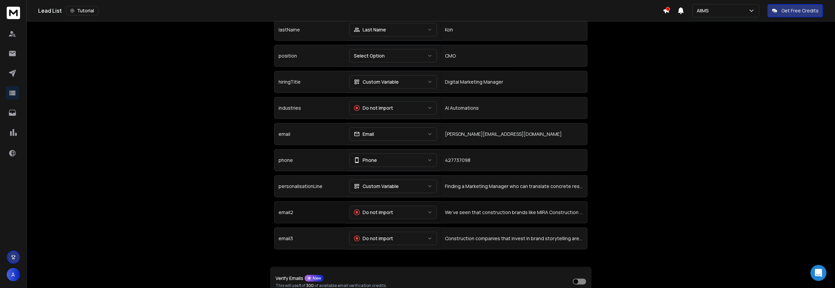
click at [390, 211] on div "Do not import" at bounding box center [373, 212] width 39 height 7
click at [373, 235] on div "Do not import" at bounding box center [373, 238] width 39 height 7
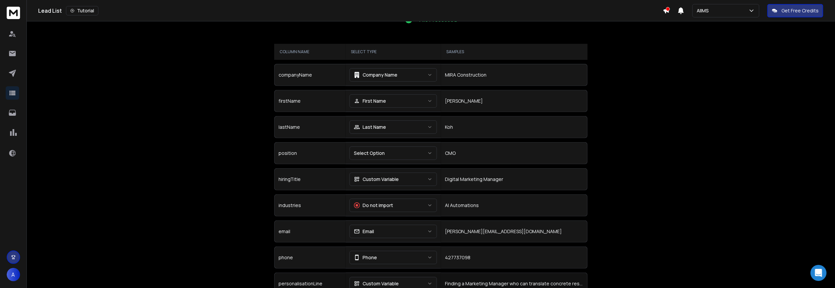
scroll to position [129, 0]
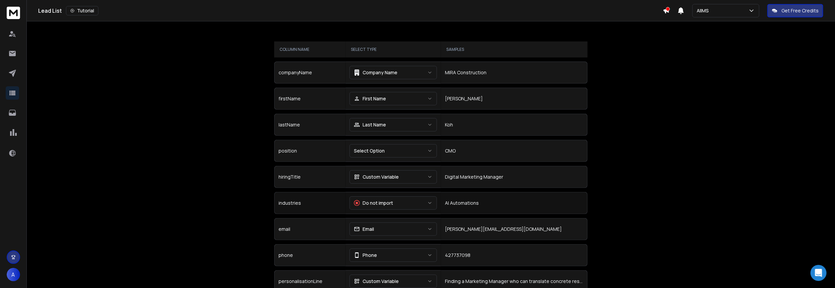
click at [379, 204] on div "Do not import" at bounding box center [373, 203] width 39 height 7
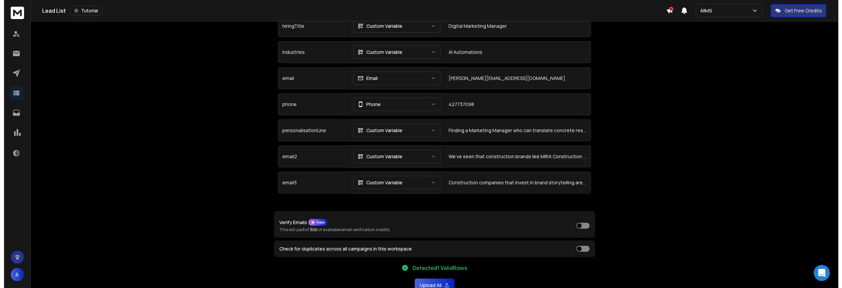
scroll to position [303, 0]
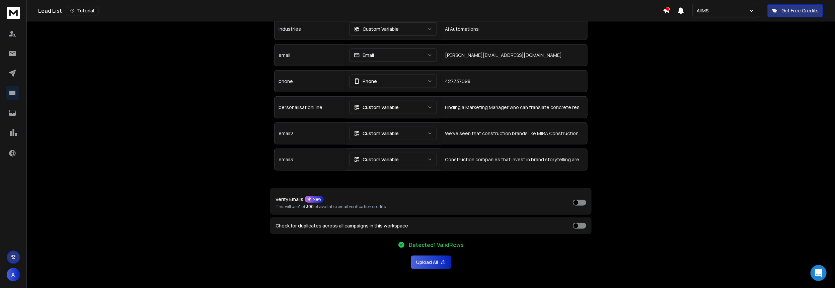
click at [426, 256] on button "Upload All" at bounding box center [431, 262] width 40 height 13
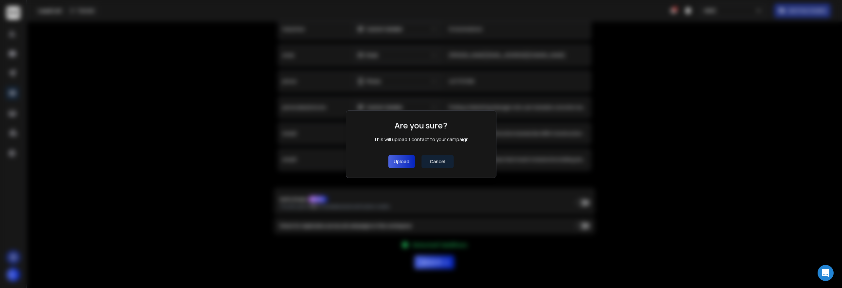
click at [410, 162] on button "Upload" at bounding box center [402, 161] width 26 height 13
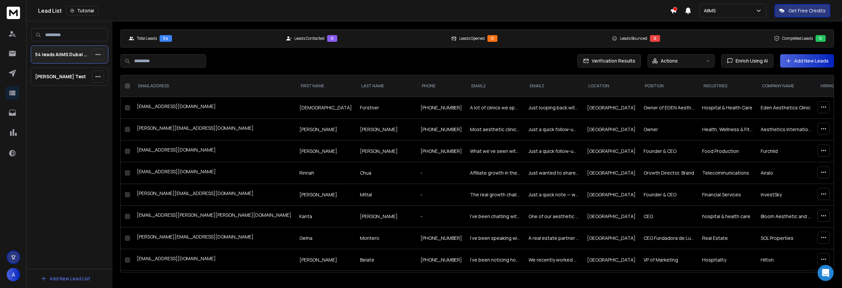
click at [178, 62] on input at bounding box center [163, 60] width 86 height 13
type input "*******"
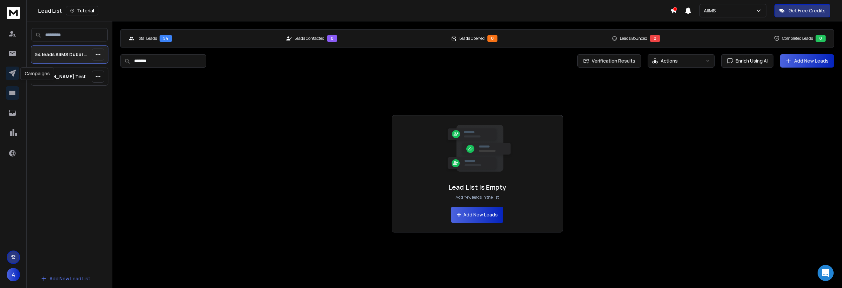
click at [13, 76] on icon at bounding box center [12, 73] width 7 height 7
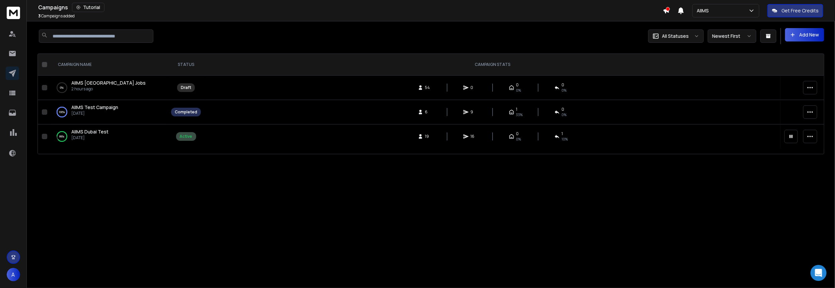
click at [93, 83] on span "AIIMS [GEOGRAPHIC_DATA] Jobs" at bounding box center [108, 83] width 74 height 6
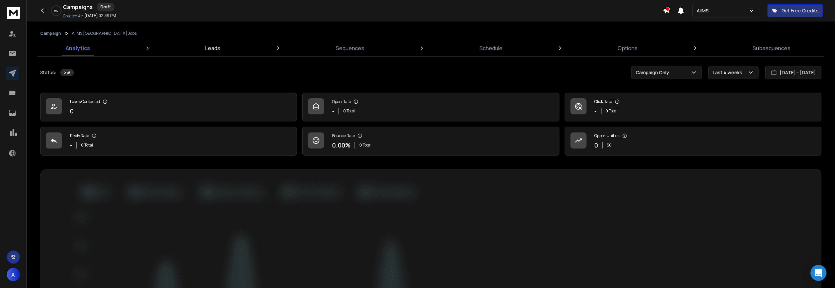
click at [218, 47] on p "Leads" at bounding box center [212, 48] width 15 height 8
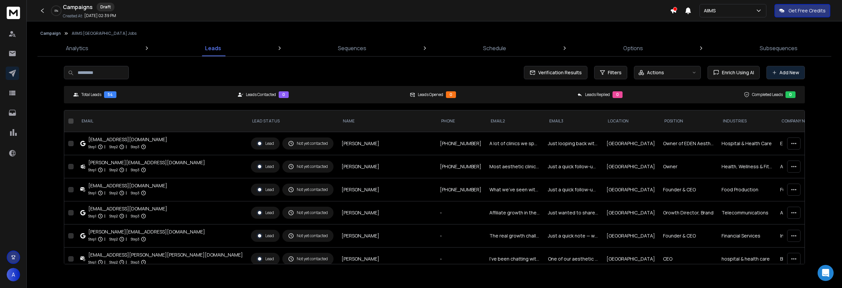
click at [748, 70] on icon at bounding box center [774, 72] width 5 height 5
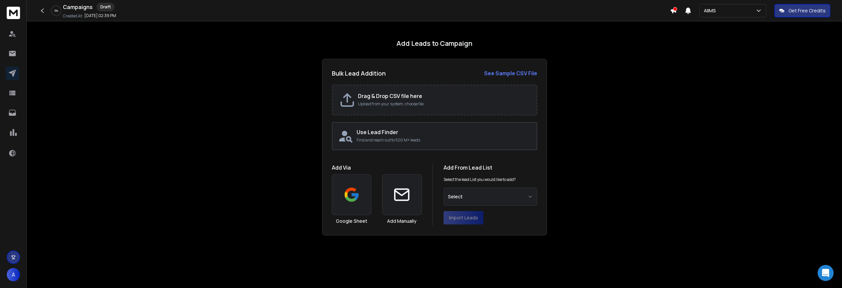
click at [504, 189] on button "Select" at bounding box center [491, 197] width 94 height 18
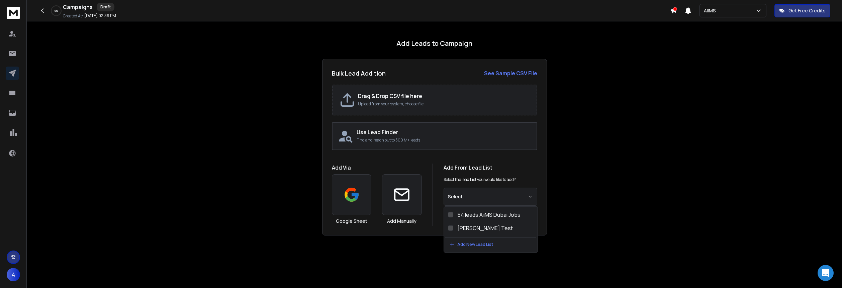
click at [491, 225] on div "[PERSON_NAME] Test" at bounding box center [488, 228] width 87 height 13
click at [525, 173] on div "Add From Lead List Select the lead List you would like to add? [PERSON_NAME] Te…" at bounding box center [491, 195] width 94 height 62
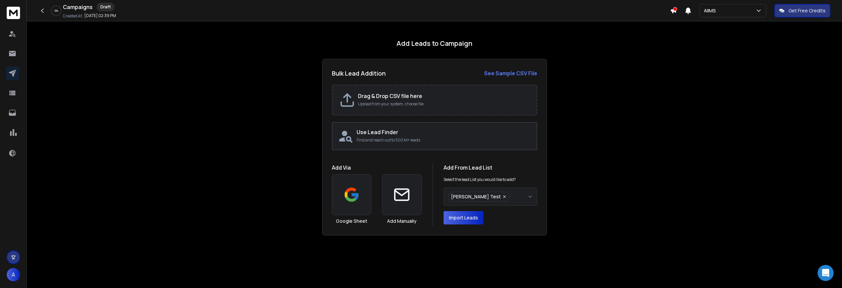
click at [463, 218] on button "Import Leads" at bounding box center [464, 217] width 40 height 13
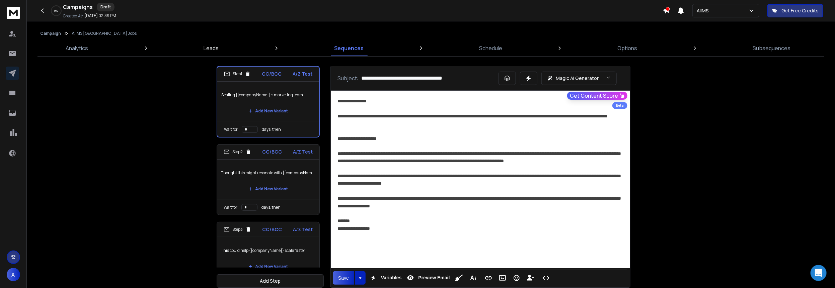
click at [210, 55] on link "Leads" at bounding box center [210, 48] width 23 height 16
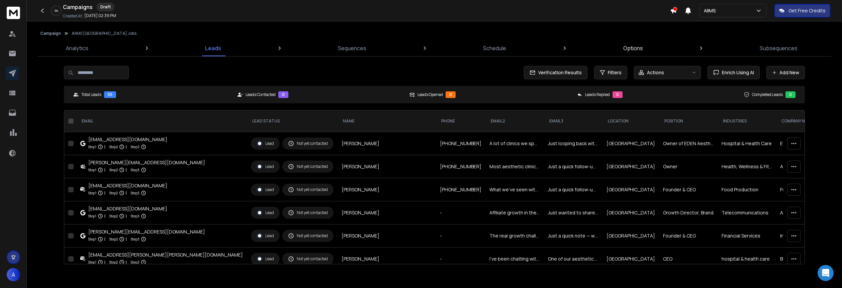
click at [642, 52] on p "Options" at bounding box center [634, 48] width 20 height 8
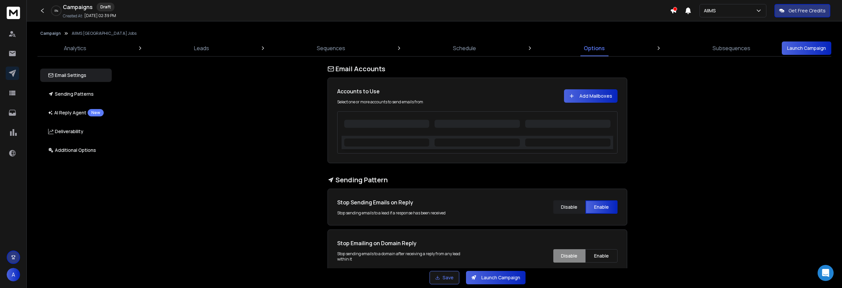
scroll to position [2, 0]
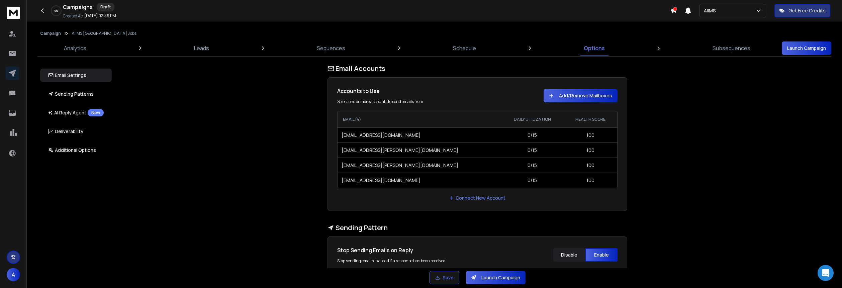
click at [585, 101] on button "Add/Remove Mailboxes" at bounding box center [581, 95] width 74 height 13
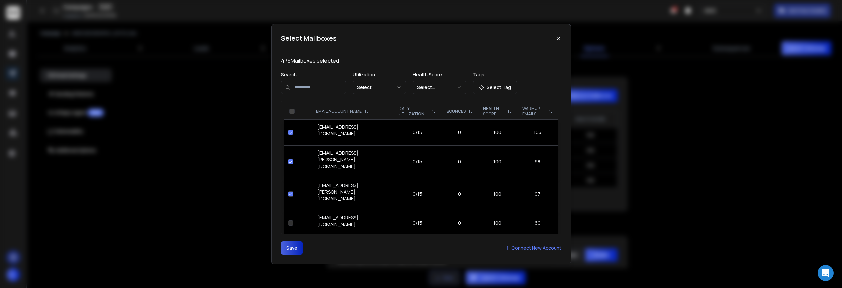
click at [291, 246] on button "button" at bounding box center [290, 248] width 5 height 5
click at [295, 249] on button "Save" at bounding box center [292, 247] width 22 height 13
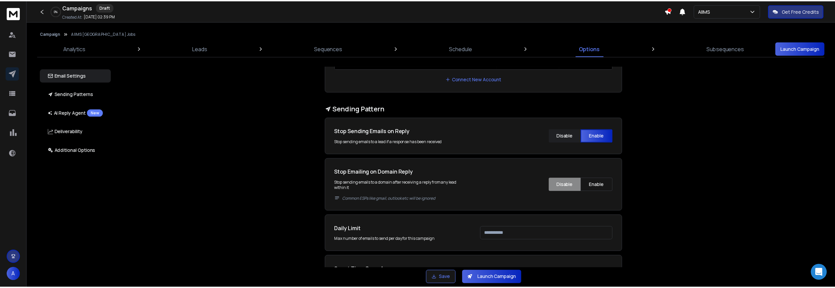
scroll to position [0, 0]
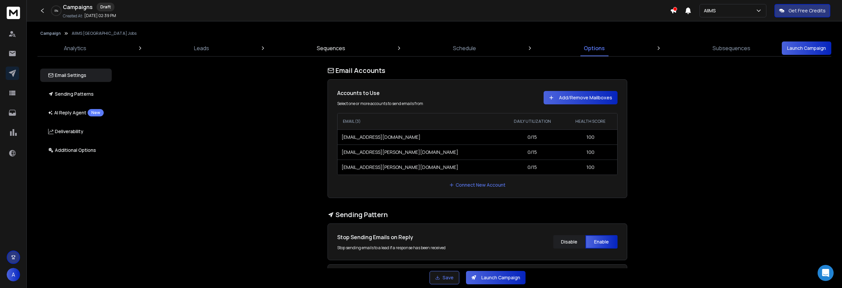
click at [343, 44] on link "Sequences" at bounding box center [331, 48] width 36 height 16
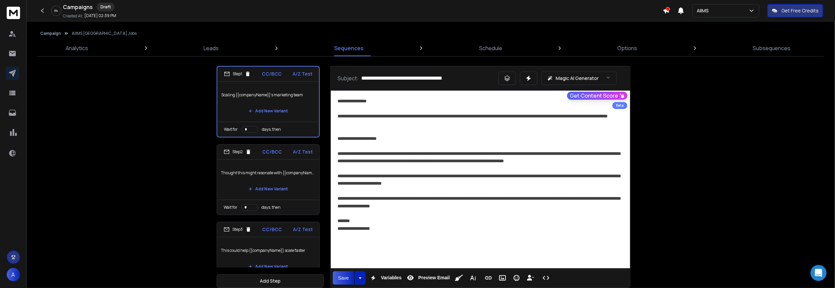
click at [411, 239] on div "**********" at bounding box center [480, 177] width 299 height 173
click at [386, 194] on div at bounding box center [480, 190] width 286 height 7
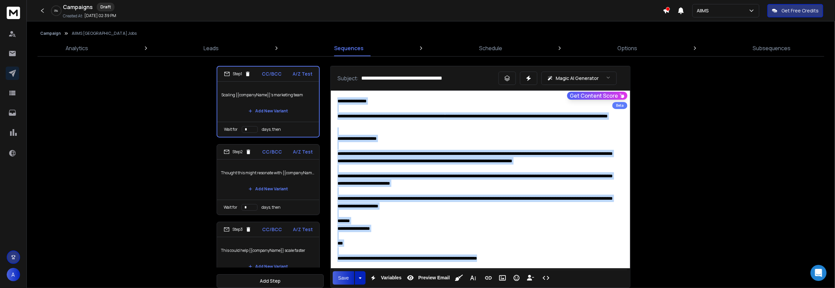
click at [278, 177] on p "Thought this might resonate with {{companyName}}" at bounding box center [268, 173] width 94 height 19
type input "**********"
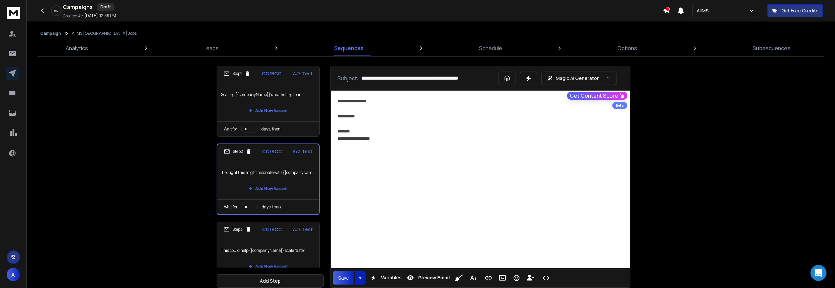
click at [418, 154] on div "**********" at bounding box center [480, 177] width 299 height 173
drag, startPoint x: 349, startPoint y: 152, endPoint x: 329, endPoint y: 150, distance: 19.9
click at [329, 150] on div "**********" at bounding box center [431, 177] width 428 height 222
click at [270, 98] on p "Scaling {{companyName}}'s marketing team" at bounding box center [268, 94] width 94 height 19
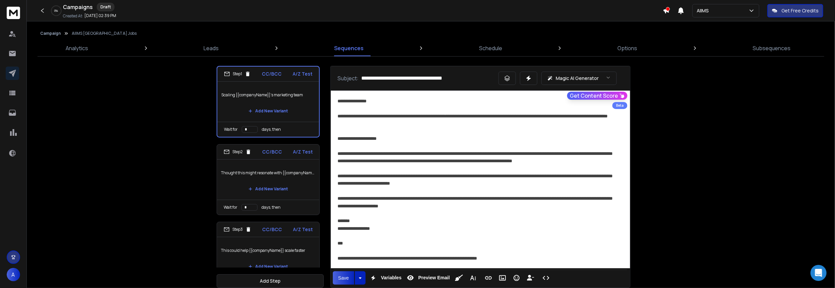
click at [276, 170] on p "Thought this might resonate with {{companyName}}" at bounding box center [268, 173] width 94 height 19
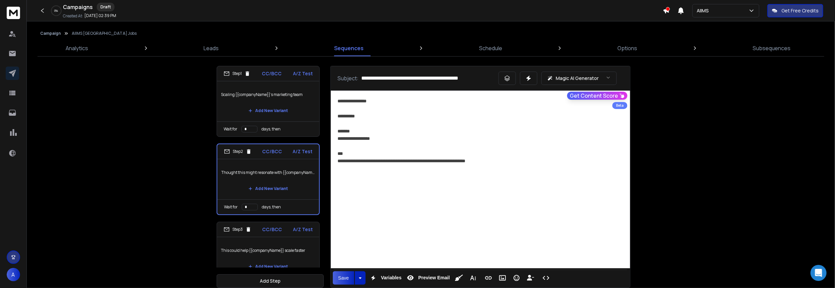
click at [355, 153] on div "***" at bounding box center [480, 153] width 286 height 7
click at [290, 249] on p "This could help {{companyName}} scale faster" at bounding box center [268, 250] width 94 height 19
type input "**********"
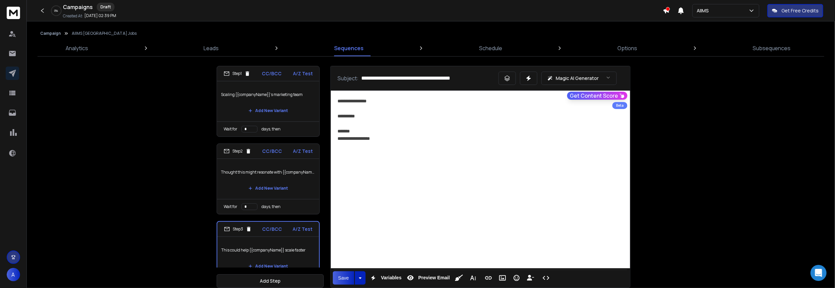
click at [385, 153] on div "**********" at bounding box center [480, 177] width 299 height 173
click at [490, 182] on div "**********" at bounding box center [480, 177] width 299 height 173
drag, startPoint x: 374, startPoint y: 175, endPoint x: 316, endPoint y: 171, distance: 58.4
click at [316, 171] on div "**********" at bounding box center [431, 177] width 428 height 222
click at [283, 175] on p "Thought this might resonate with {{companyName}}" at bounding box center [268, 172] width 94 height 19
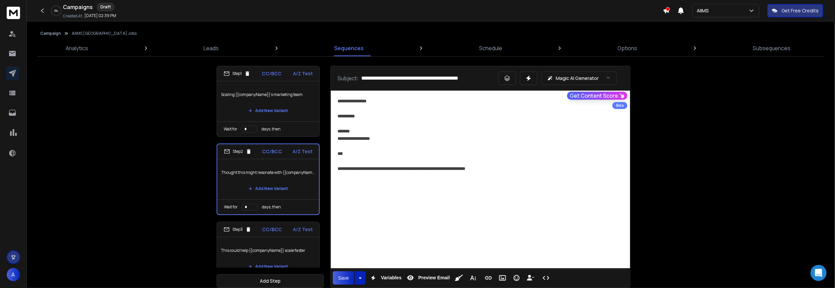
click at [480, 181] on div "**********" at bounding box center [480, 177] width 299 height 173
drag, startPoint x: 538, startPoint y: 170, endPoint x: 310, endPoint y: 168, distance: 227.9
click at [310, 168] on div "**********" at bounding box center [431, 177] width 428 height 222
click at [271, 101] on p "Scaling {{companyName}}'s marketing team" at bounding box center [268, 94] width 94 height 19
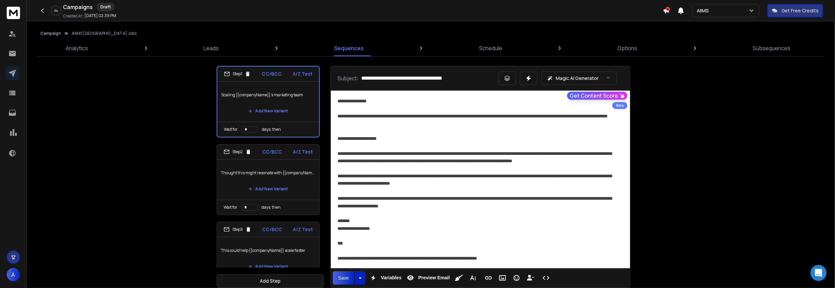
scroll to position [5, 0]
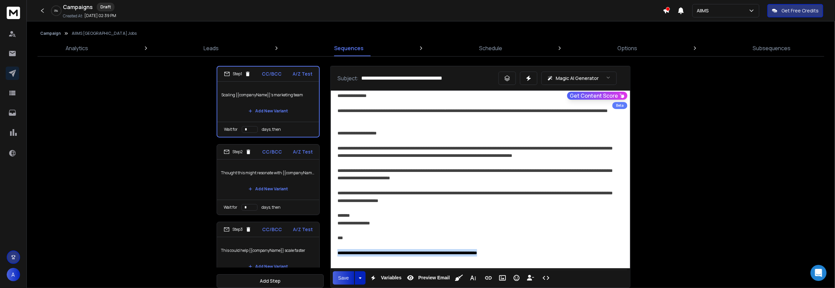
drag, startPoint x: 512, startPoint y: 259, endPoint x: 331, endPoint y: 253, distance: 181.5
click at [331, 253] on div "**********" at bounding box center [480, 177] width 299 height 173
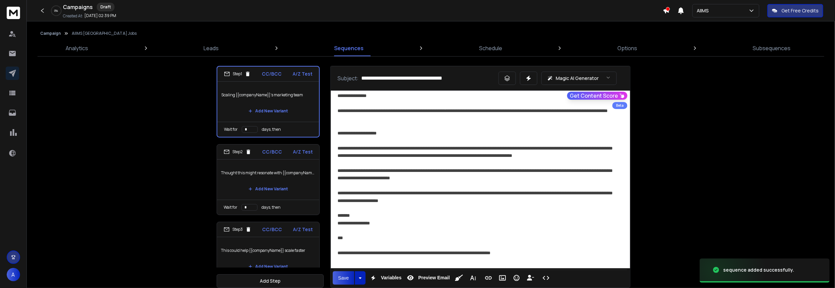
click at [289, 176] on p "Thought this might resonate with {{companyName}}" at bounding box center [268, 173] width 94 height 19
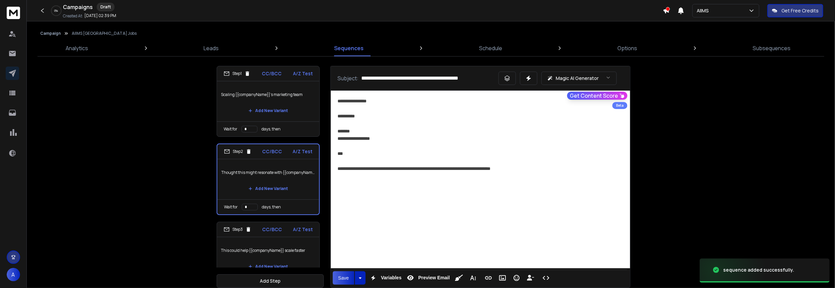
click at [295, 244] on p "This could help {{companyName}} scale faster" at bounding box center [268, 250] width 94 height 19
type input "**********"
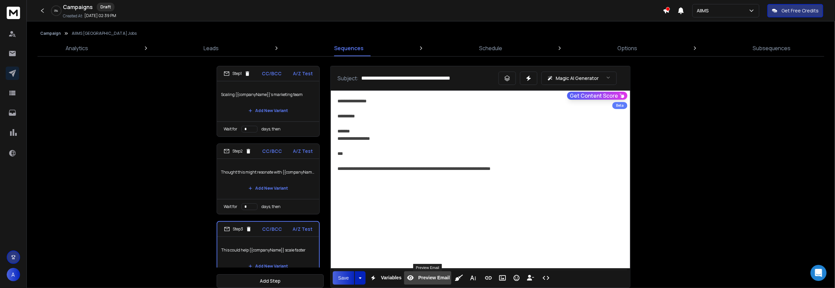
click at [432, 256] on span "Preview Email" at bounding box center [434, 278] width 34 height 6
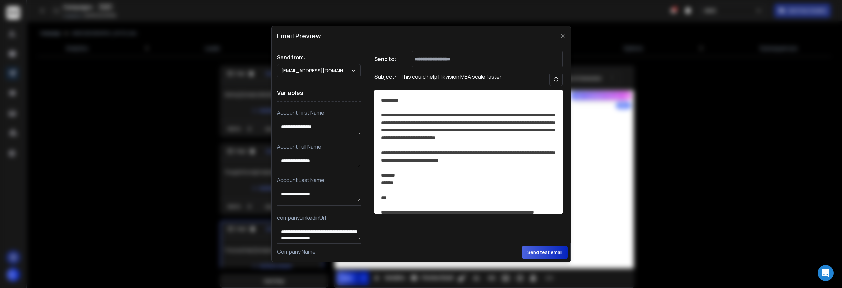
click at [440, 59] on input at bounding box center [488, 59] width 146 height 12
type input "**********"
click at [322, 75] on button "[EMAIL_ADDRESS][DOMAIN_NAME]" at bounding box center [319, 70] width 84 height 13
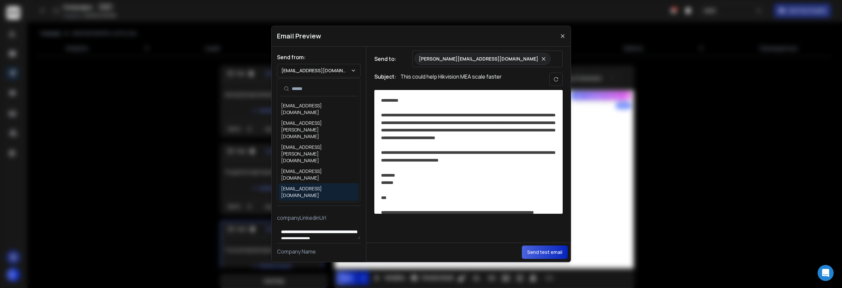
click at [312, 185] on div "[EMAIL_ADDRESS][DOMAIN_NAME]" at bounding box center [318, 191] width 75 height 13
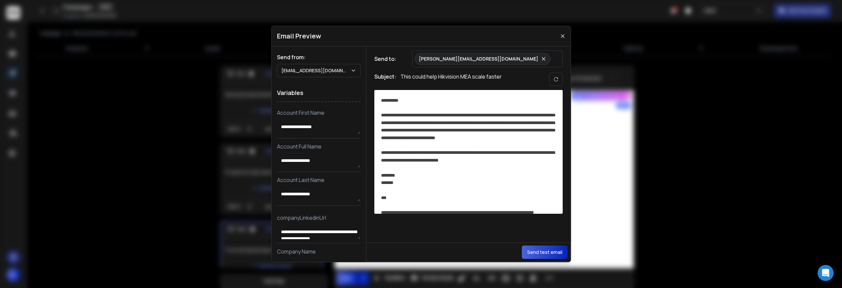
click at [564, 36] on icon at bounding box center [562, 35] width 5 height 5
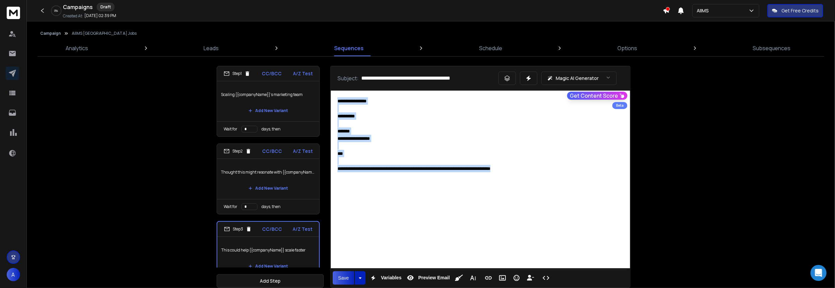
drag, startPoint x: 561, startPoint y: 190, endPoint x: 284, endPoint y: 102, distance: 290.1
click at [284, 102] on div "**********" at bounding box center [431, 177] width 428 height 222
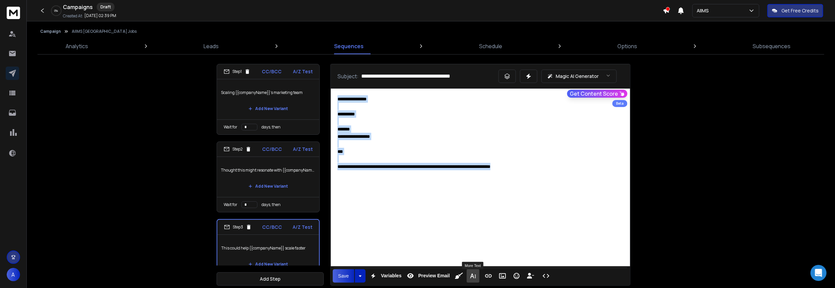
click at [475, 256] on icon "button" at bounding box center [473, 276] width 8 height 8
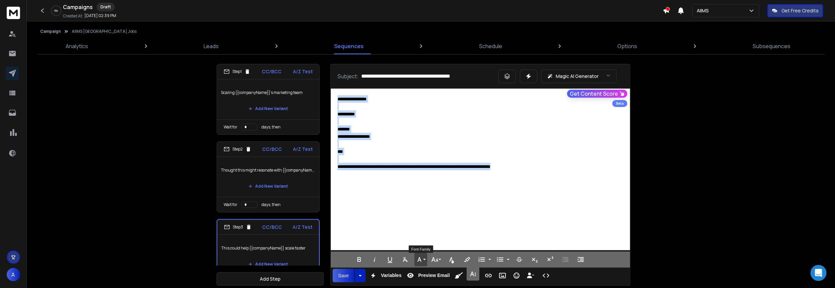
click at [423, 256] on button "Font Family" at bounding box center [420, 259] width 13 height 13
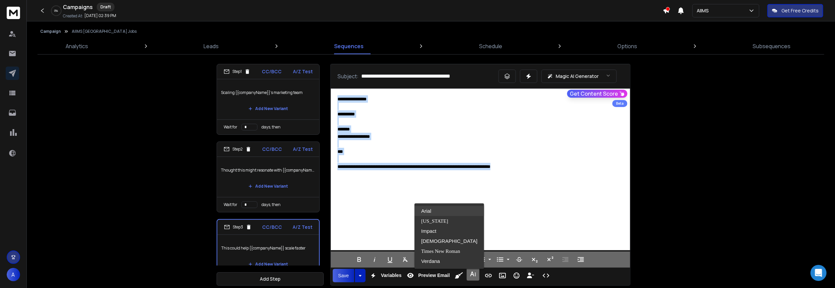
click at [431, 213] on link "Arial" at bounding box center [449, 211] width 70 height 10
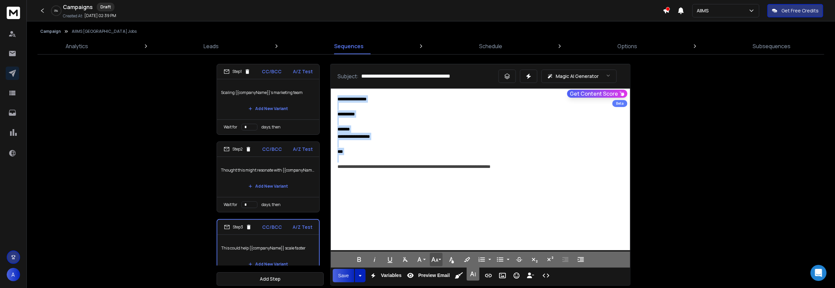
click at [435, 256] on icon "button" at bounding box center [435, 260] width 8 height 8
click at [444, 225] on link "12" at bounding box center [442, 225] width 24 height 10
click at [508, 178] on div "**********" at bounding box center [480, 170] width 299 height 162
drag, startPoint x: 528, startPoint y: 179, endPoint x: 300, endPoint y: 95, distance: 243.4
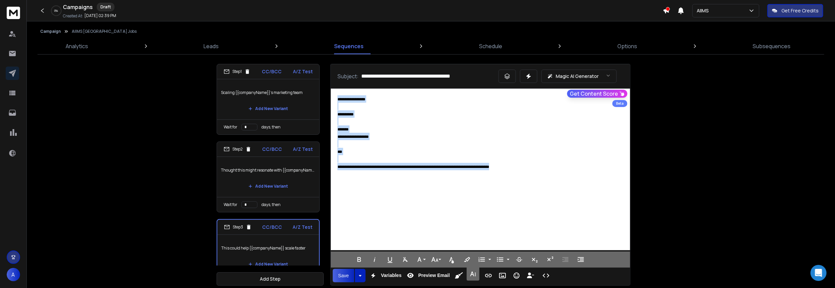
click at [300, 95] on div "**********" at bounding box center [431, 175] width 428 height 222
click at [435, 256] on icon "button" at bounding box center [435, 260] width 8 height 8
click at [445, 232] on link "14" at bounding box center [442, 235] width 24 height 10
click at [514, 159] on div at bounding box center [480, 158] width 286 height 7
drag, startPoint x: 532, startPoint y: 167, endPoint x: 337, endPoint y: 164, distance: 194.8
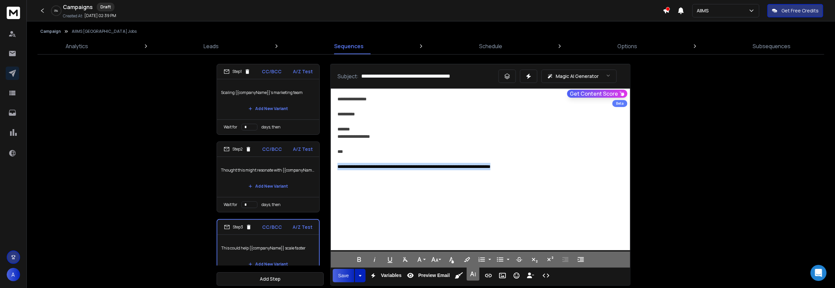
click at [337, 164] on div "**********" at bounding box center [480, 166] width 286 height 7
click at [435, 256] on icon "button" at bounding box center [434, 259] width 7 height 5
click at [443, 213] on link "11" at bounding box center [442, 215] width 24 height 10
click at [493, 198] on div "**********" at bounding box center [480, 170] width 299 height 162
drag, startPoint x: 489, startPoint y: 169, endPoint x: 336, endPoint y: 169, distance: 153.6
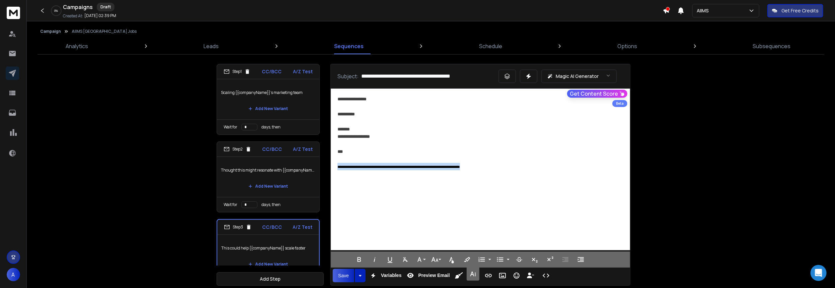
click at [336, 169] on div "**********" at bounding box center [480, 170] width 299 height 162
click at [434, 256] on icon "button" at bounding box center [434, 259] width 7 height 5
click at [439, 188] on link "12" at bounding box center [442, 187] width 24 height 10
click at [531, 183] on div "**********" at bounding box center [480, 170] width 299 height 162
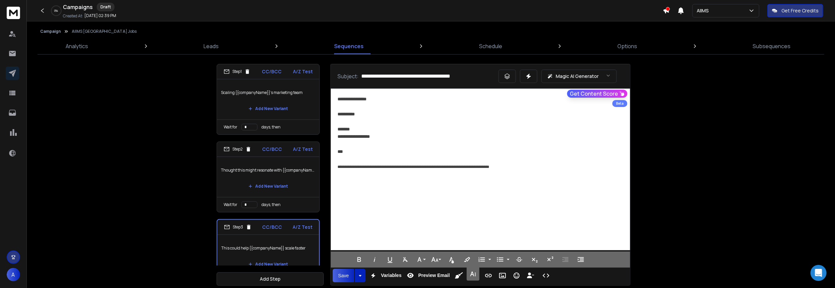
click at [290, 174] on p "Thought this might resonate with {{companyName}}" at bounding box center [268, 170] width 94 height 19
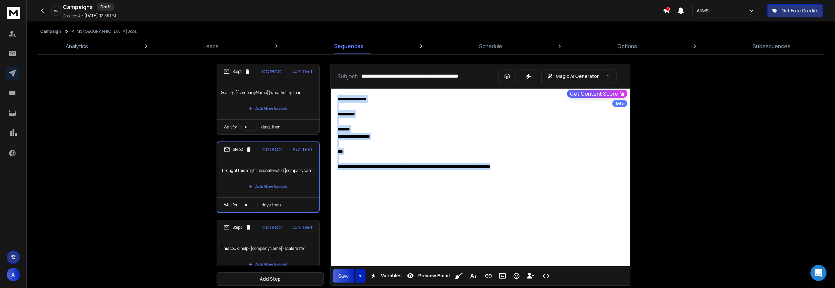
drag, startPoint x: 529, startPoint y: 169, endPoint x: 303, endPoint y: 92, distance: 239.0
click at [303, 92] on div "**********" at bounding box center [431, 175] width 428 height 222
click at [470, 256] on icon "button" at bounding box center [473, 276] width 8 height 8
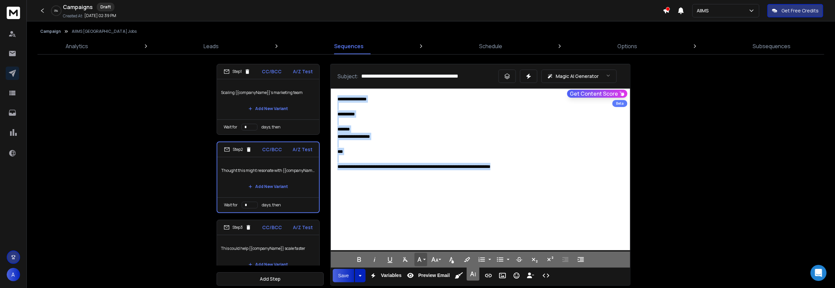
click at [422, 256] on icon "button" at bounding box center [419, 260] width 8 height 8
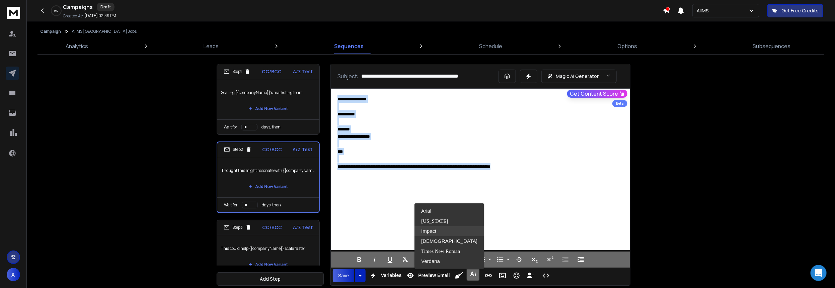
scroll to position [9, 0]
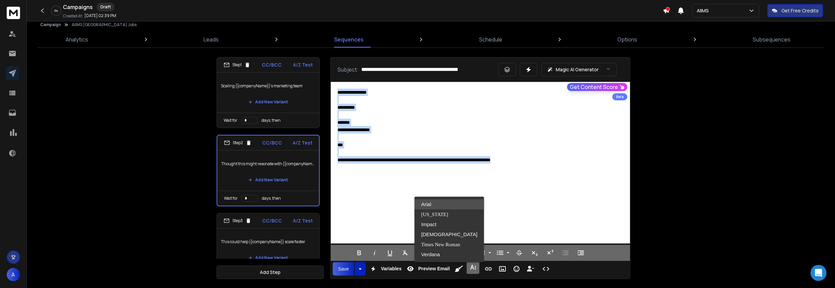
click at [436, 206] on link "Arial" at bounding box center [449, 204] width 70 height 10
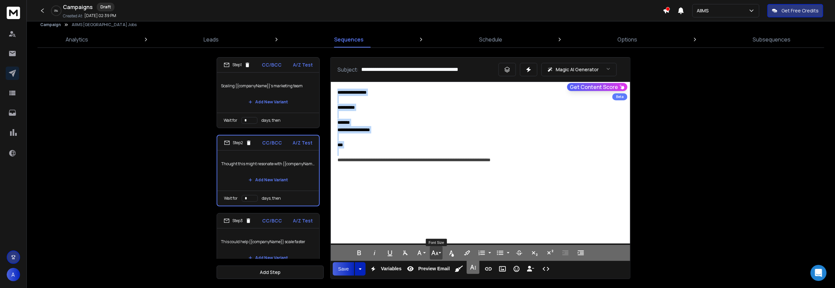
click at [436, 253] on icon "button" at bounding box center [435, 253] width 8 height 8
click at [440, 228] on link "14" at bounding box center [442, 227] width 24 height 10
click at [541, 185] on div "**********" at bounding box center [480, 163] width 299 height 162
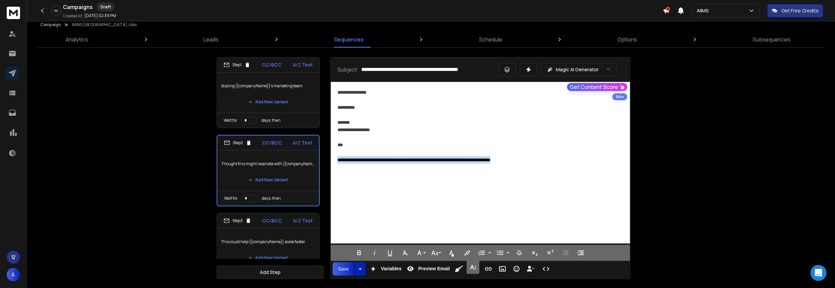
drag, startPoint x: 505, startPoint y: 160, endPoint x: 308, endPoint y: 156, distance: 197.2
click at [308, 156] on div "**********" at bounding box center [431, 168] width 428 height 222
click at [438, 251] on icon "button" at bounding box center [435, 253] width 8 height 8
click at [443, 204] on link "12" at bounding box center [442, 202] width 24 height 10
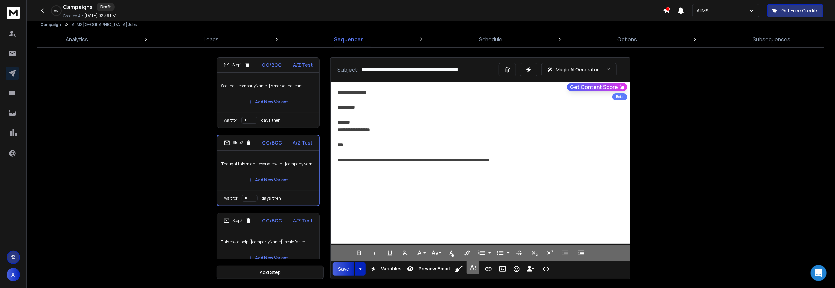
click at [361, 151] on div "***" at bounding box center [480, 148] width 286 height 15
click at [285, 236] on p "This could help {{companyName}} scale faster" at bounding box center [268, 242] width 94 height 19
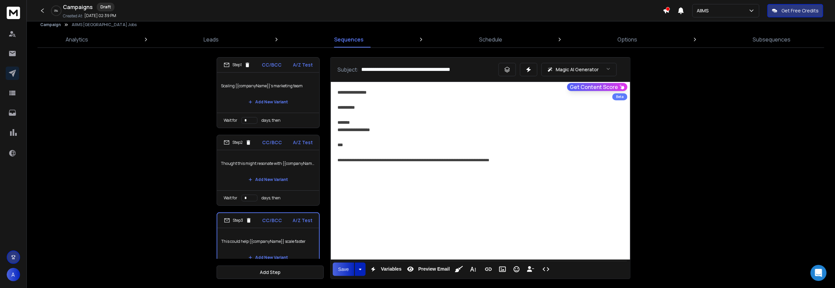
click at [341, 149] on div at bounding box center [480, 152] width 286 height 7
click at [284, 91] on p "Scaling {{companyName}}'s marketing team" at bounding box center [268, 86] width 94 height 19
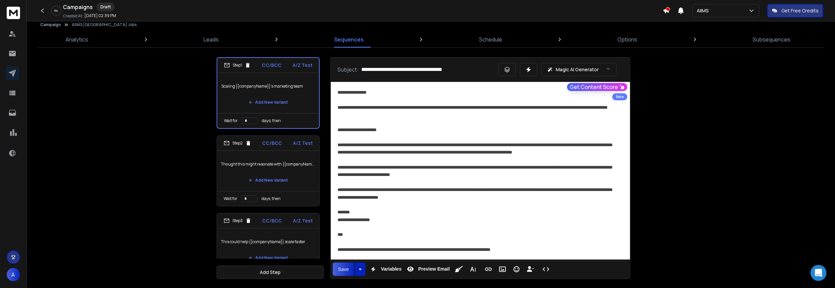
click at [445, 180] on div at bounding box center [480, 182] width 286 height 7
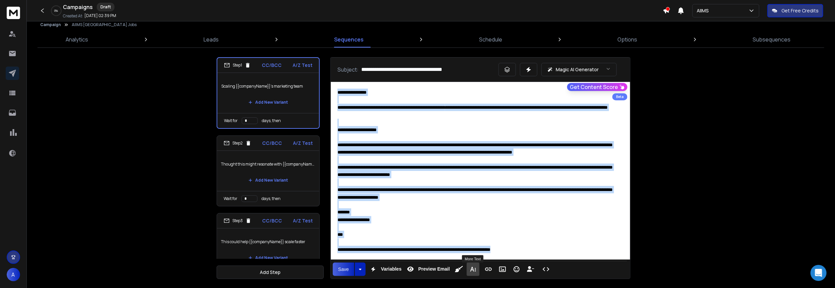
click at [469, 256] on icon "button" at bounding box center [473, 269] width 8 height 8
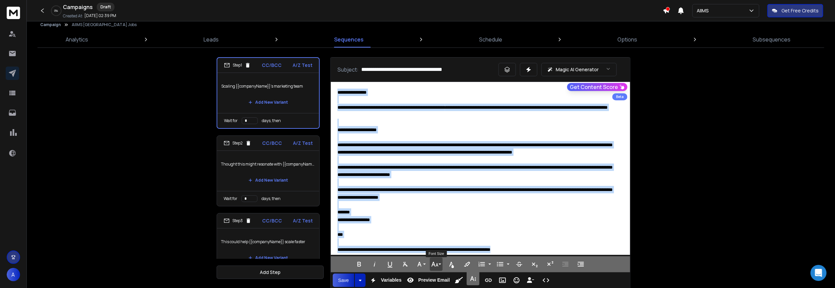
click at [440, 256] on button "Font Size" at bounding box center [436, 264] width 13 height 13
click at [445, 184] on link "14" at bounding box center [442, 186] width 24 height 10
click at [422, 256] on icon "button" at bounding box center [419, 264] width 8 height 8
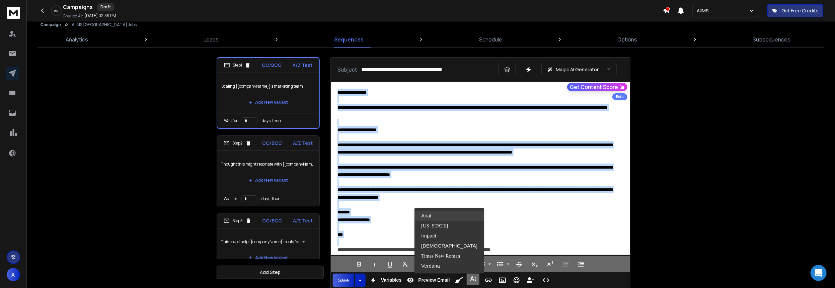
click at [430, 216] on link "Arial" at bounding box center [449, 216] width 70 height 10
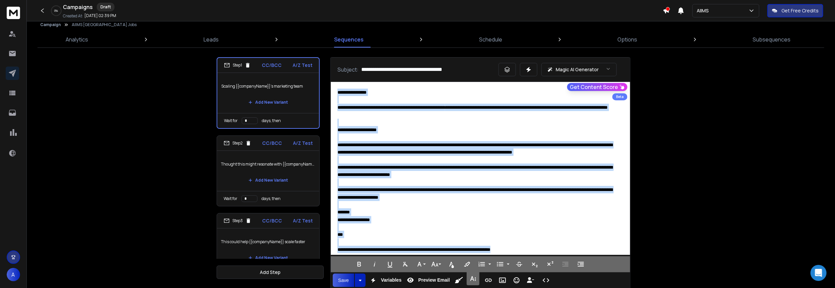
click at [435, 234] on div "**********" at bounding box center [476, 227] width 278 height 37
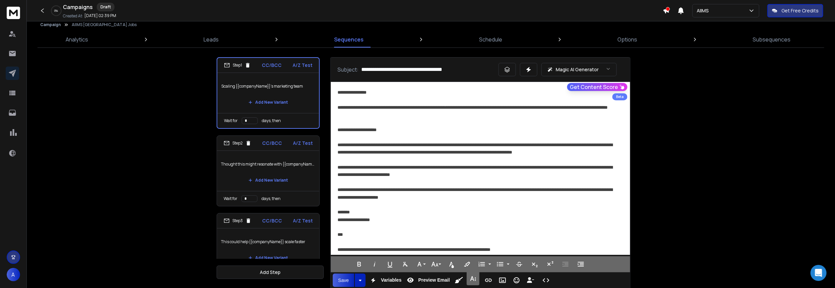
scroll to position [5, 0]
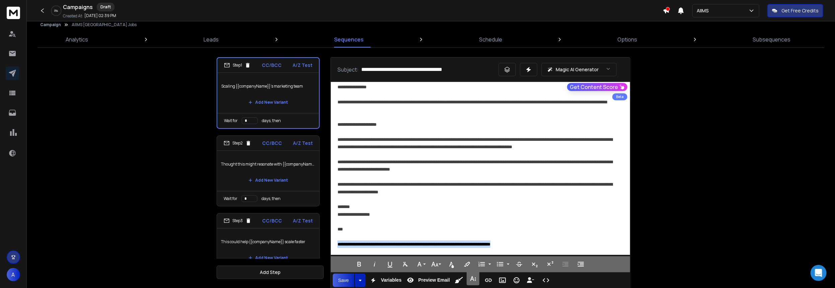
drag, startPoint x: 527, startPoint y: 244, endPoint x: 337, endPoint y: 246, distance: 190.1
click at [337, 246] on div "**********" at bounding box center [480, 168] width 299 height 173
click at [440, 256] on button "Font Size" at bounding box center [436, 264] width 13 height 13
click at [445, 191] on link "12" at bounding box center [442, 192] width 24 height 10
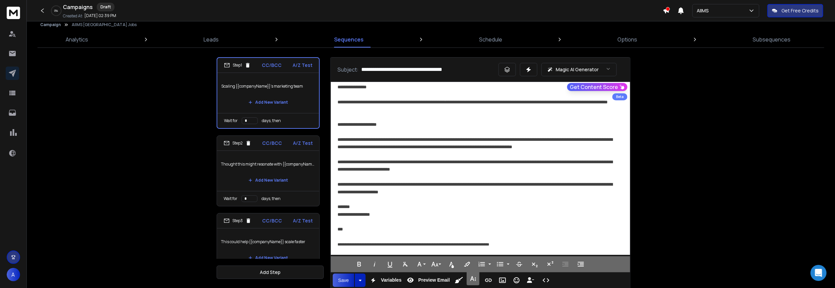
click at [353, 237] on div "**********" at bounding box center [476, 221] width 278 height 37
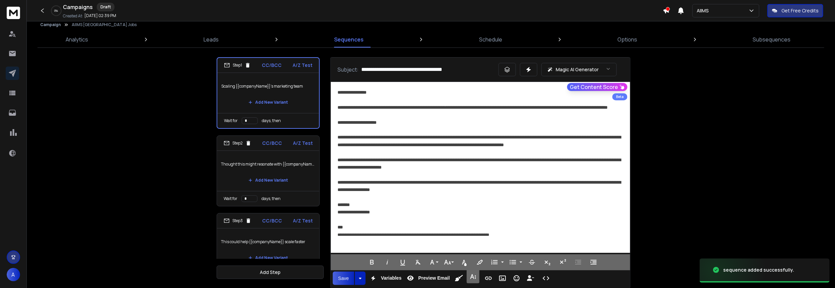
click at [270, 158] on p "Thought this might resonate with {{companyName}}" at bounding box center [268, 164] width 94 height 19
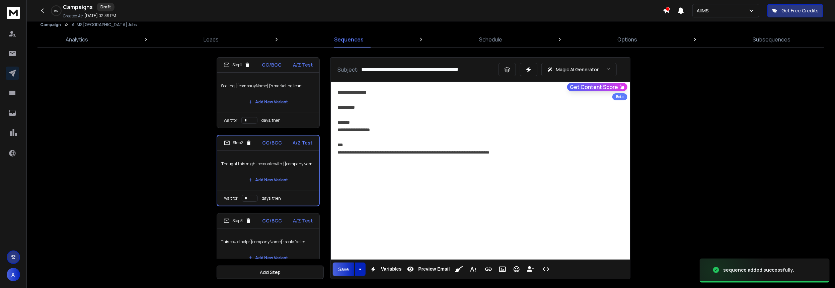
click at [283, 237] on p "This could help {{companyName}} scale faster" at bounding box center [268, 242] width 94 height 19
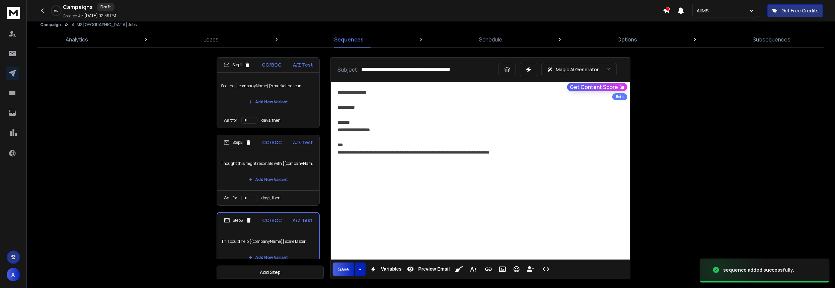
click at [263, 94] on p "Scaling {{companyName}}'s marketing team" at bounding box center [268, 86] width 94 height 19
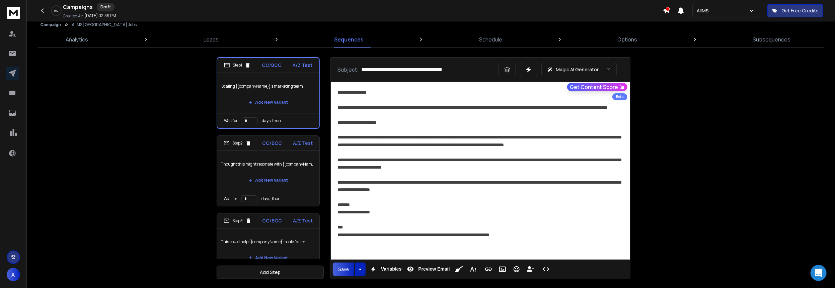
click at [282, 160] on p "Thought this might resonate with {{companyName}}" at bounding box center [268, 164] width 94 height 19
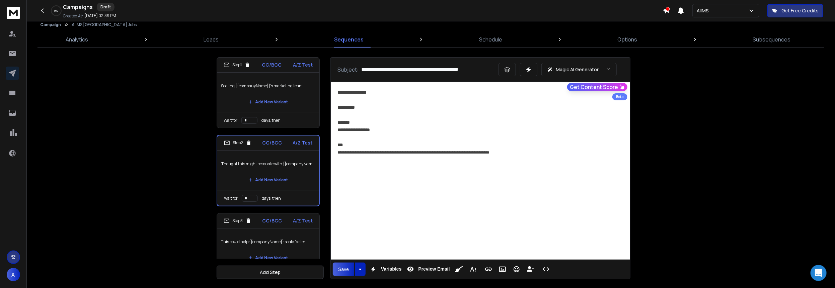
click at [288, 233] on p "This could help {{companyName}} scale faster" at bounding box center [268, 242] width 94 height 19
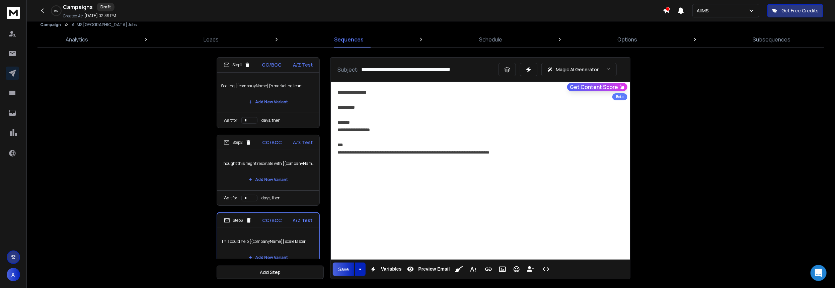
click at [261, 85] on p "Scaling {{companyName}}'s marketing team" at bounding box center [268, 86] width 94 height 19
type input "**********"
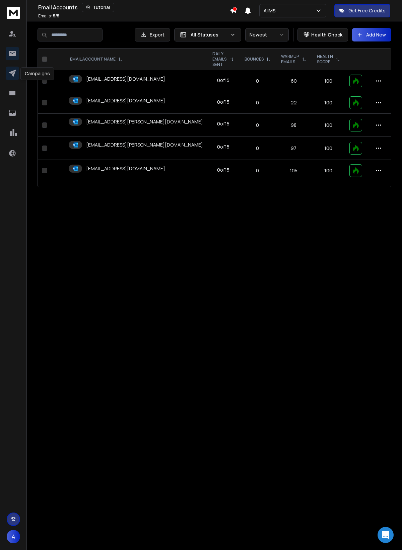
click at [12, 76] on icon at bounding box center [12, 73] width 8 height 8
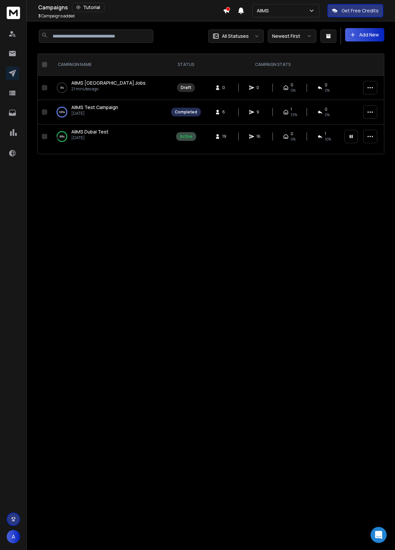
click at [96, 132] on span "AIIMS Dubai Test" at bounding box center [89, 132] width 37 height 6
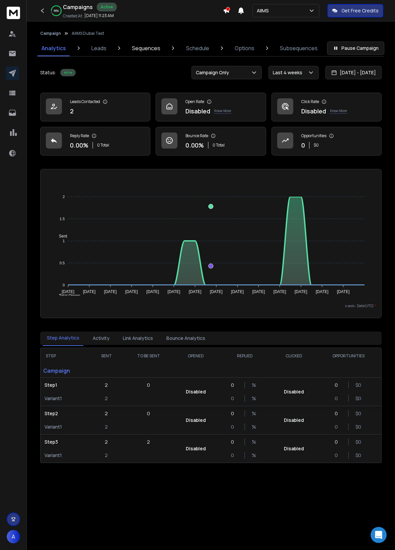
click at [144, 51] on p "Sequences" at bounding box center [146, 48] width 28 height 8
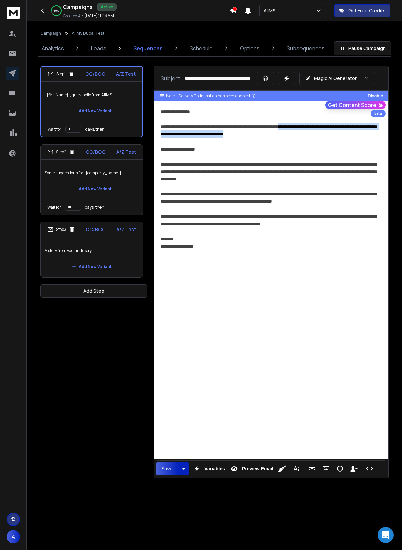
drag, startPoint x: 287, startPoint y: 135, endPoint x: 302, endPoint y: 125, distance: 18.3
click at [302, 125] on div "**********" at bounding box center [271, 130] width 221 height 15
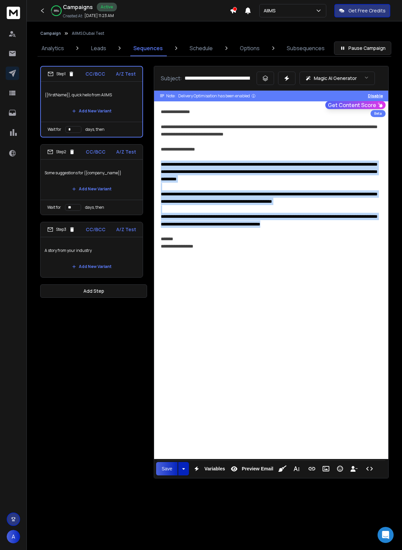
drag, startPoint x: 328, startPoint y: 225, endPoint x: 160, endPoint y: 162, distance: 179.6
click at [160, 162] on div "**********" at bounding box center [271, 280] width 234 height 358
